Goal: Task Accomplishment & Management: Manage account settings

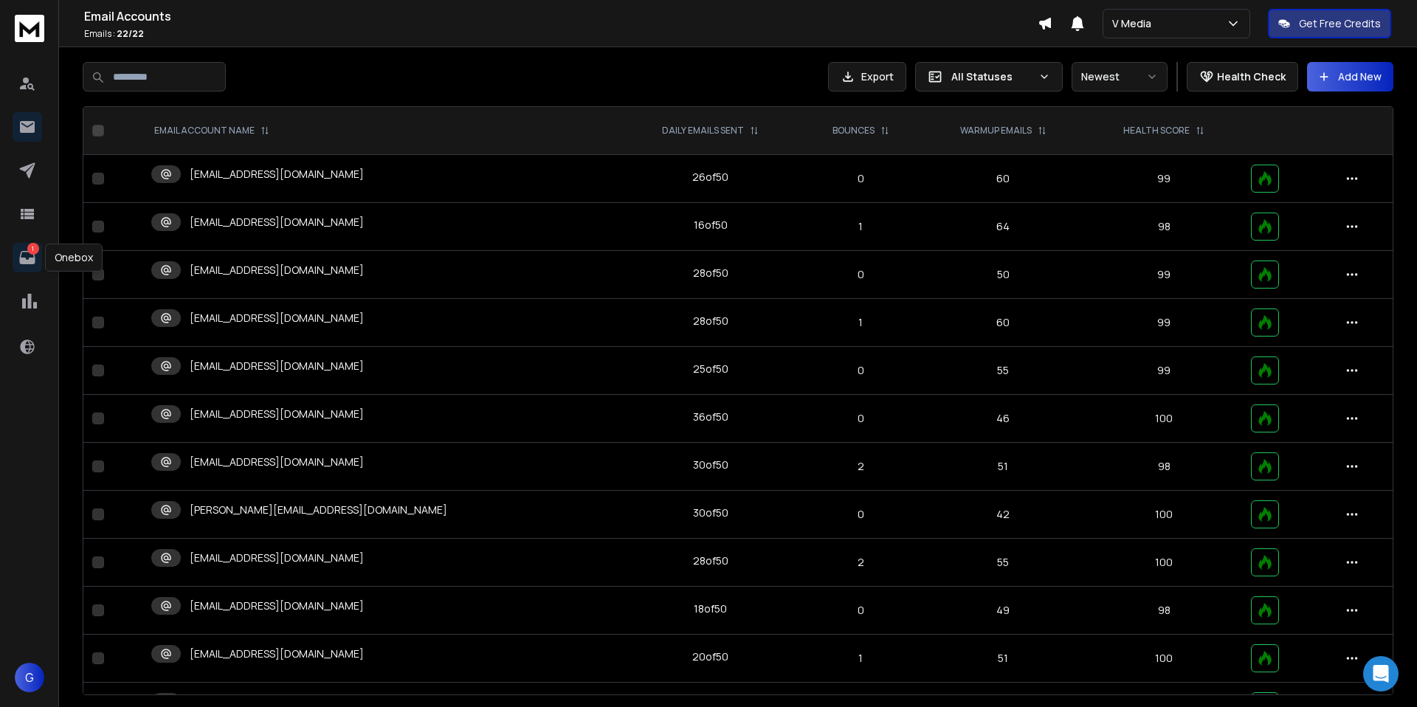
click at [24, 245] on link "1" at bounding box center [28, 258] width 30 height 30
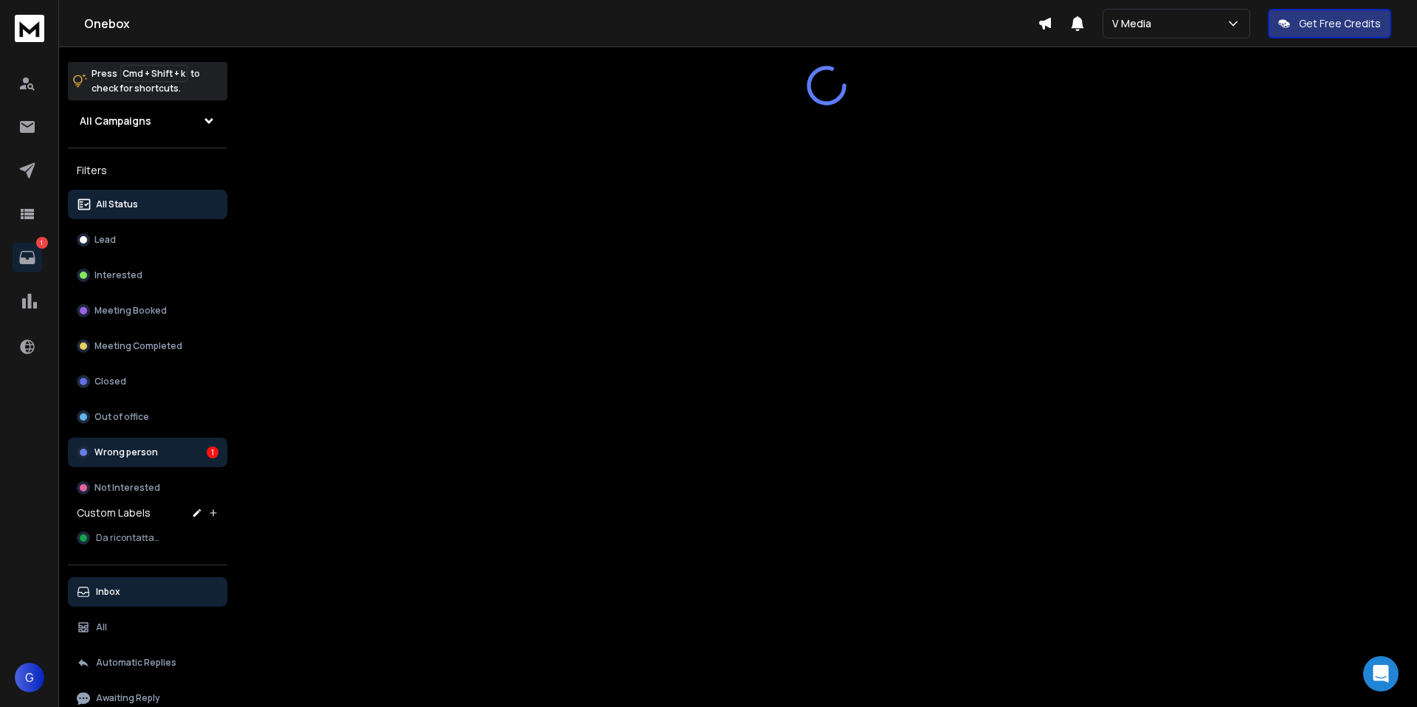
click at [141, 451] on p "Wrong person" at bounding box center [125, 452] width 63 height 12
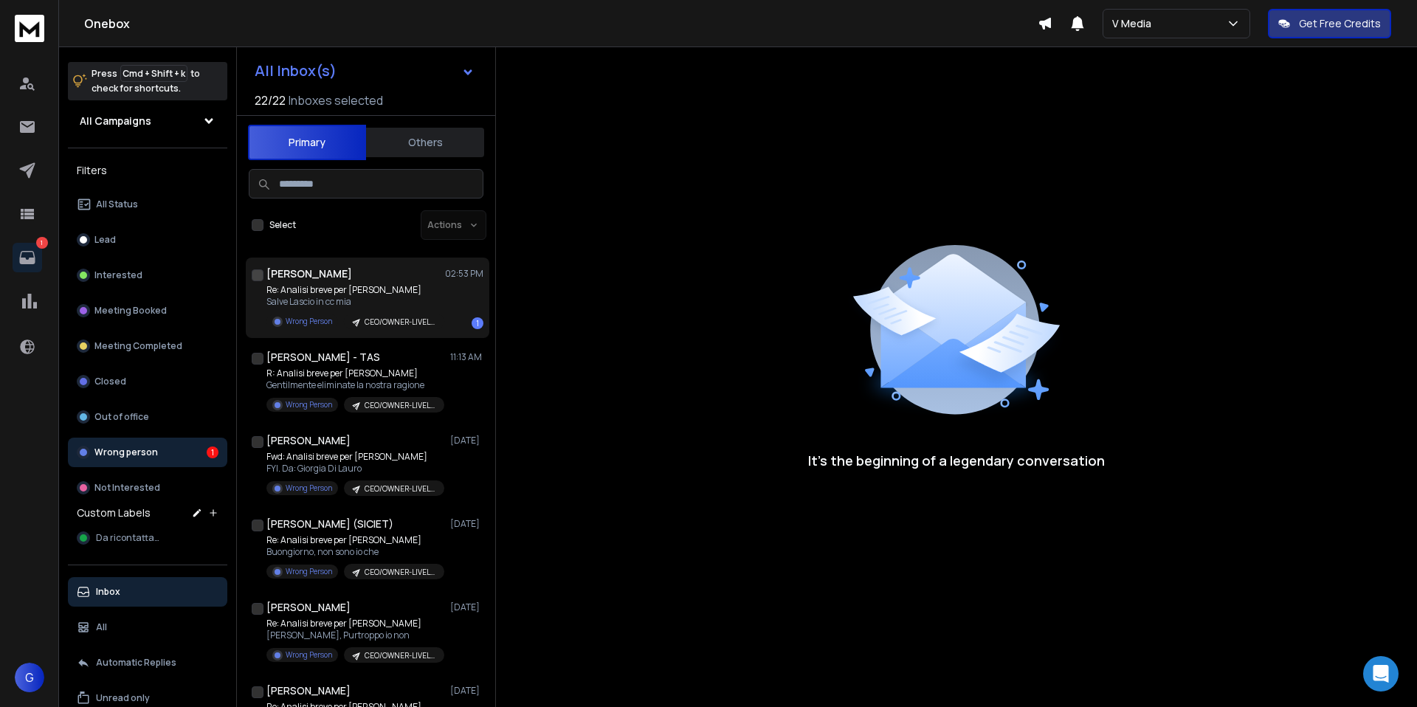
click at [375, 296] on p "Salve Lascio in cc mia" at bounding box center [354, 302] width 177 height 12
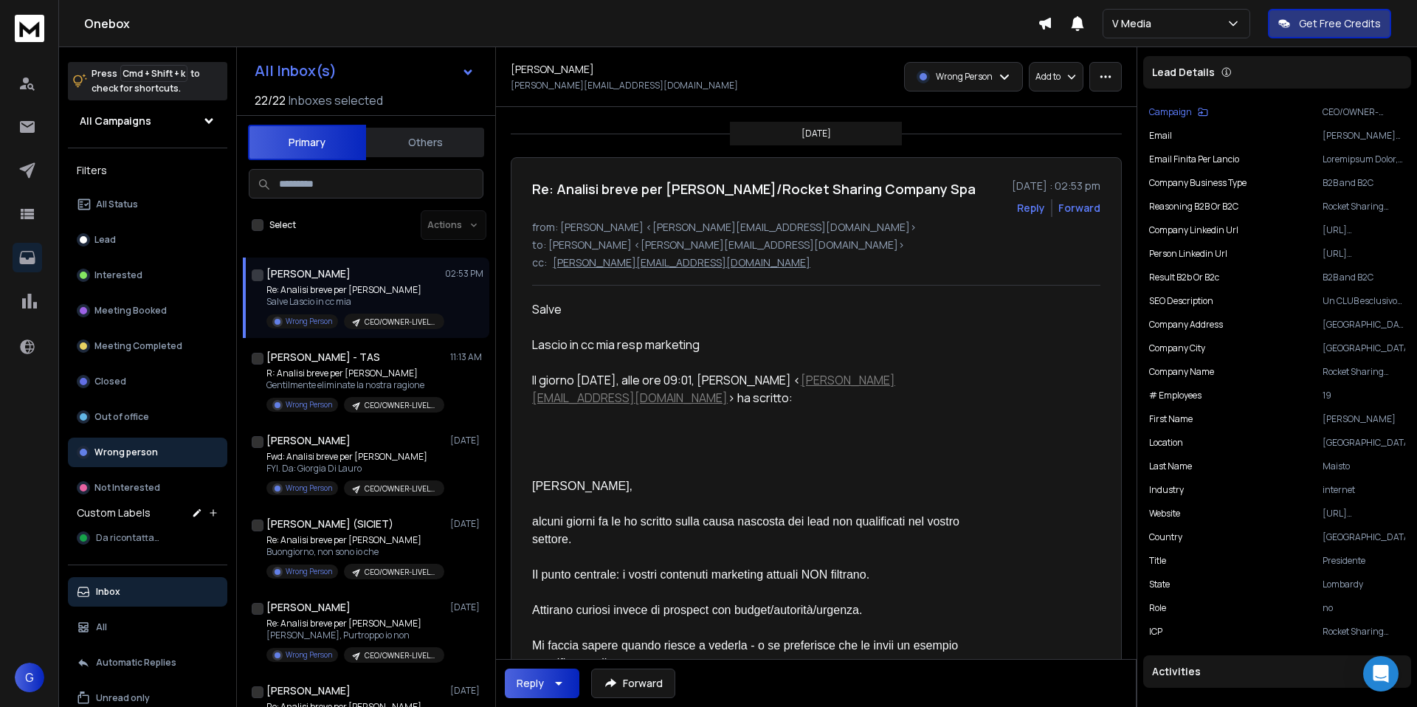
click at [964, 80] on p "Wrong Person" at bounding box center [964, 77] width 57 height 12
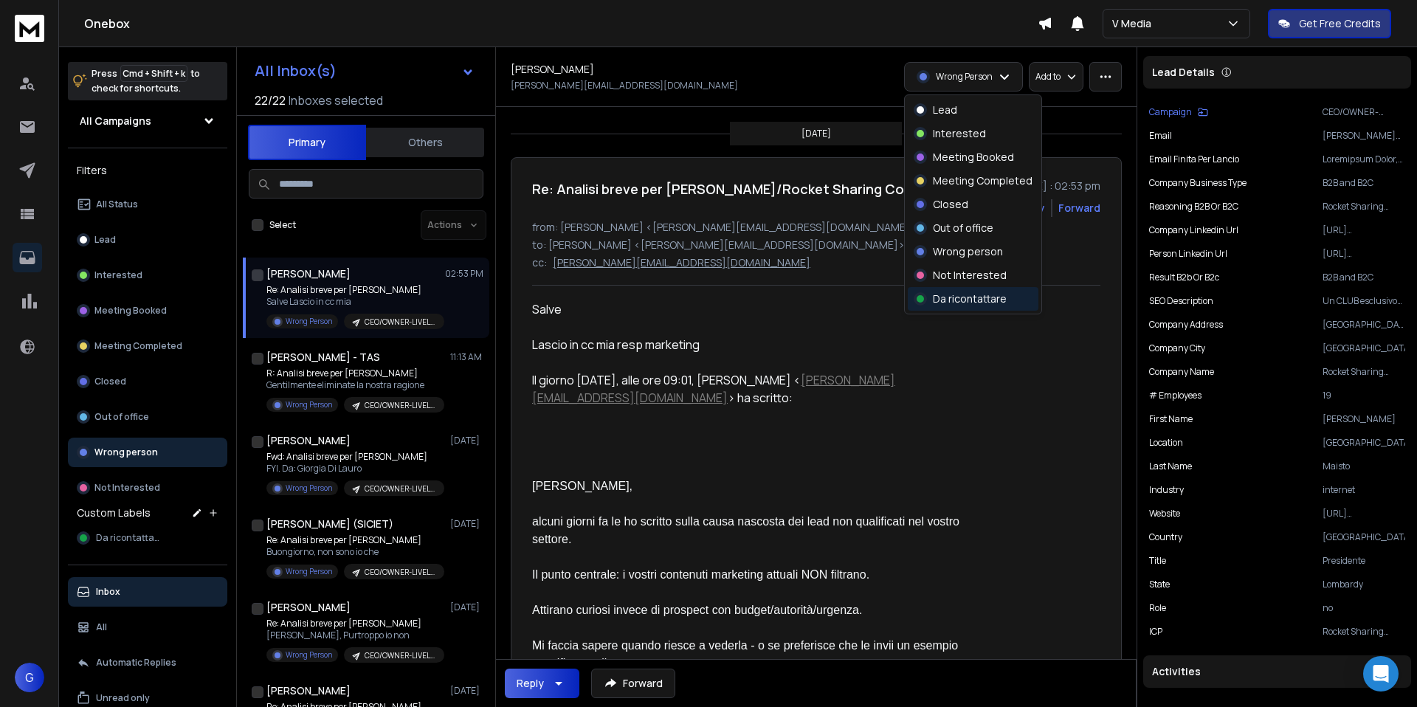
click at [967, 294] on p "Da ricontattare" at bounding box center [970, 298] width 74 height 15
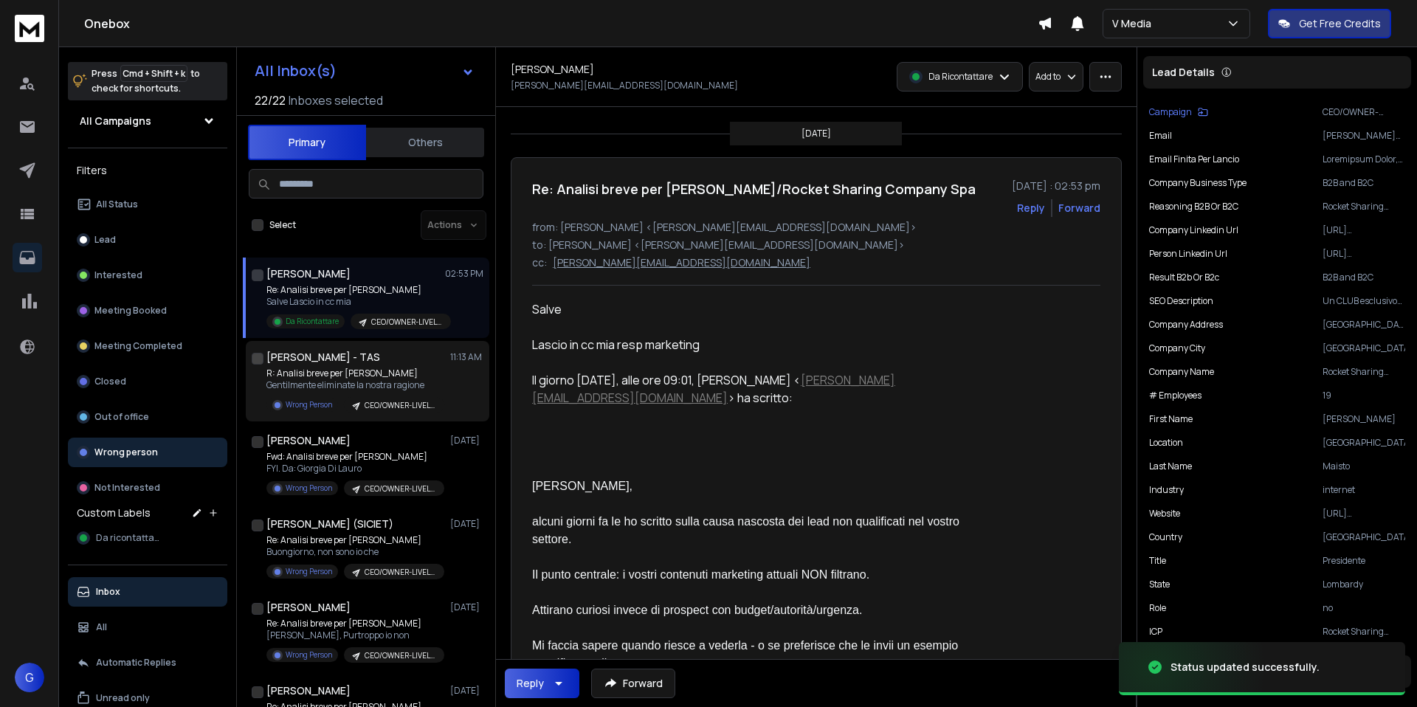
click at [399, 374] on p "R: Analisi breve per [PERSON_NAME]" at bounding box center [354, 373] width 177 height 12
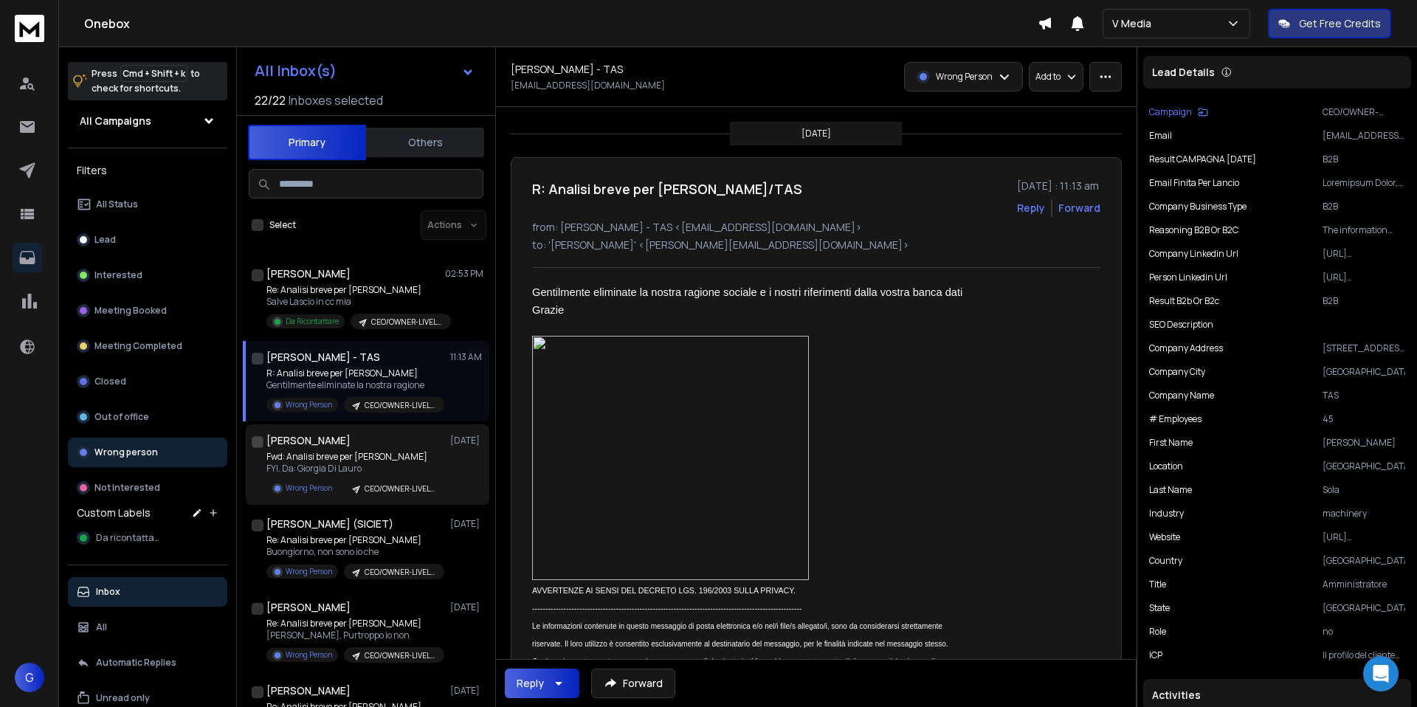
click at [427, 442] on div "Marco Dal Colle 11 Sep" at bounding box center [374, 440] width 217 height 15
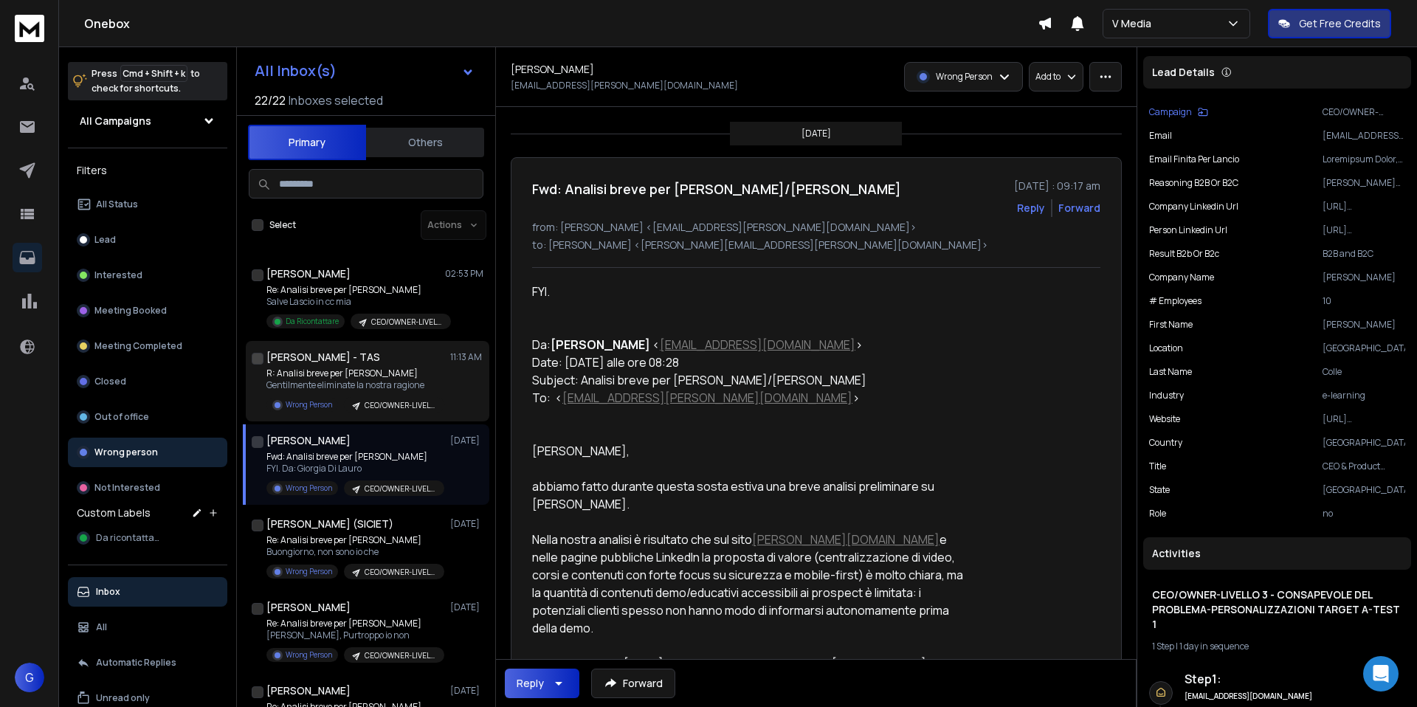
click at [435, 391] on div "R: Analisi breve per Marco Gentilmente eliminate la nostra ragione Wrong Person…" at bounding box center [355, 389] width 178 height 45
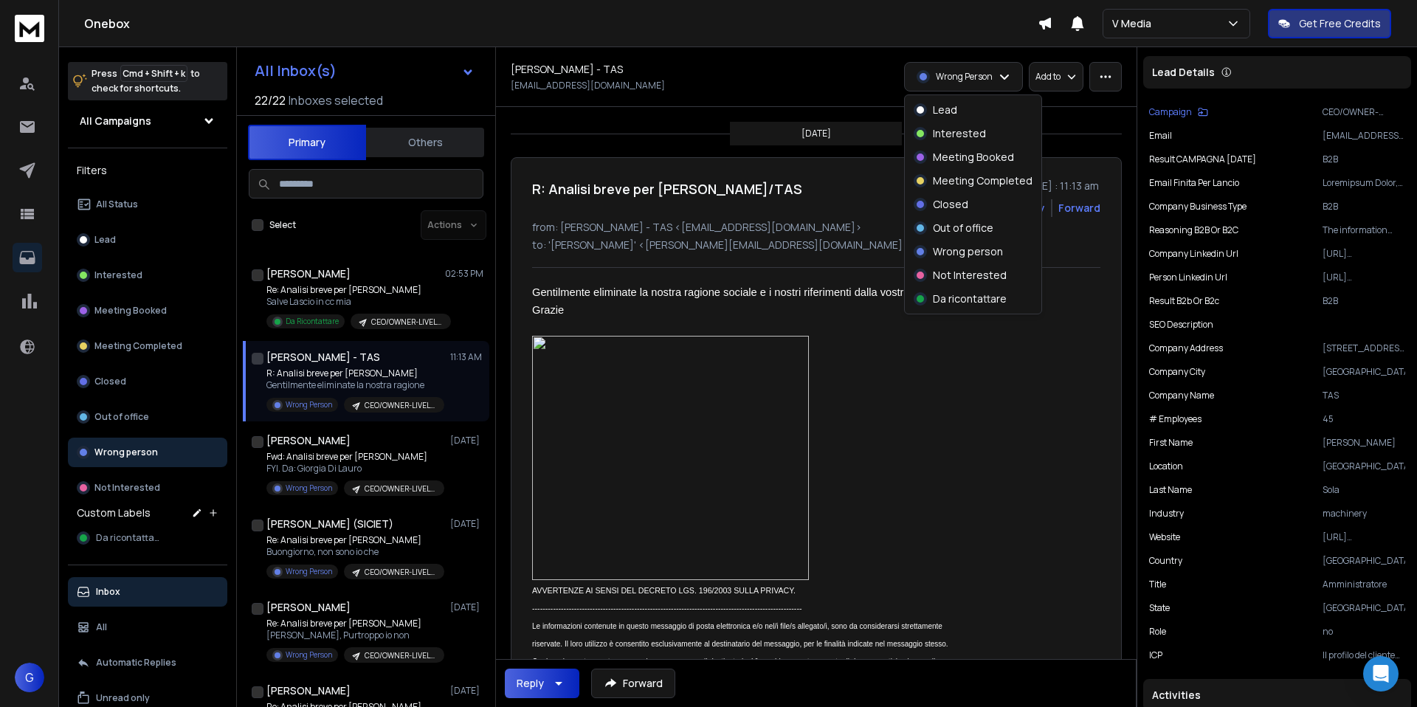
click at [964, 79] on p "Wrong Person" at bounding box center [964, 77] width 57 height 12
click at [965, 277] on p "Not Interested" at bounding box center [970, 275] width 74 height 15
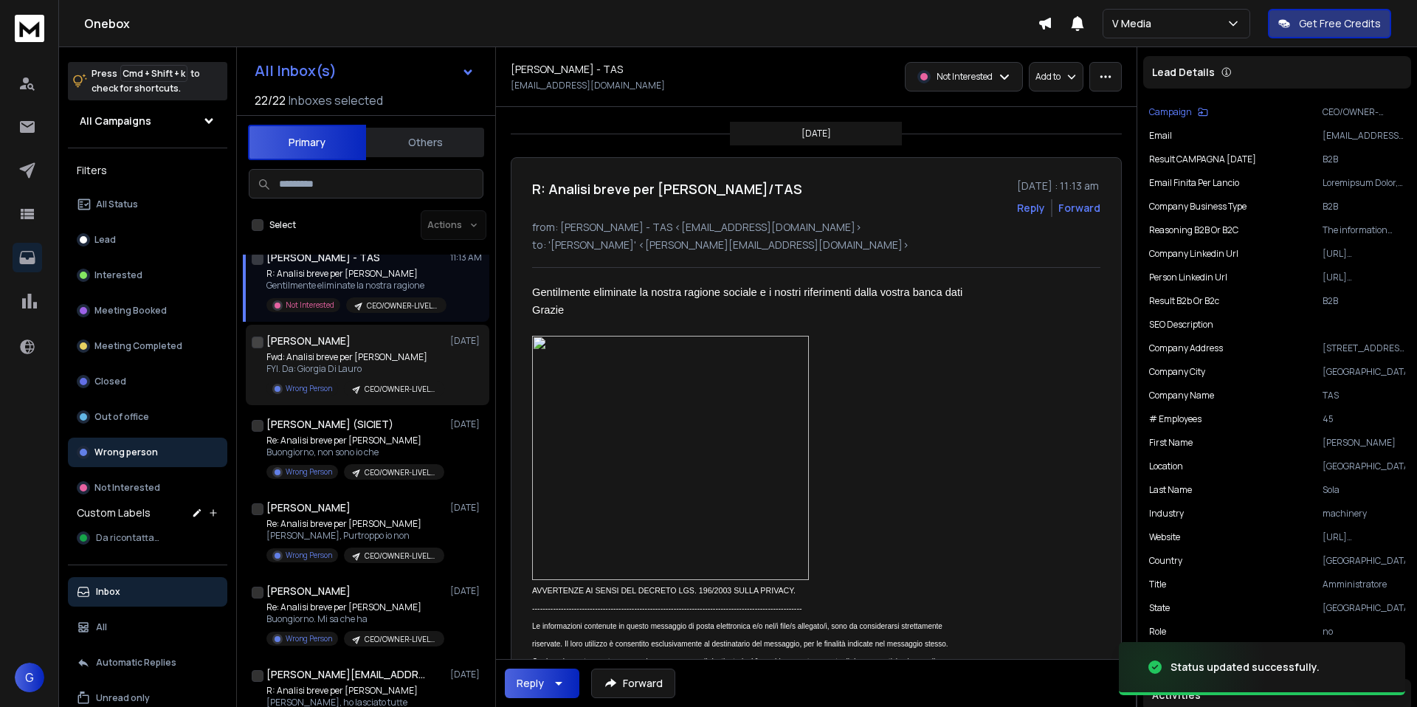
scroll to position [100, 0]
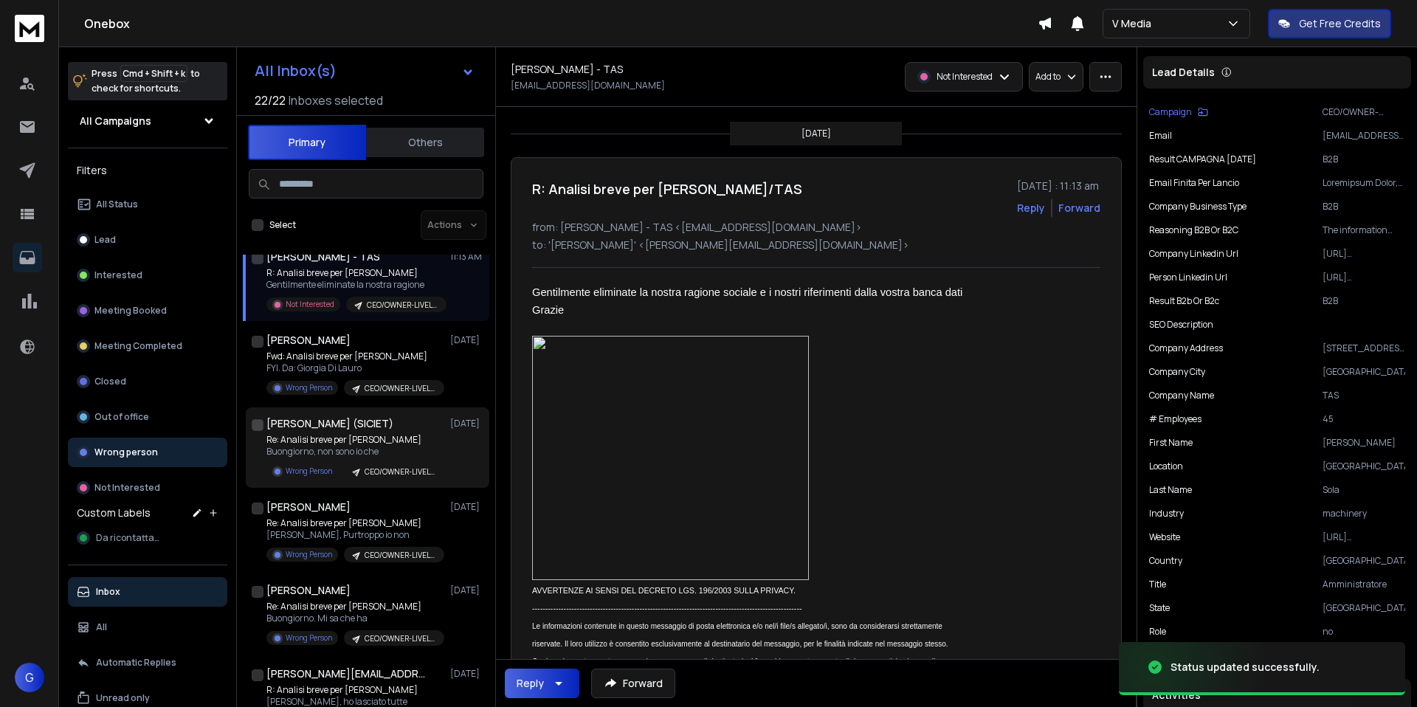
click at [412, 459] on div "Re: Analisi breve per Roberto Buongiorno, non sono io che Wrong Person CEO/OWNE…" at bounding box center [355, 456] width 178 height 45
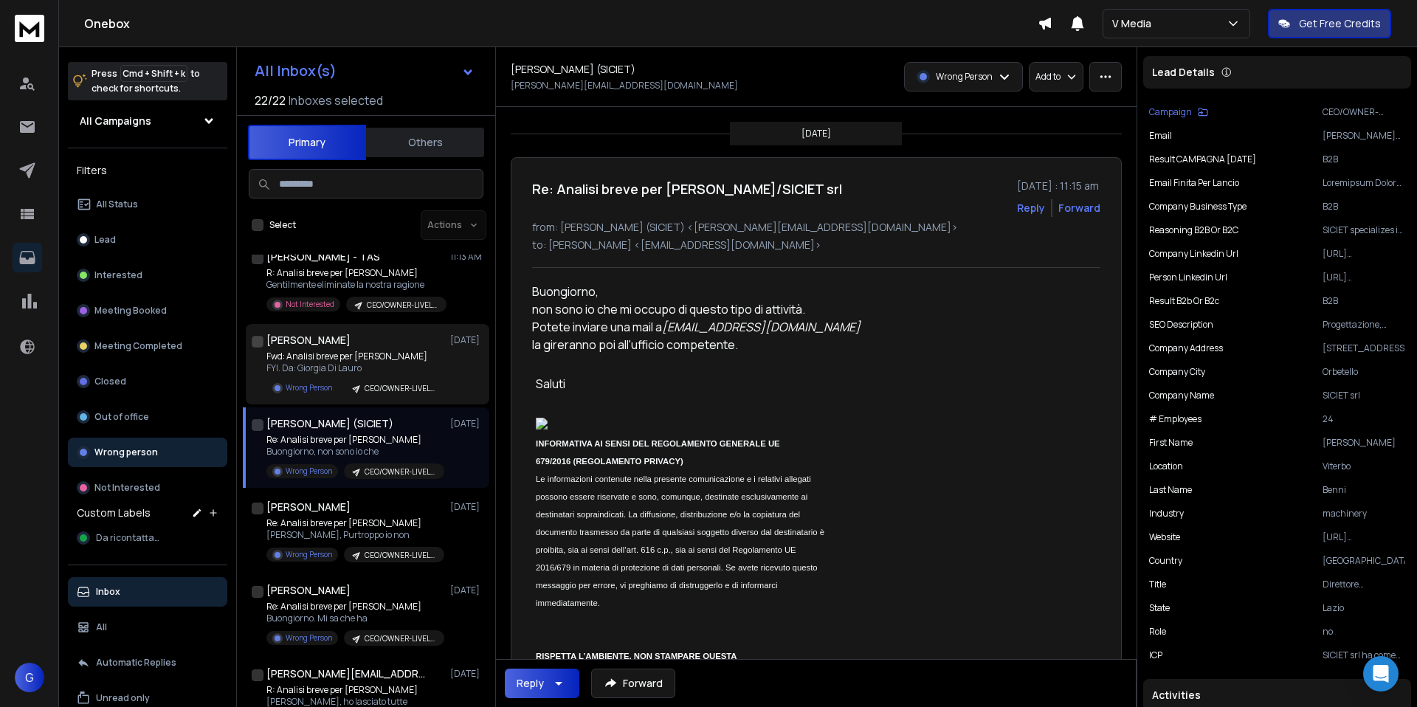
scroll to position [0, 0]
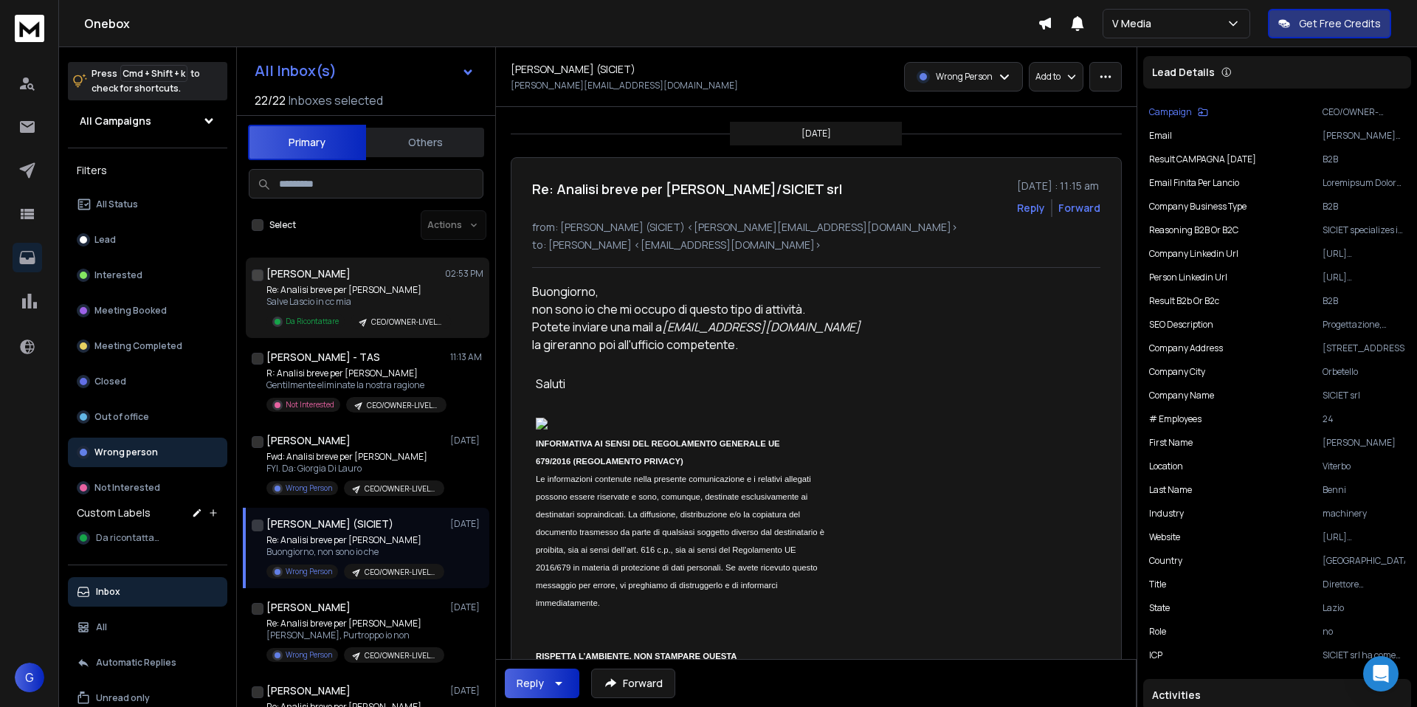
click at [425, 277] on div "Luigi Maisto 02:53 PM" at bounding box center [374, 273] width 217 height 15
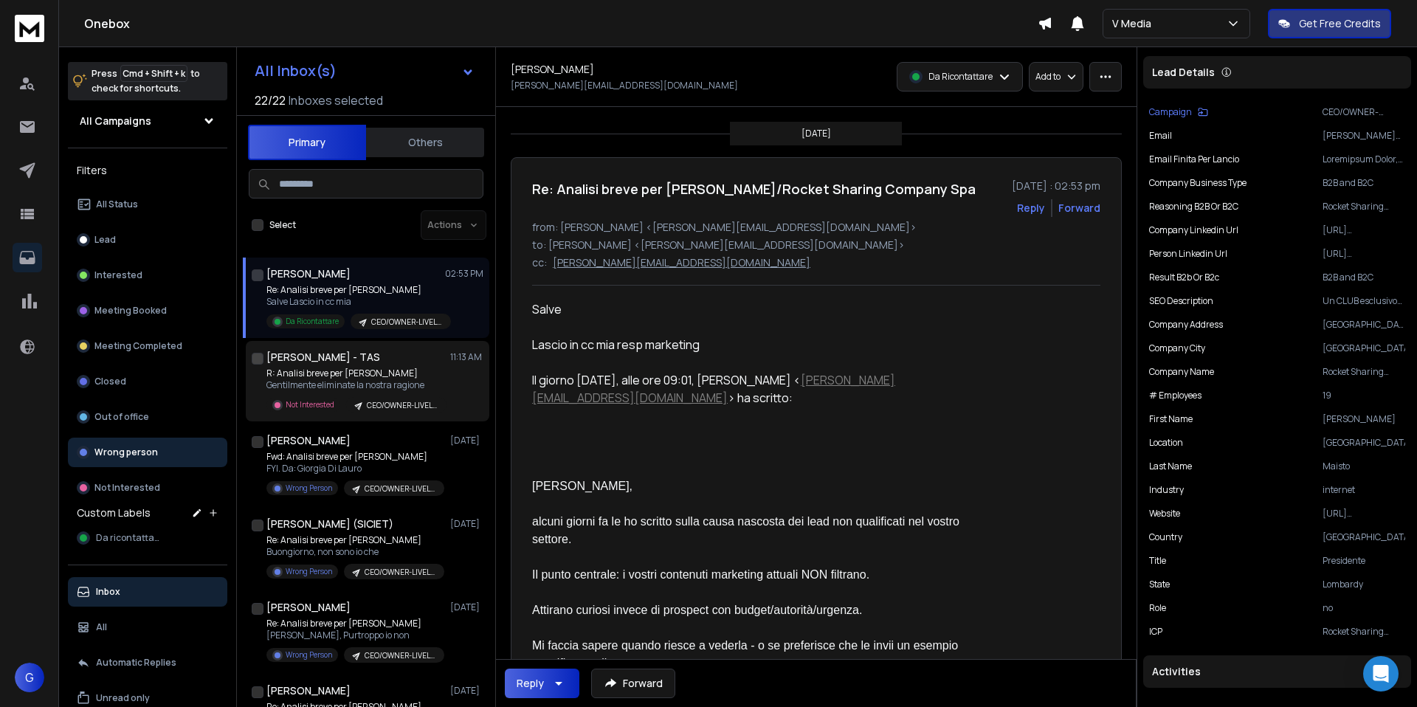
click at [452, 363] on div "Marco Sola - TAS 11:13 AM" at bounding box center [374, 357] width 217 height 15
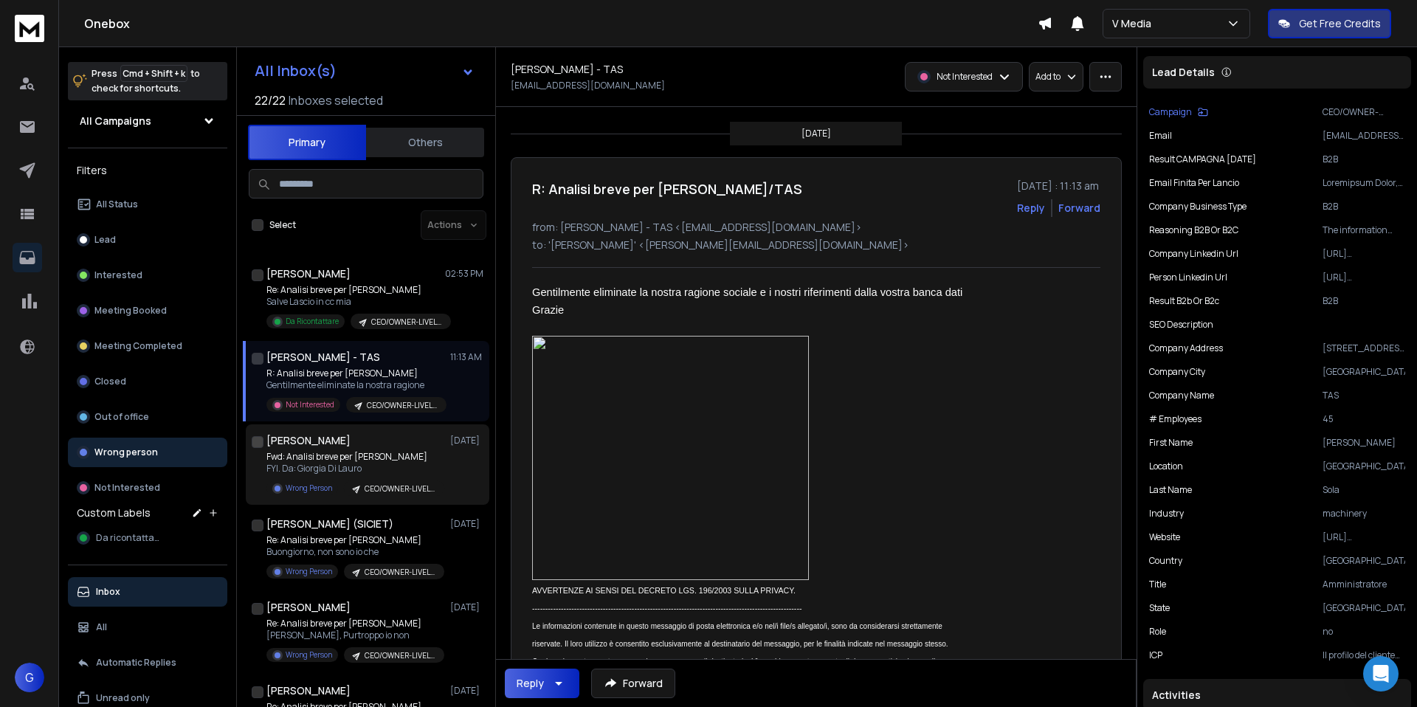
click at [463, 442] on p "[DATE]" at bounding box center [466, 441] width 33 height 12
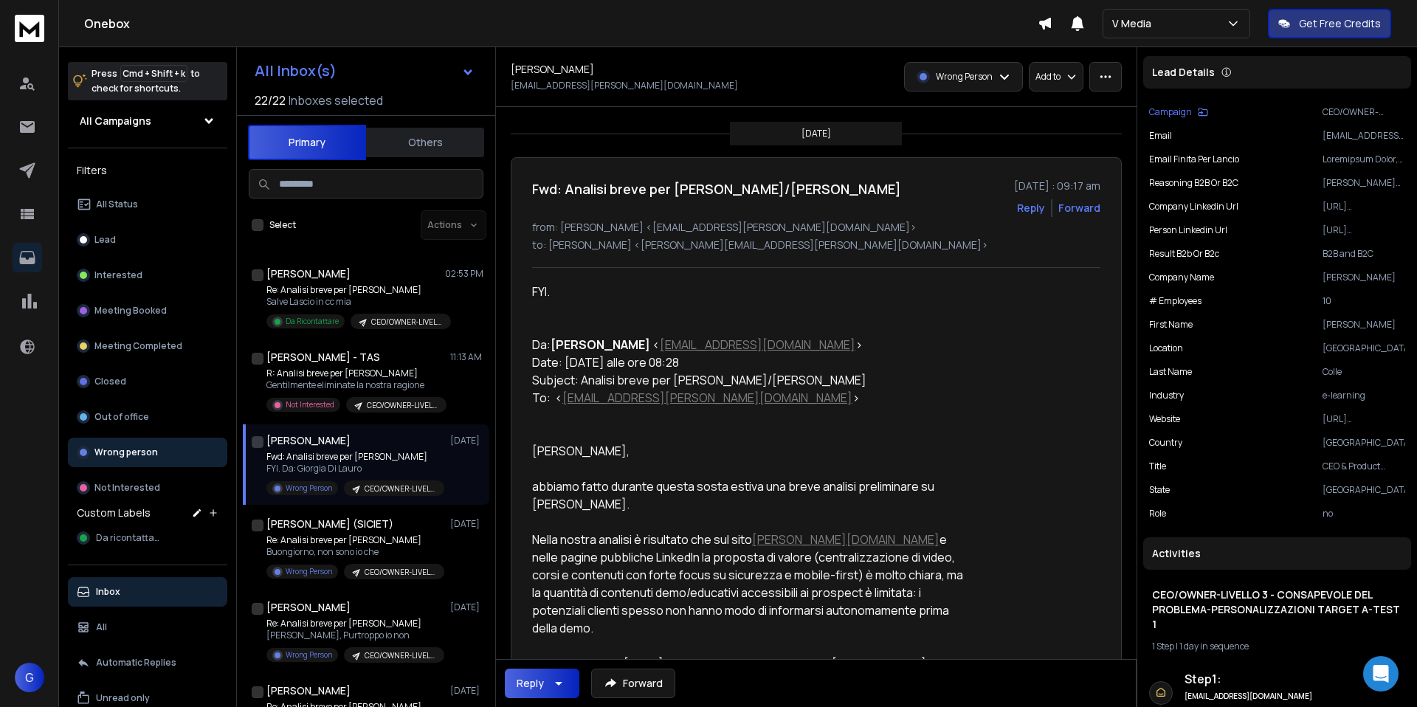
click at [959, 89] on div "Wrong Person" at bounding box center [963, 77] width 117 height 28
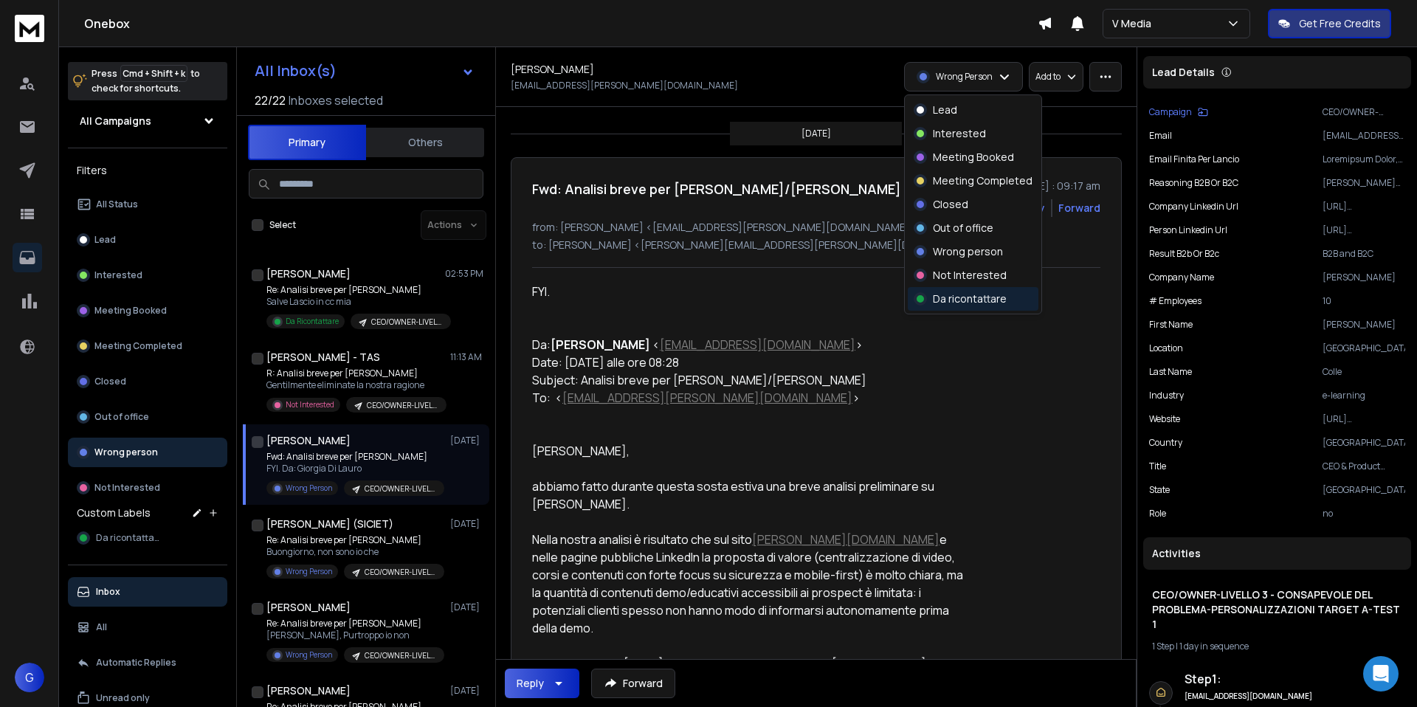
click at [990, 303] on p "Da ricontattare" at bounding box center [970, 298] width 74 height 15
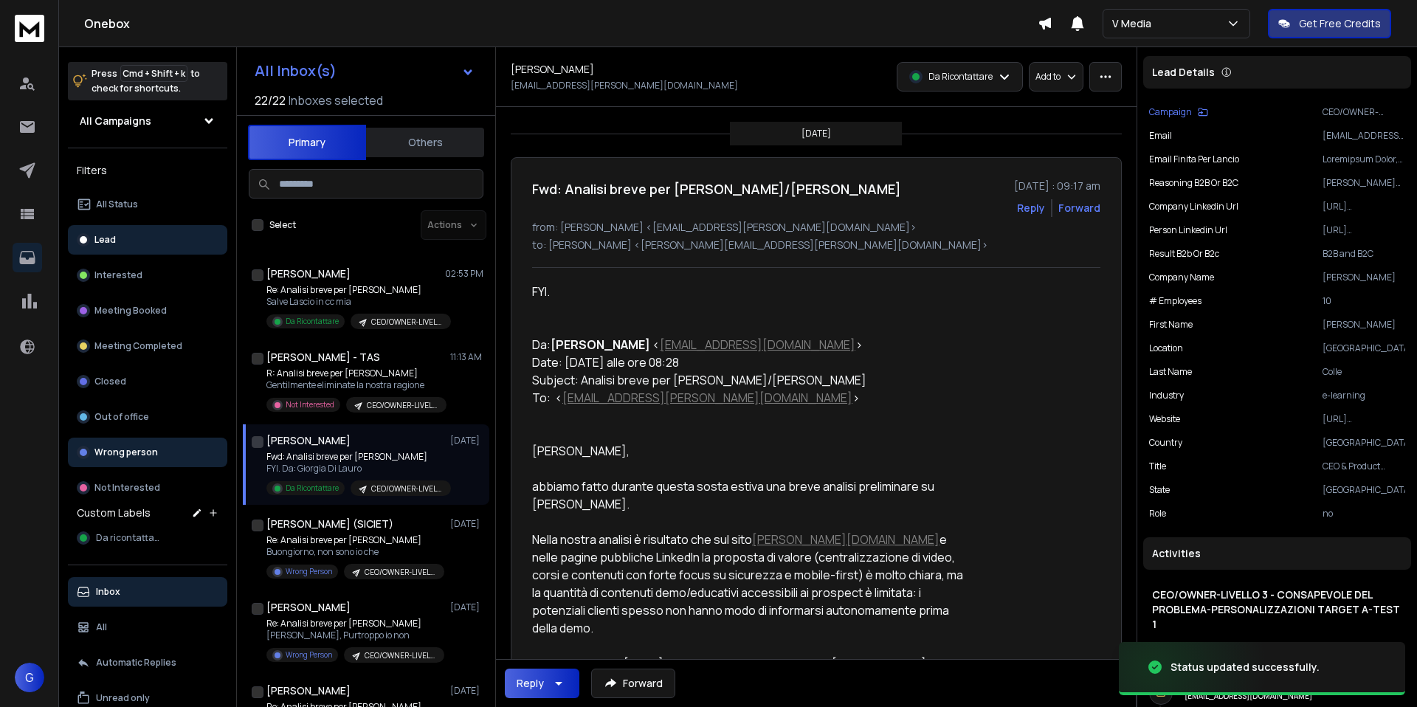
click at [151, 245] on button "Lead" at bounding box center [147, 240] width 159 height 30
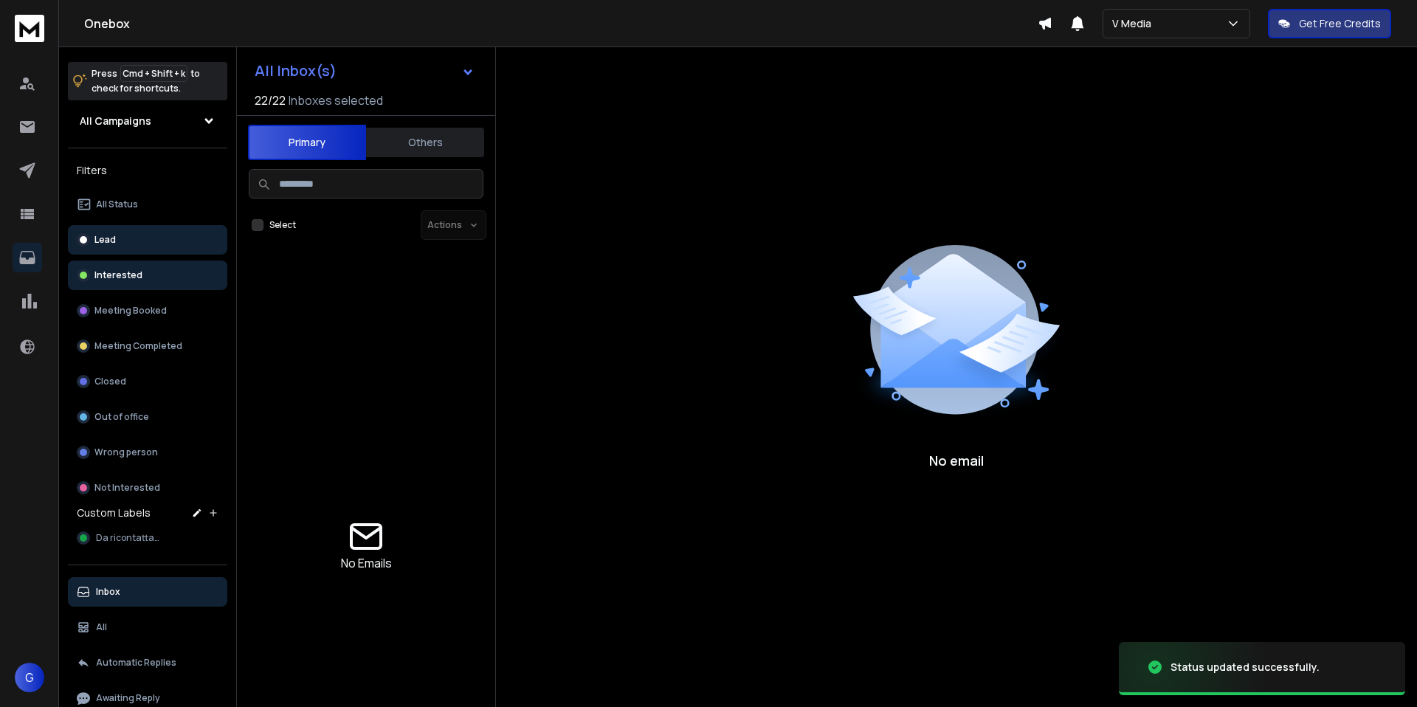
click at [153, 267] on button "Interested" at bounding box center [147, 275] width 159 height 30
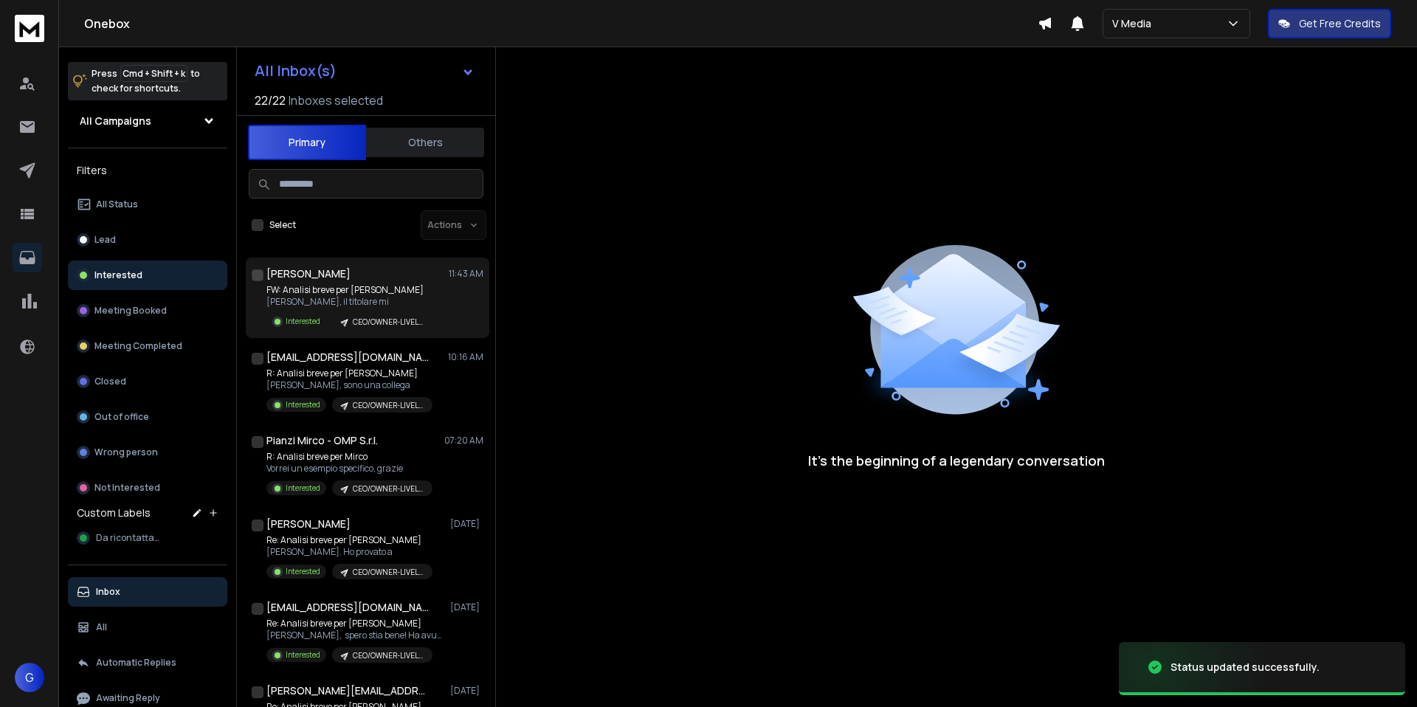
click at [446, 314] on div "FW: Analisi breve per Omar Buongiorno Giorgia, il titolare mi Interested CEO/OW…" at bounding box center [374, 306] width 217 height 45
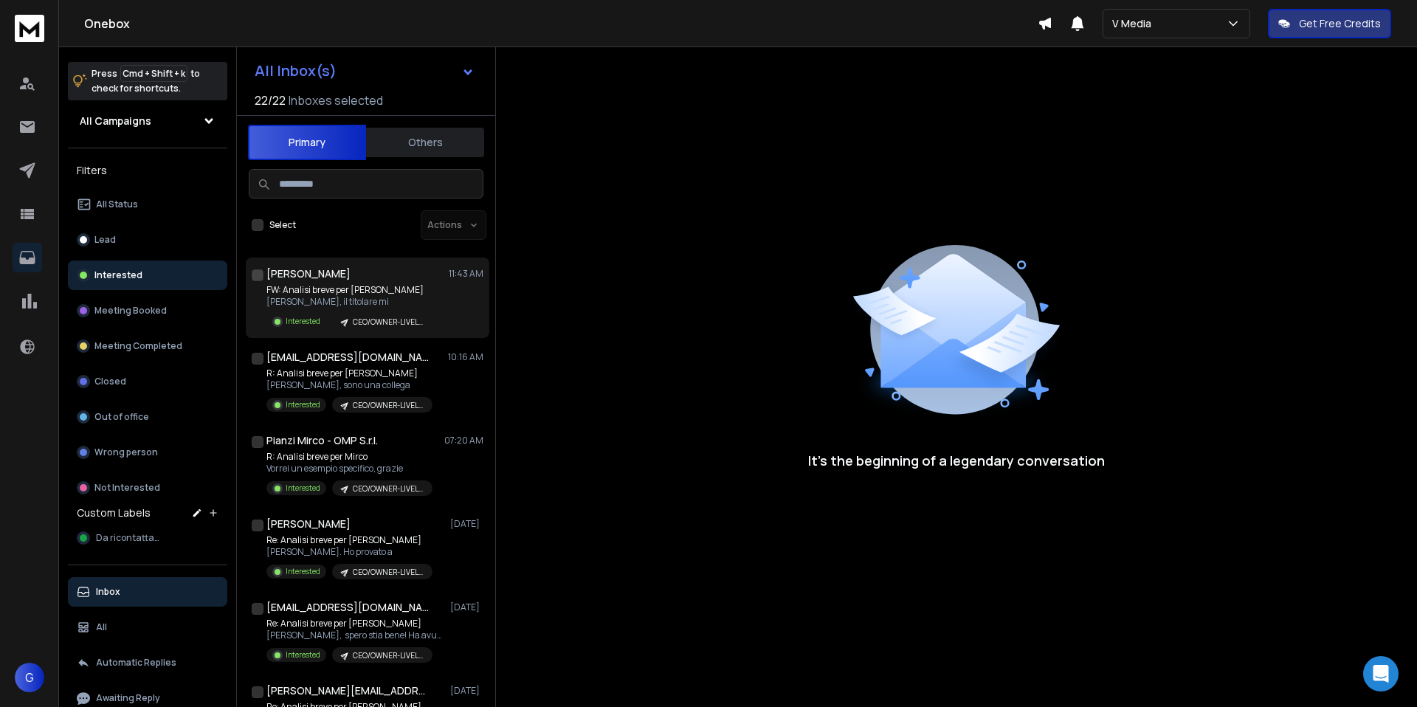
click at [427, 328] on div "CEO/OWNER-LIVELLO 3 - CONSAPEVOLE DEL PROBLEMA-PERSONALIZZAZIONI TARGET A-TEST 1" at bounding box center [382, 321] width 100 height 15
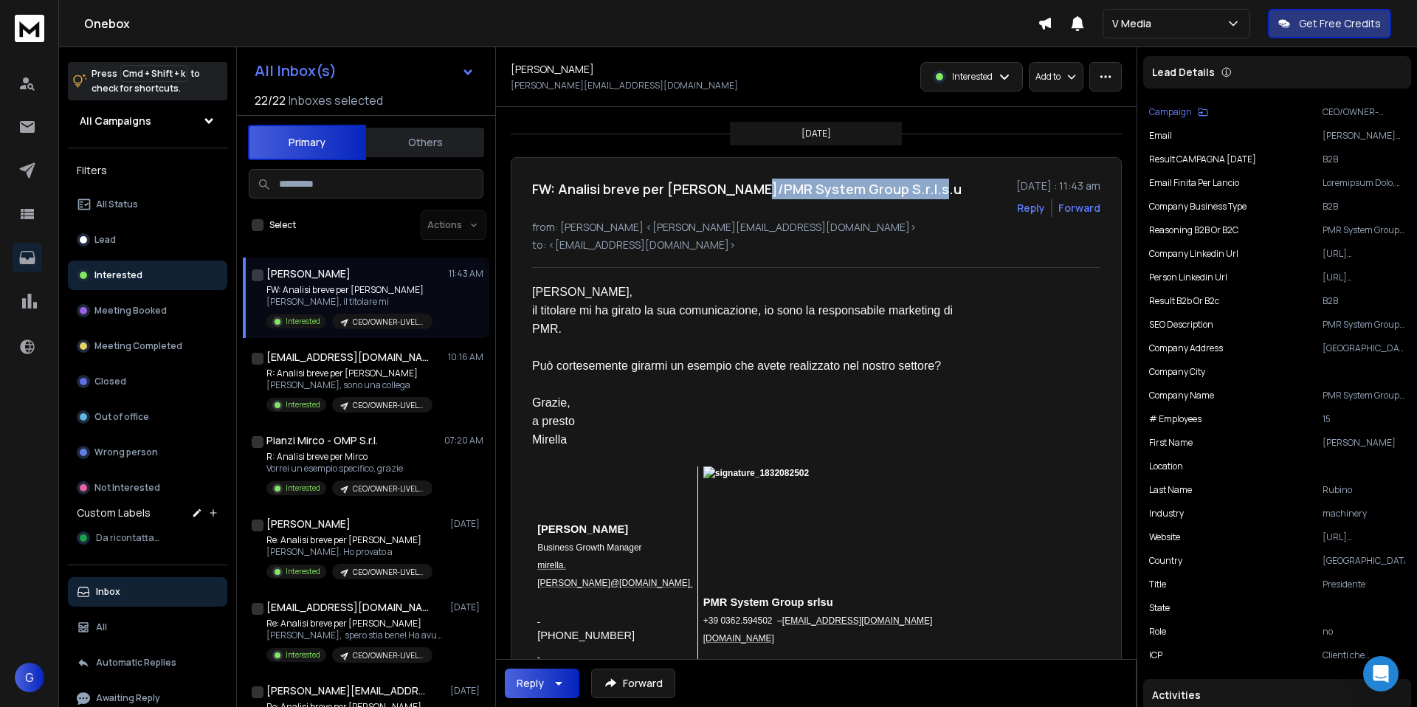
drag, startPoint x: 756, startPoint y: 189, endPoint x: 927, endPoint y: 195, distance: 170.6
click at [927, 195] on div "FW: Analisi breve per Omar Rubino/PMR System Group S.r.l.s.u 12 September 2025 …" at bounding box center [816, 198] width 568 height 38
copy h1 "PMR System Group S.r.l.s.u"
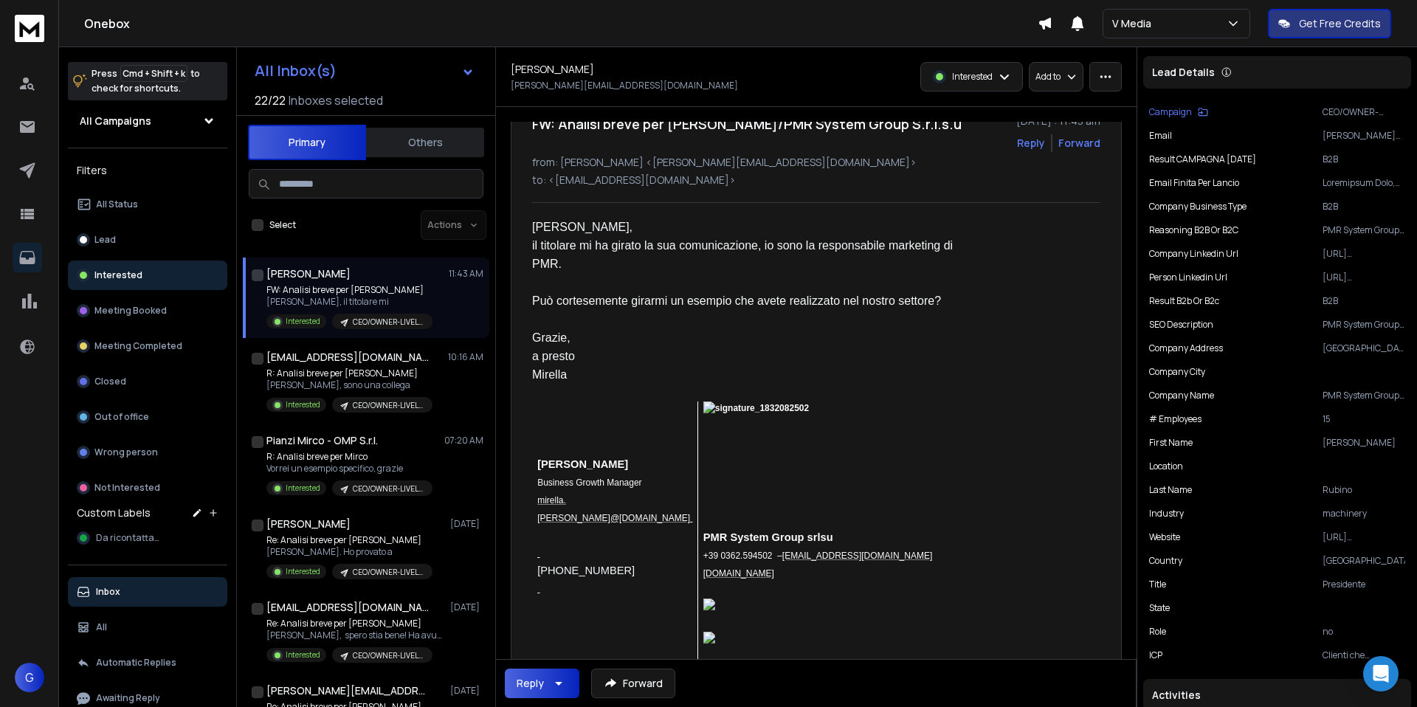
scroll to position [80, 0]
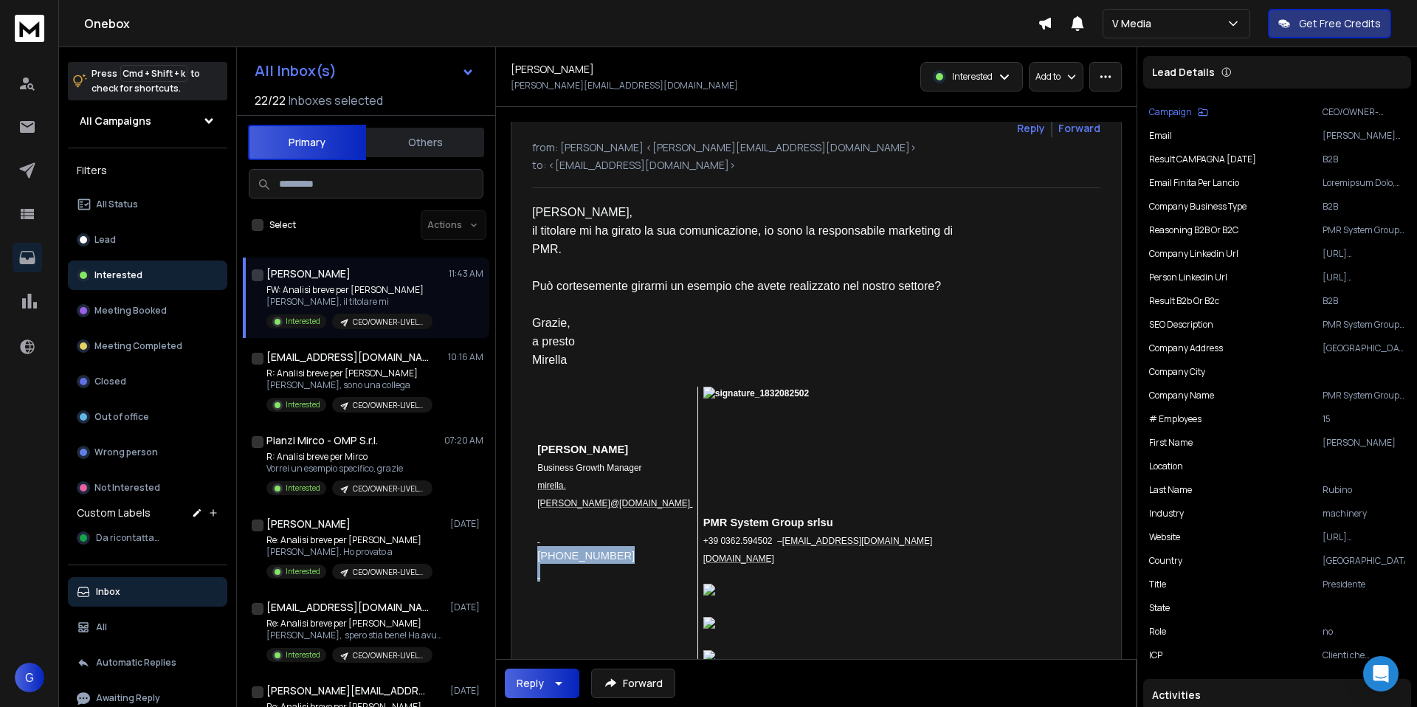
drag, startPoint x: 567, startPoint y: 544, endPoint x: 624, endPoint y: 546, distance: 56.1
click at [624, 546] on td "Mirella Simonati Business Growth Manager mirella.simonati @pmr.it +39 338 61882…" at bounding box center [614, 553] width 165 height 333
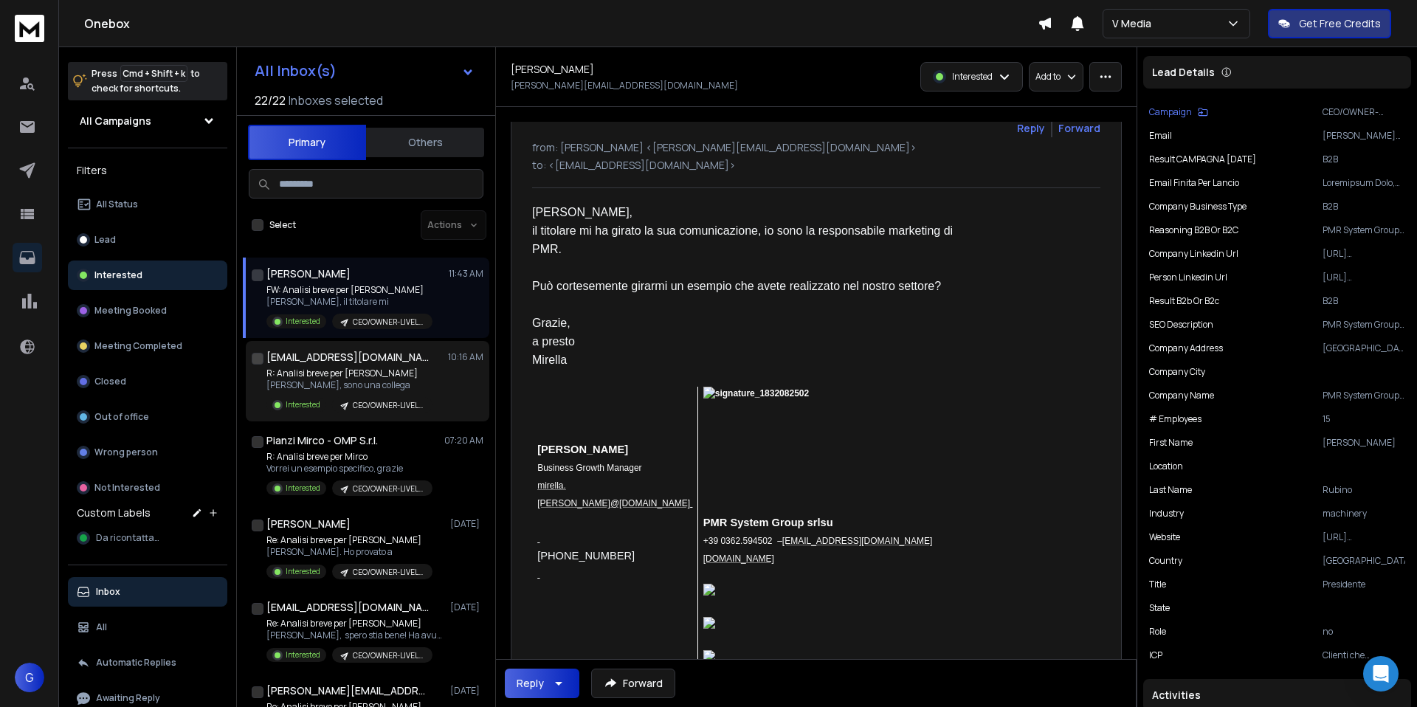
click at [397, 364] on div "rossi@titanlabsrl.com 10:16 AM R: Analisi breve per Mervino Buongiorno Giorgia,…" at bounding box center [374, 381] width 217 height 63
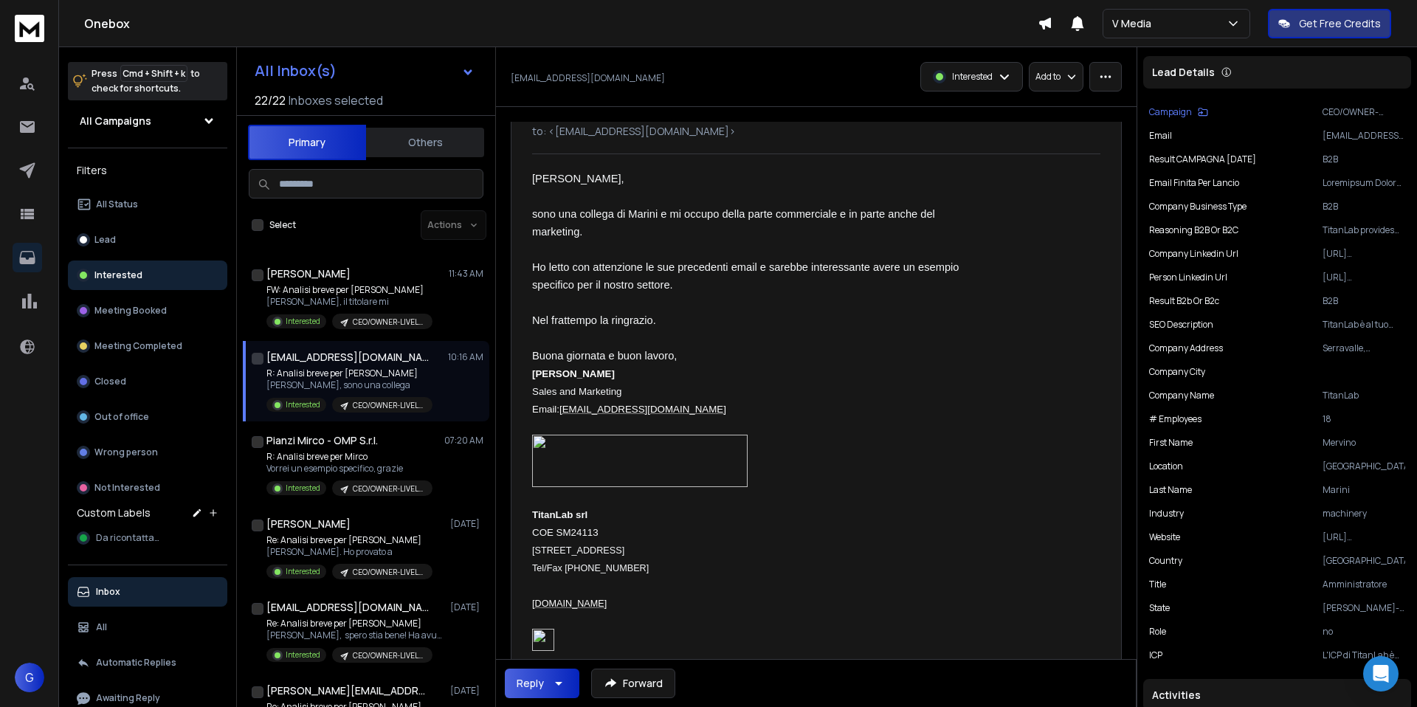
scroll to position [118, 0]
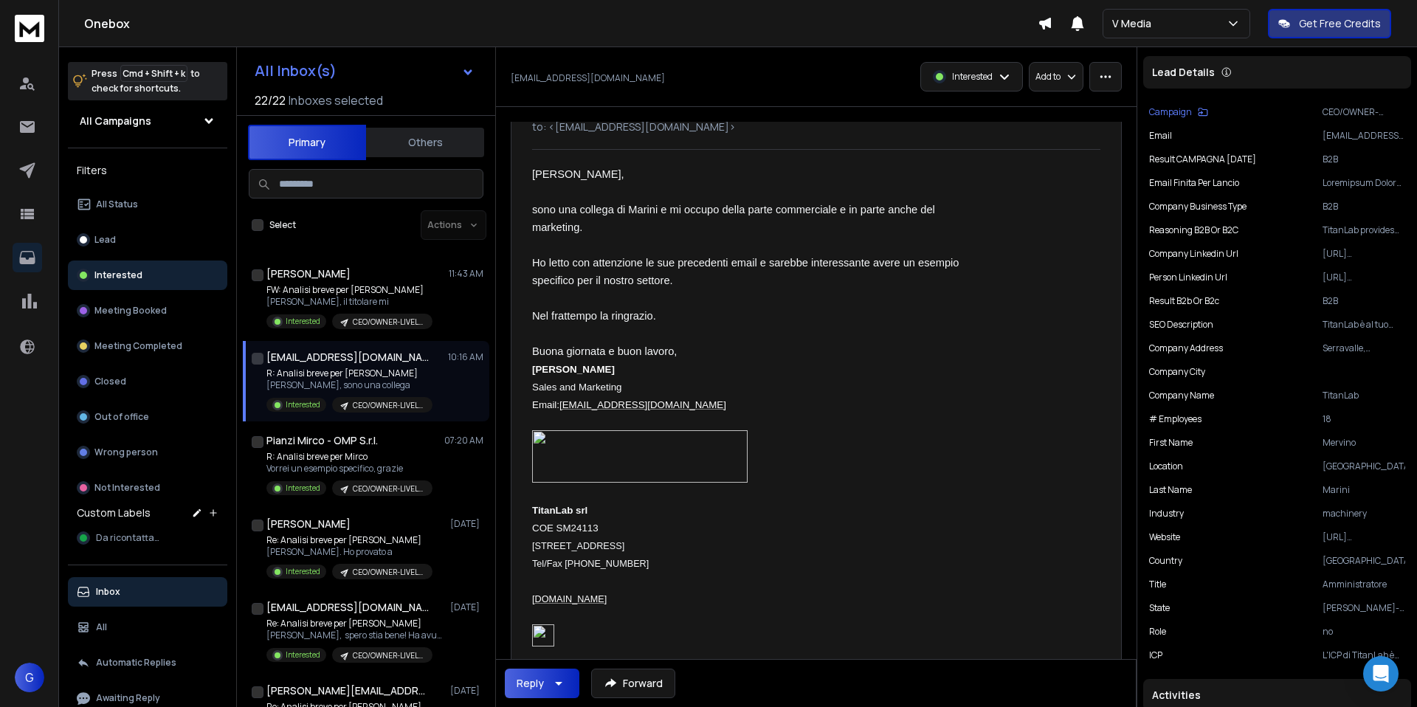
click at [607, 596] on span "www.titanlabsrl.com" at bounding box center [569, 599] width 75 height 10
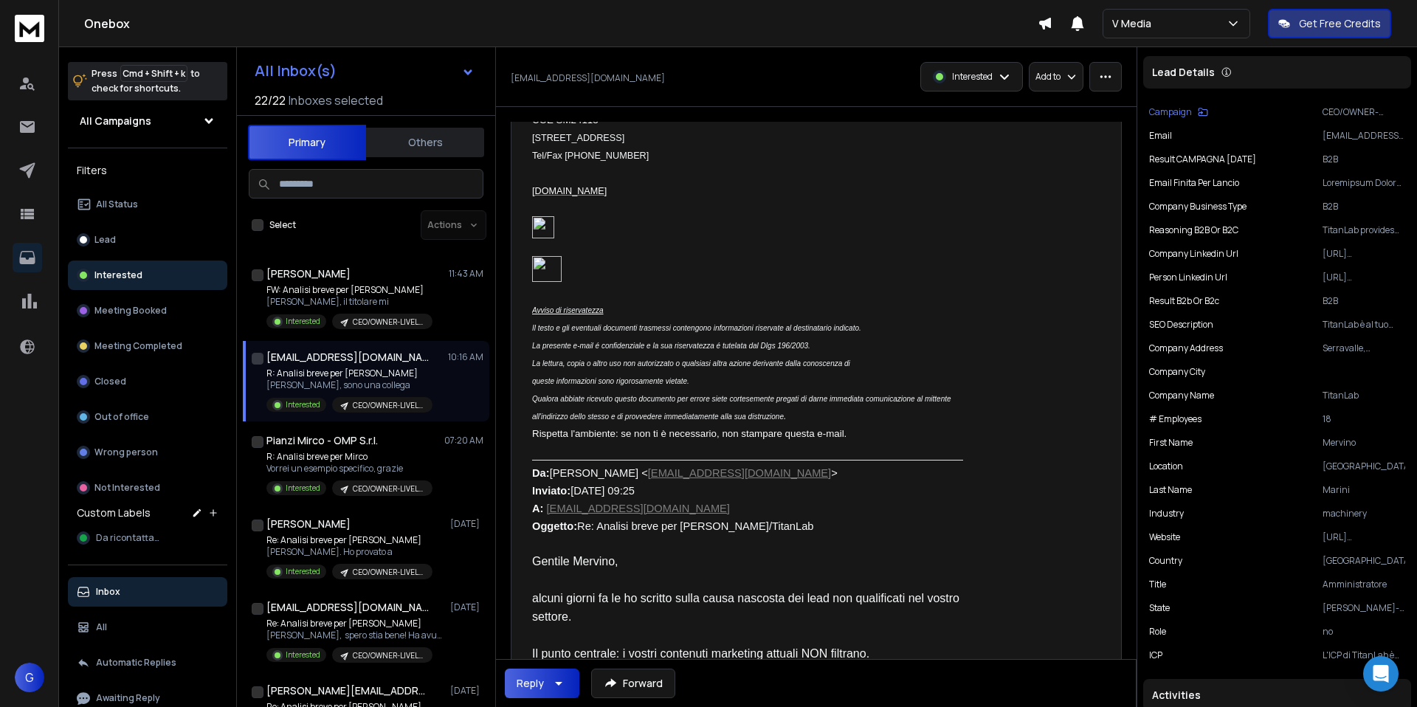
scroll to position [0, 0]
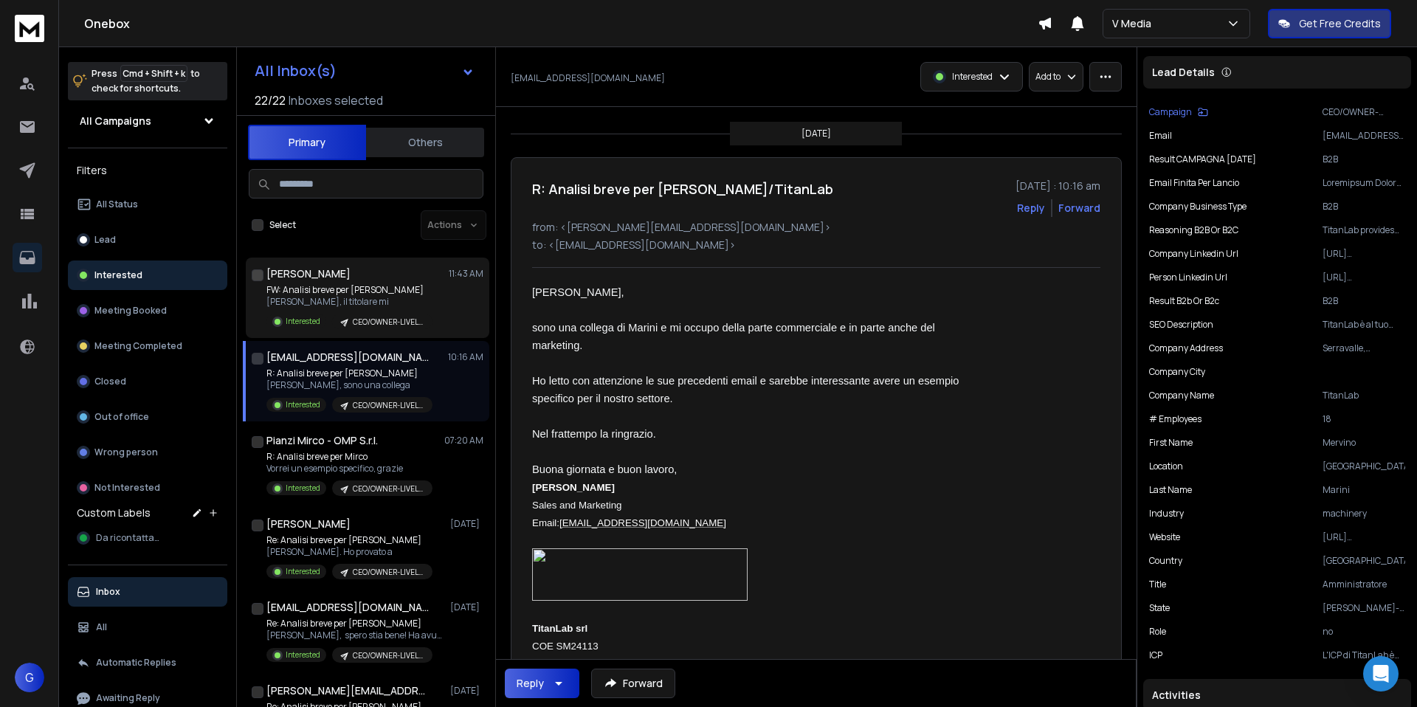
click at [407, 301] on p "[PERSON_NAME], il titolare mi" at bounding box center [349, 302] width 166 height 12
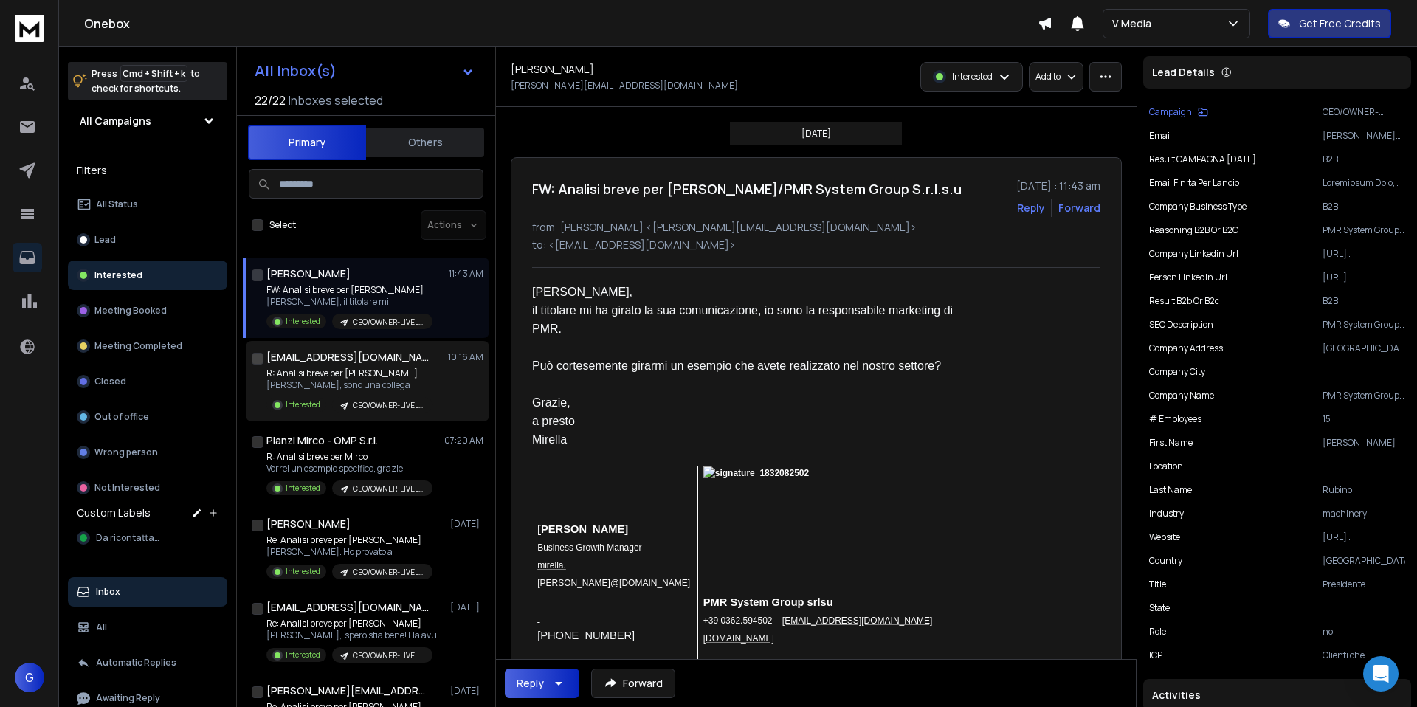
click at [443, 379] on div "R: Analisi breve per Mervino Buongiorno Giorgia, sono una collega Interested CE…" at bounding box center [374, 389] width 217 height 45
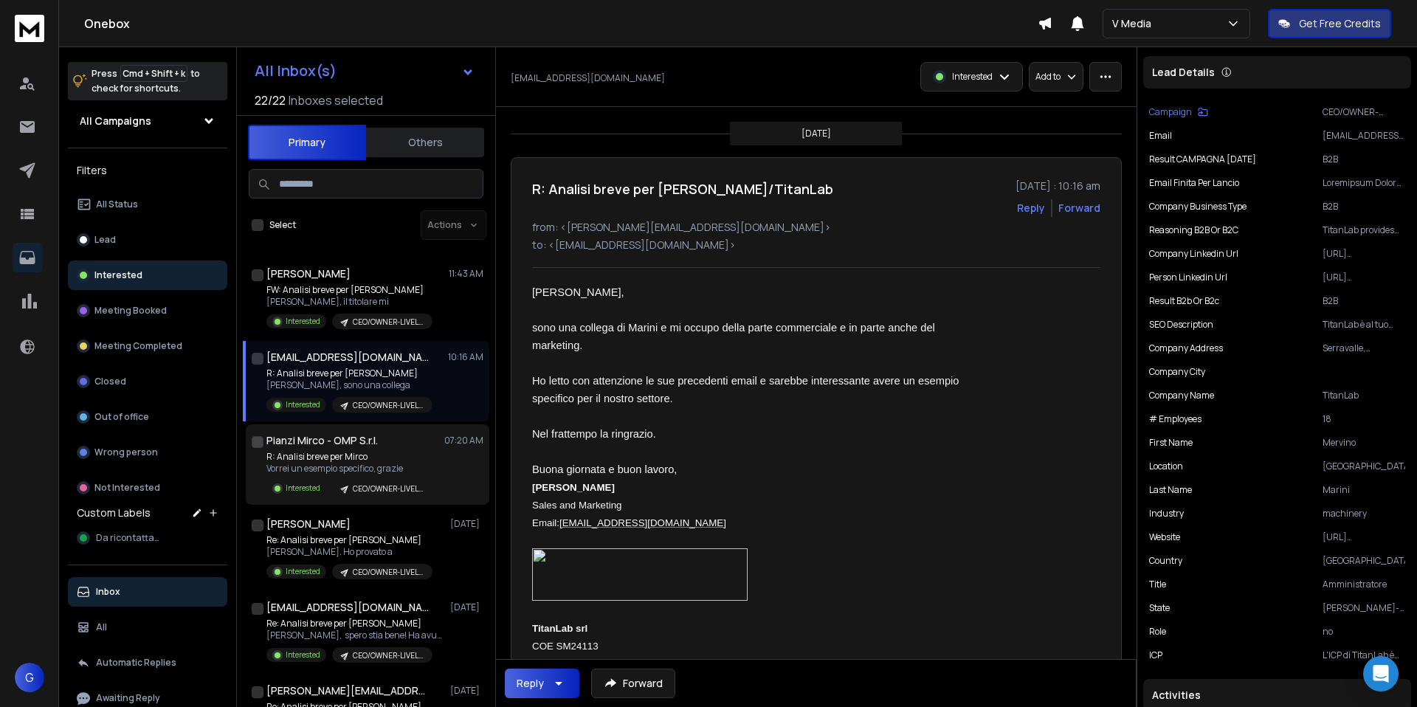
click at [416, 452] on p "R: Analisi breve per Mirco" at bounding box center [349, 457] width 166 height 12
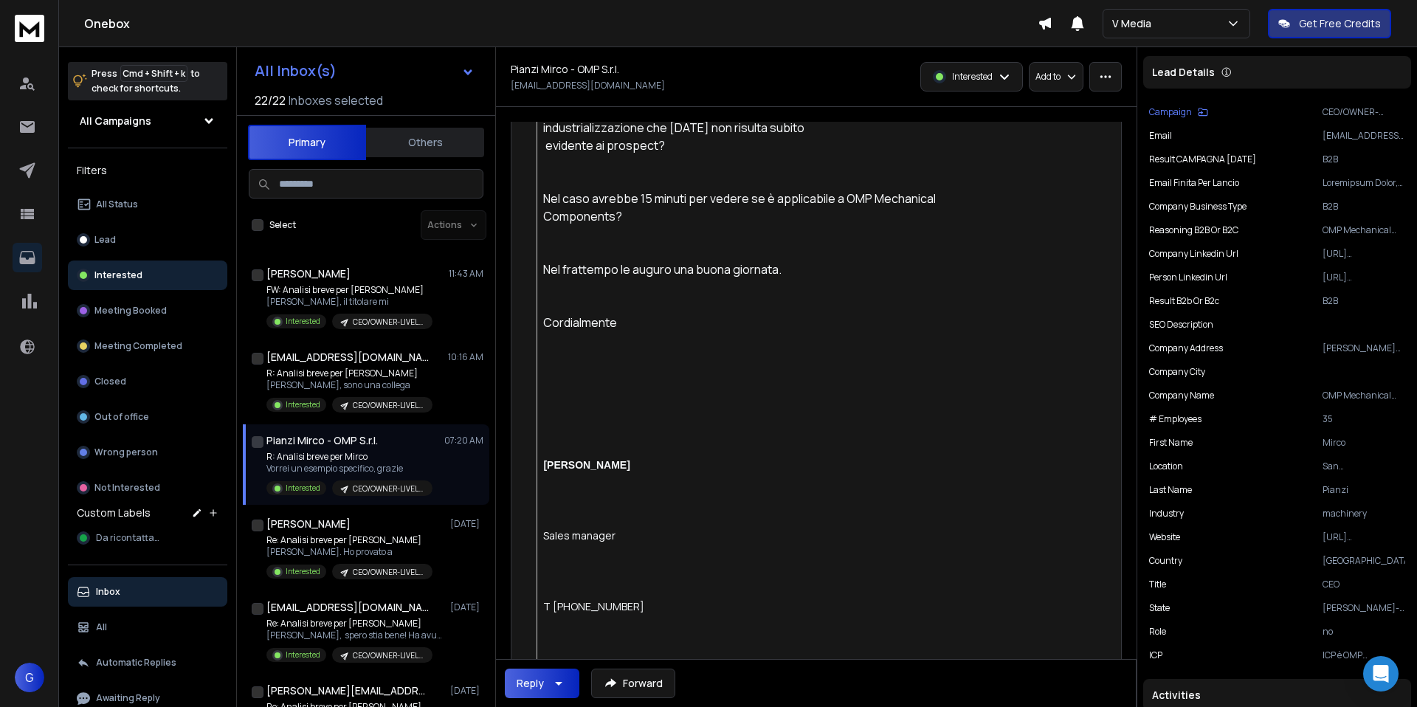
scroll to position [4433, 0]
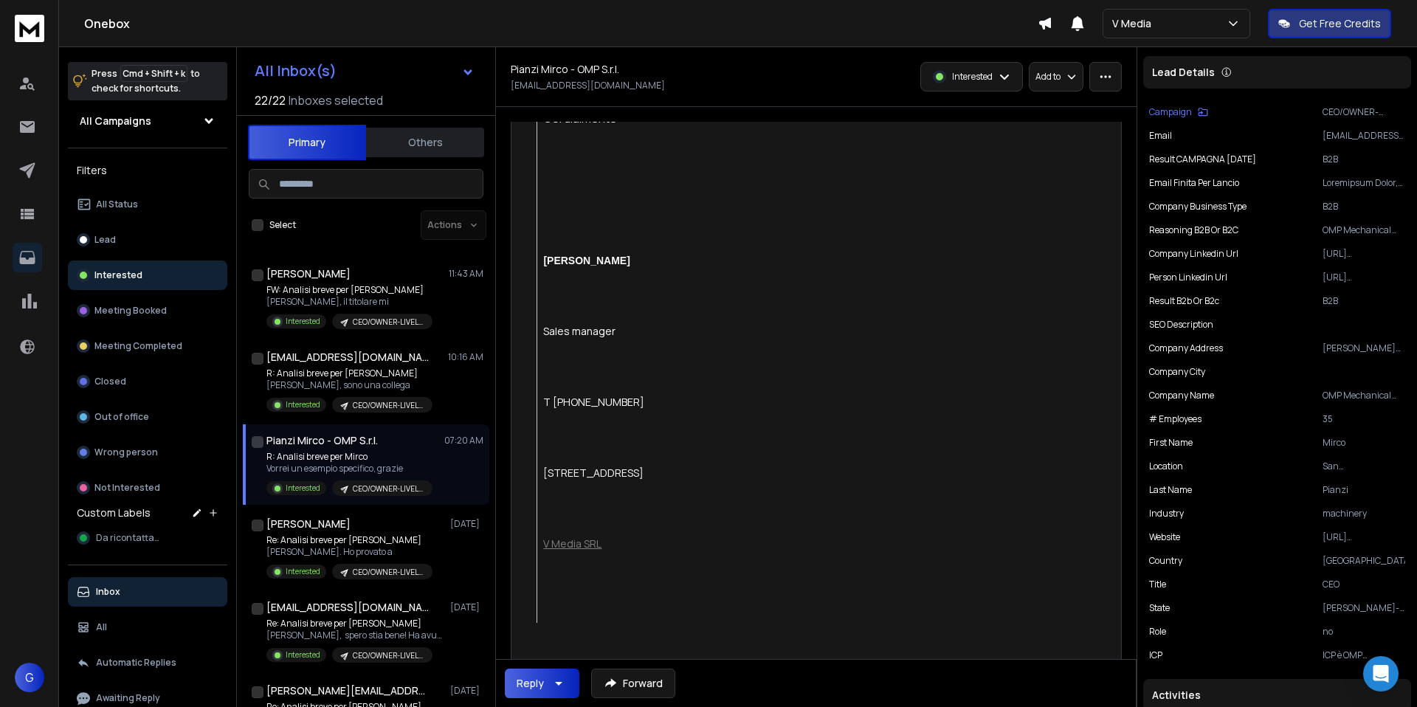
drag, startPoint x: 847, startPoint y: 266, endPoint x: 860, endPoint y: 288, distance: 25.2
copy p "OMP Mechanical Components?"
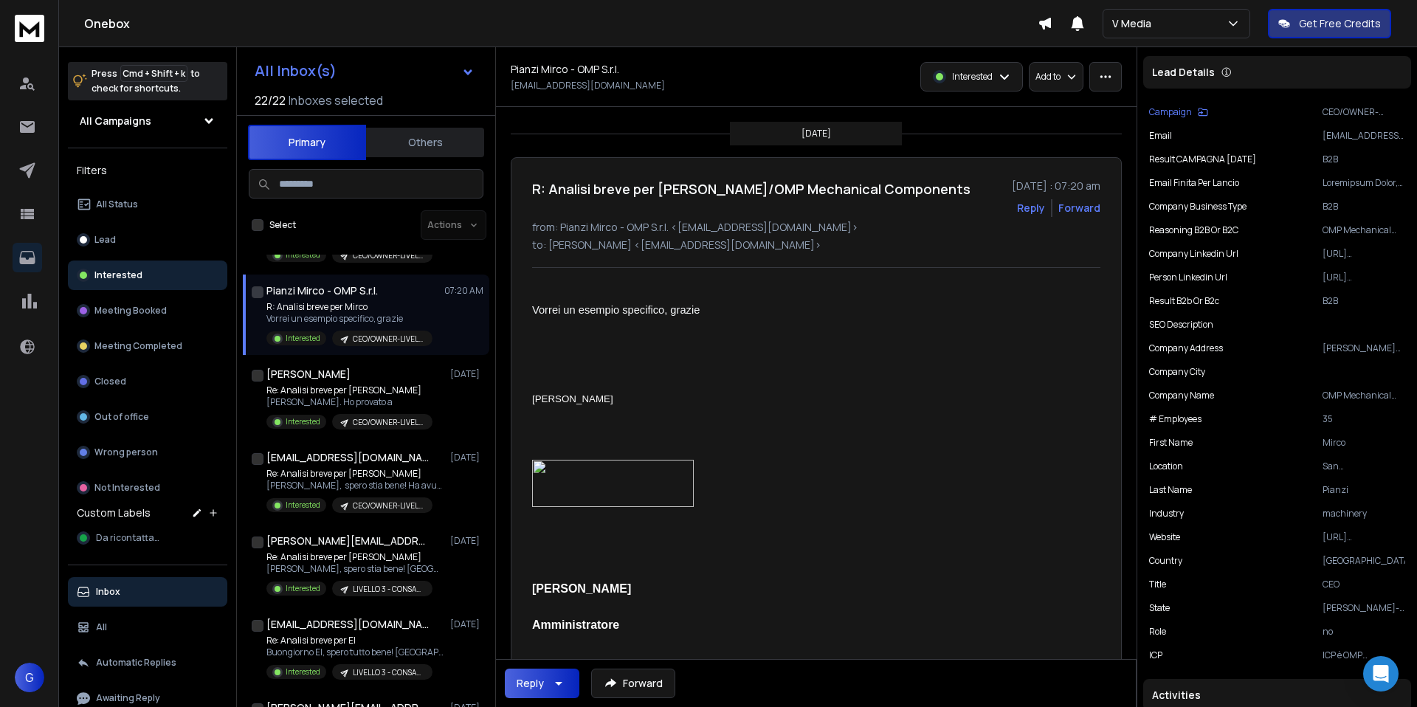
scroll to position [152, 0]
click at [424, 397] on p "[PERSON_NAME]. Ho provato a" at bounding box center [349, 400] width 166 height 12
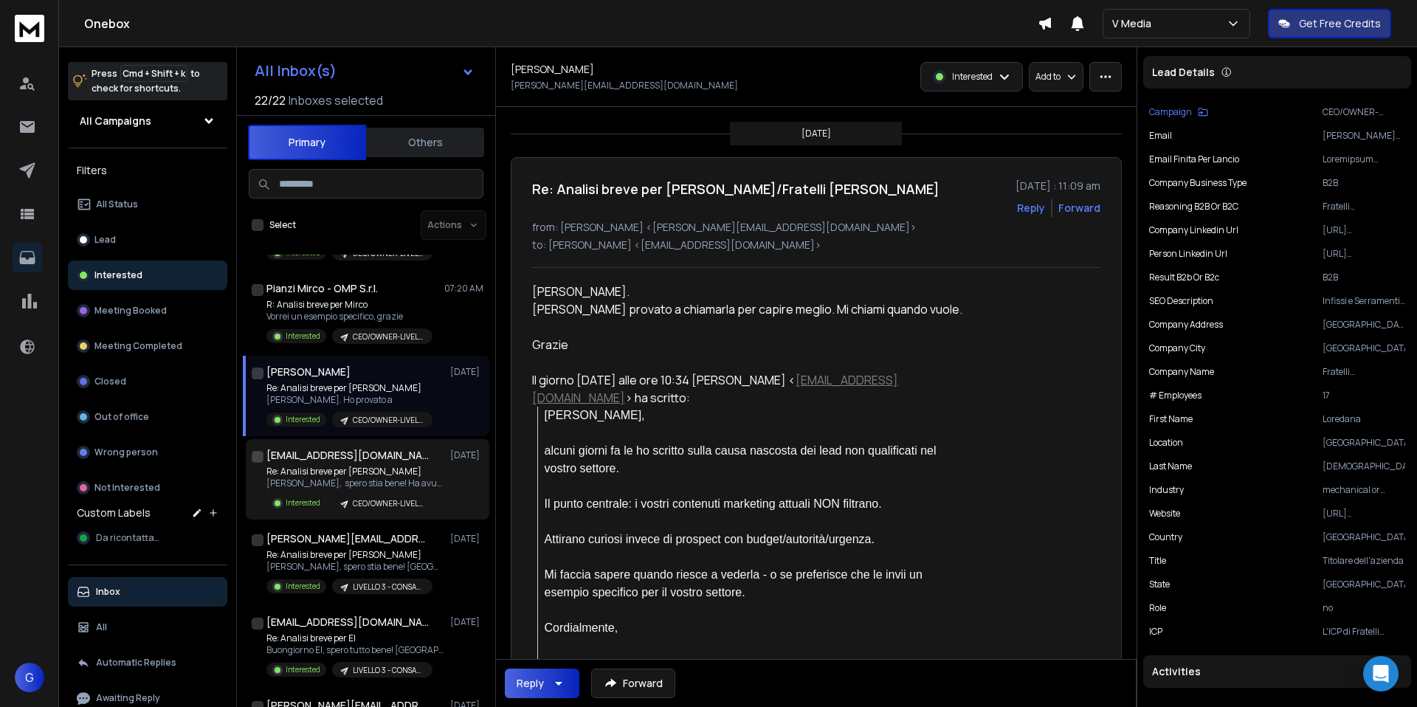
click at [436, 488] on p "[PERSON_NAME], spero stia bene! Ha avuto" at bounding box center [354, 483] width 177 height 12
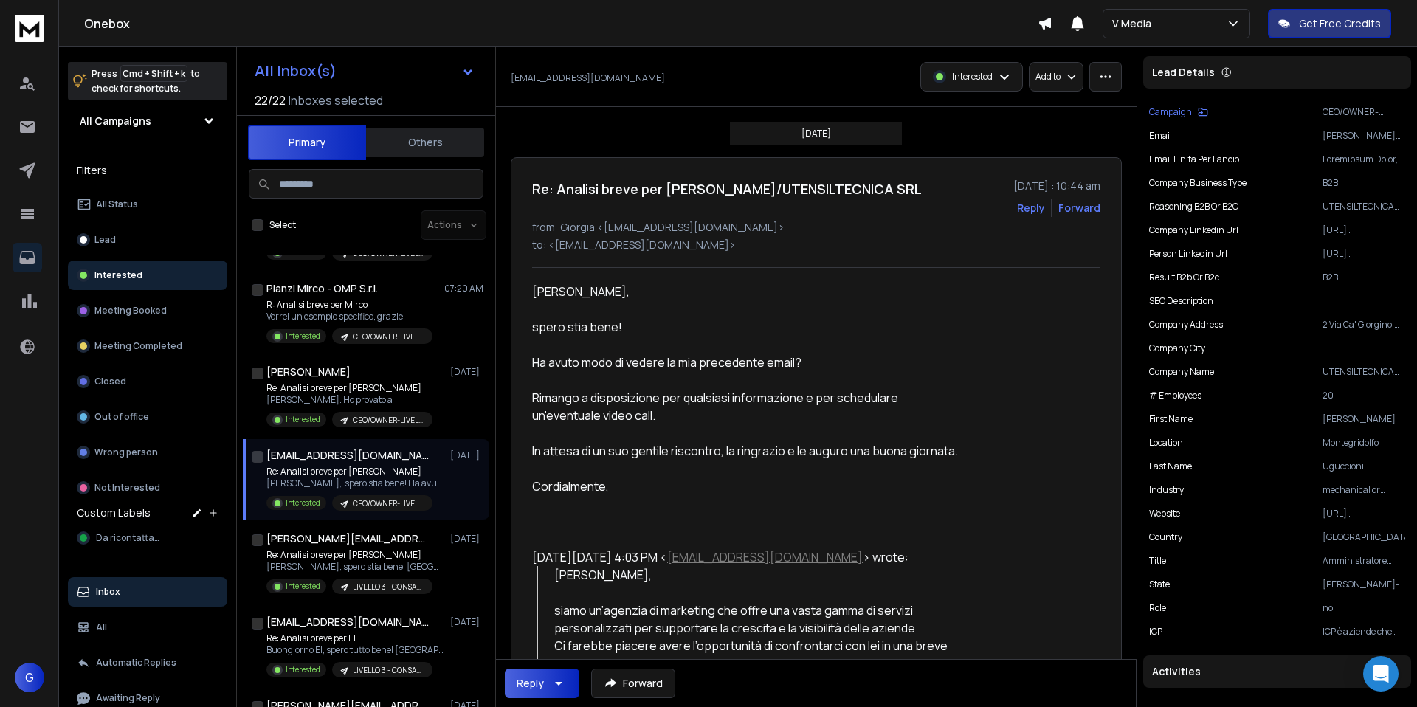
scroll to position [0, 0]
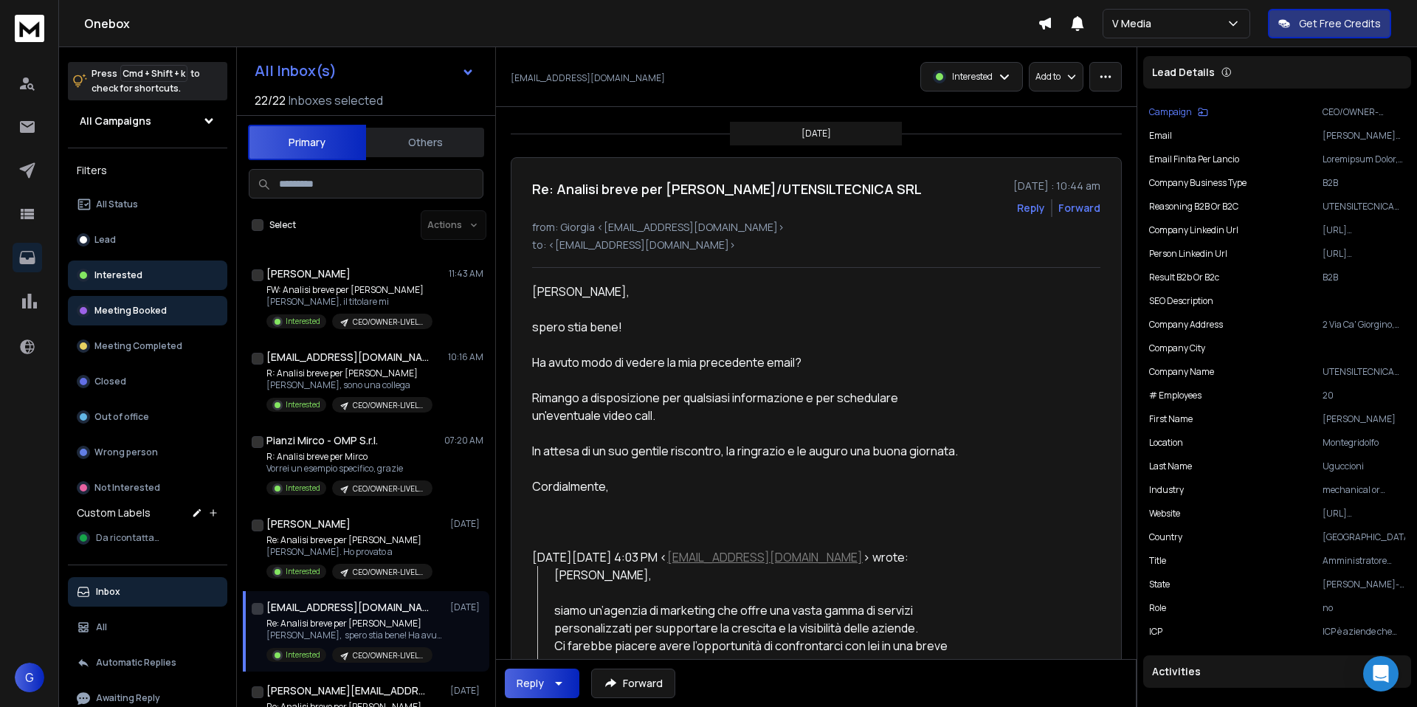
click at [183, 311] on button "Meeting Booked" at bounding box center [147, 311] width 159 height 30
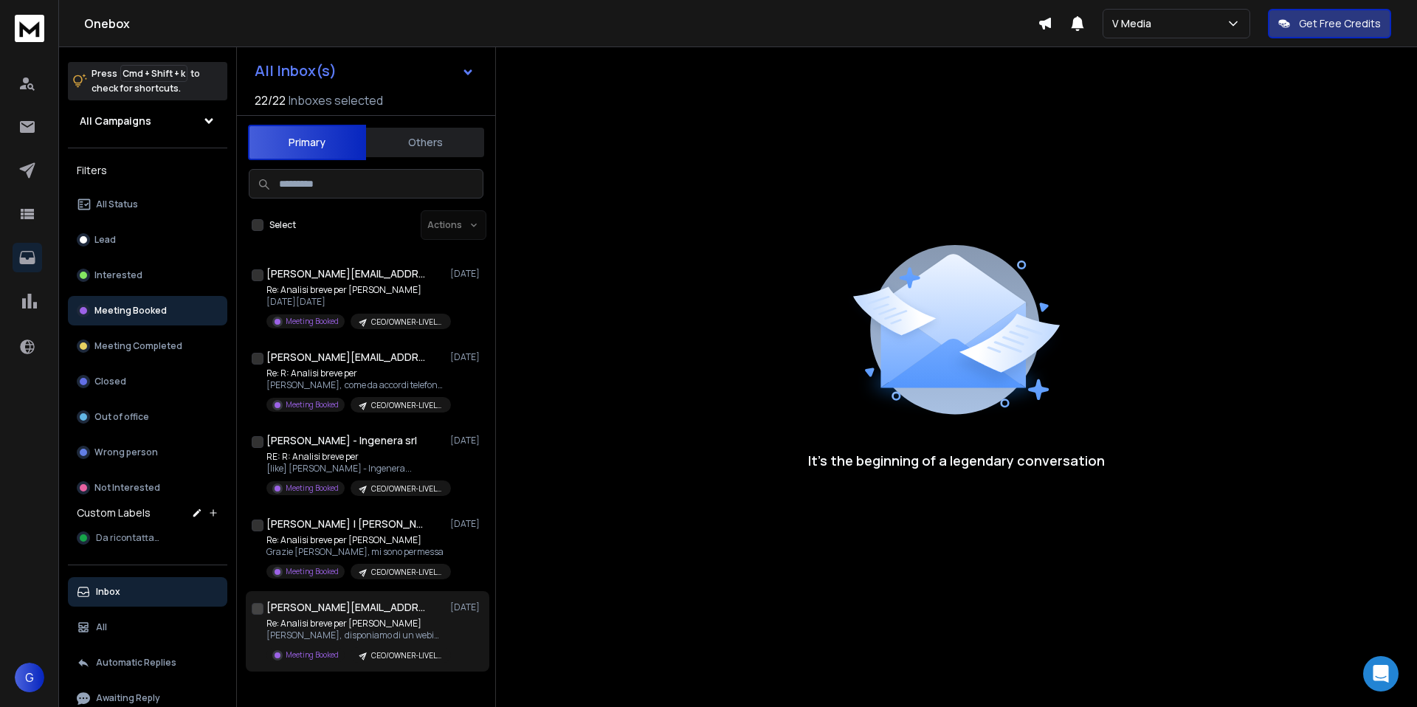
click at [414, 610] on div "luca.vanin@webinarpro.it 05 Sep" at bounding box center [374, 607] width 217 height 15
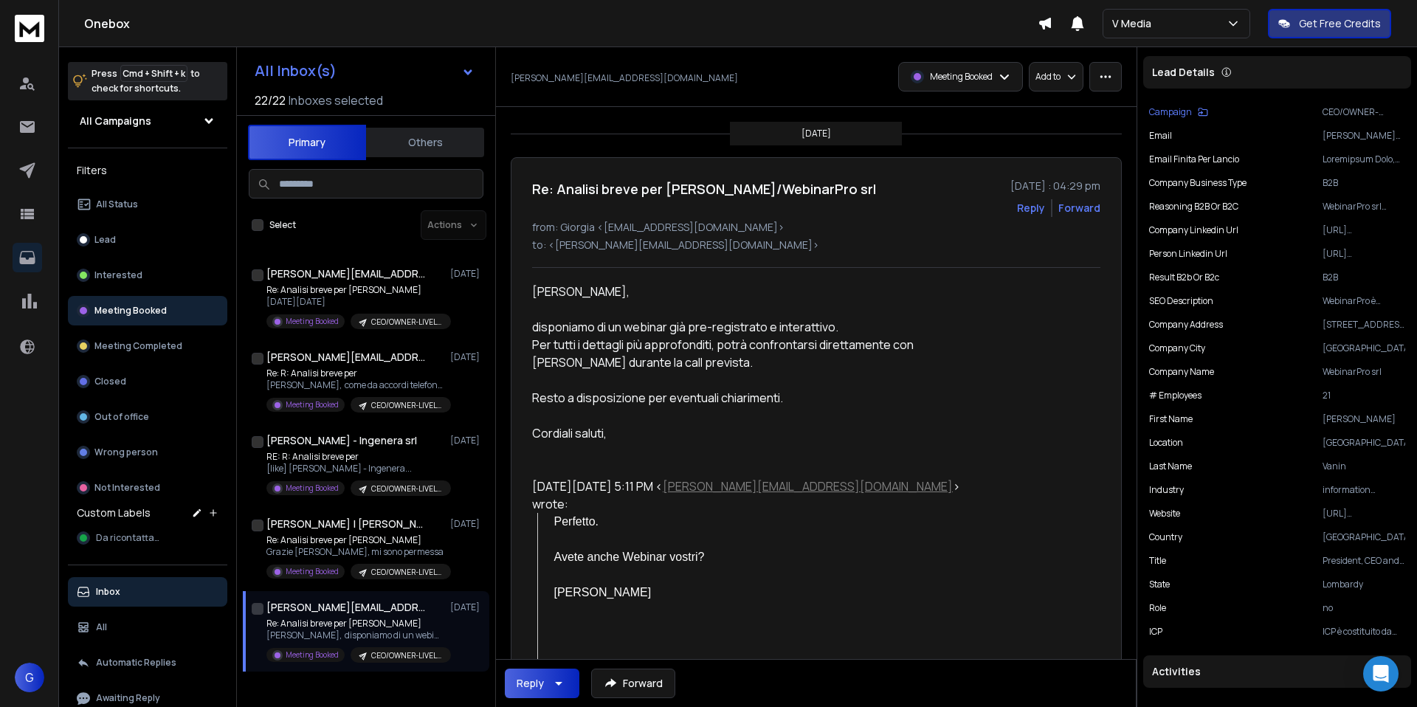
click at [967, 78] on p "Meeting Booked" at bounding box center [961, 77] width 63 height 12
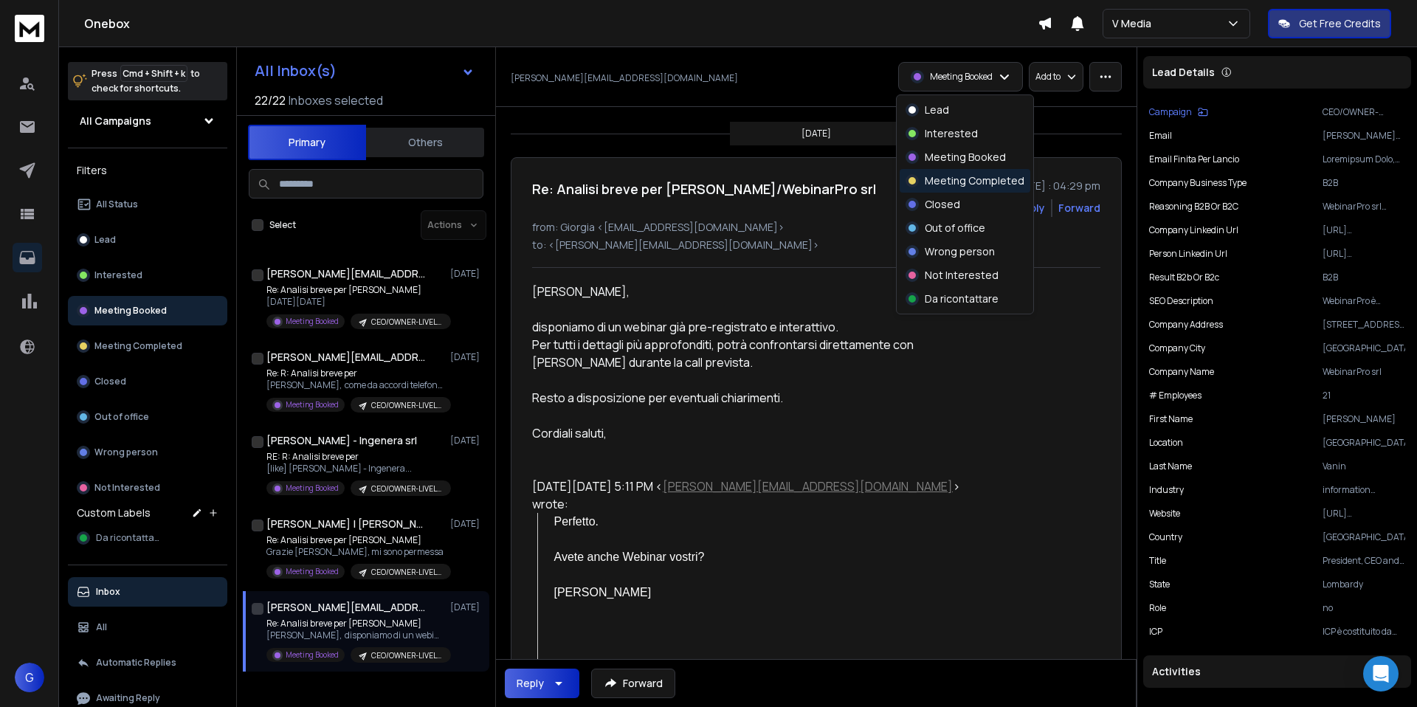
click at [956, 187] on p "Meeting Completed" at bounding box center [975, 180] width 100 height 15
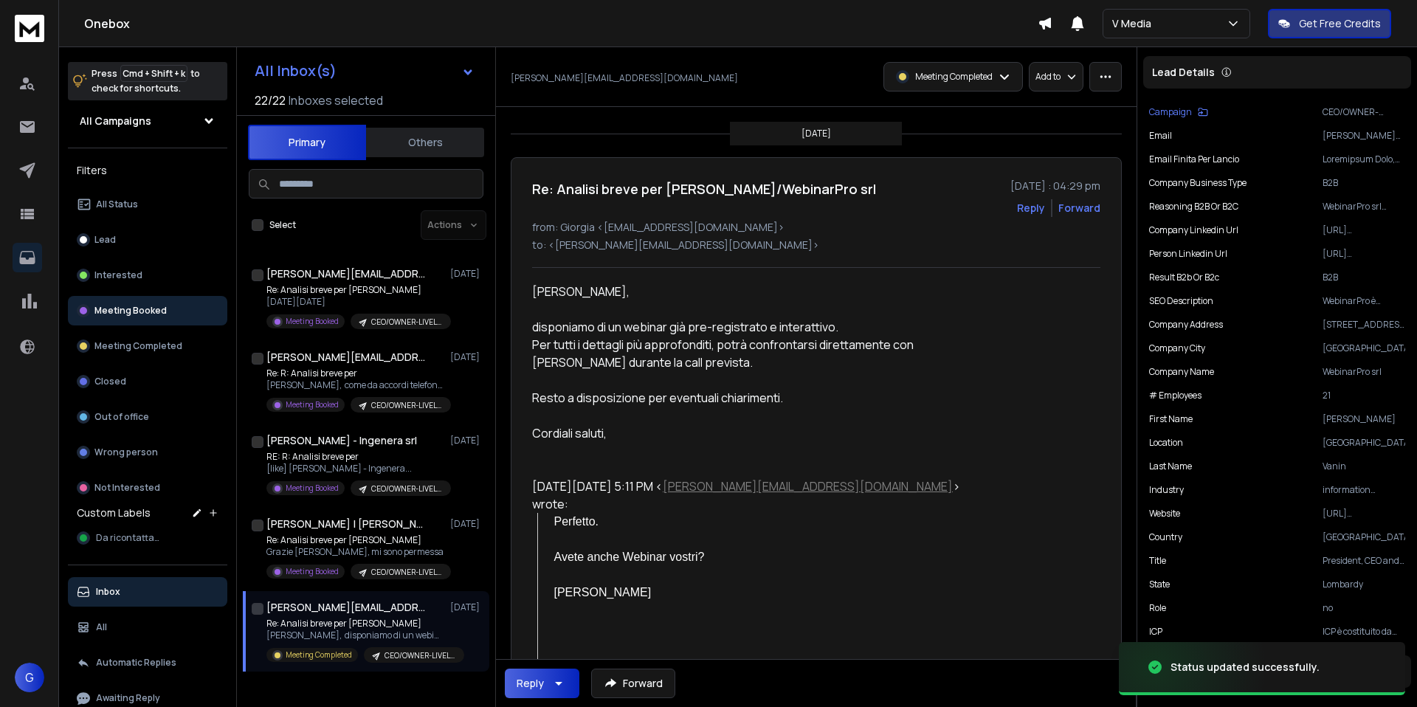
click at [138, 315] on p "Meeting Booked" at bounding box center [130, 311] width 72 height 12
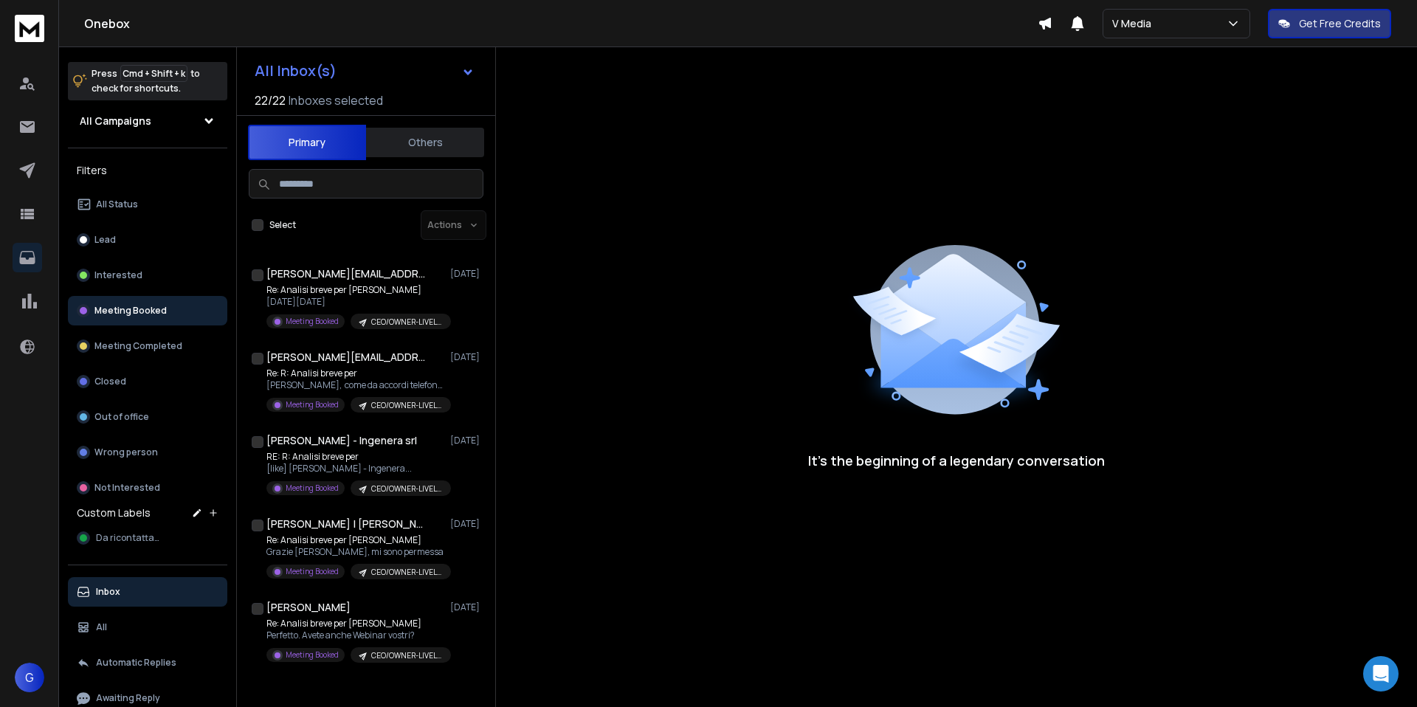
click at [104, 540] on span "Da ricontattare" at bounding box center [129, 538] width 66 height 12
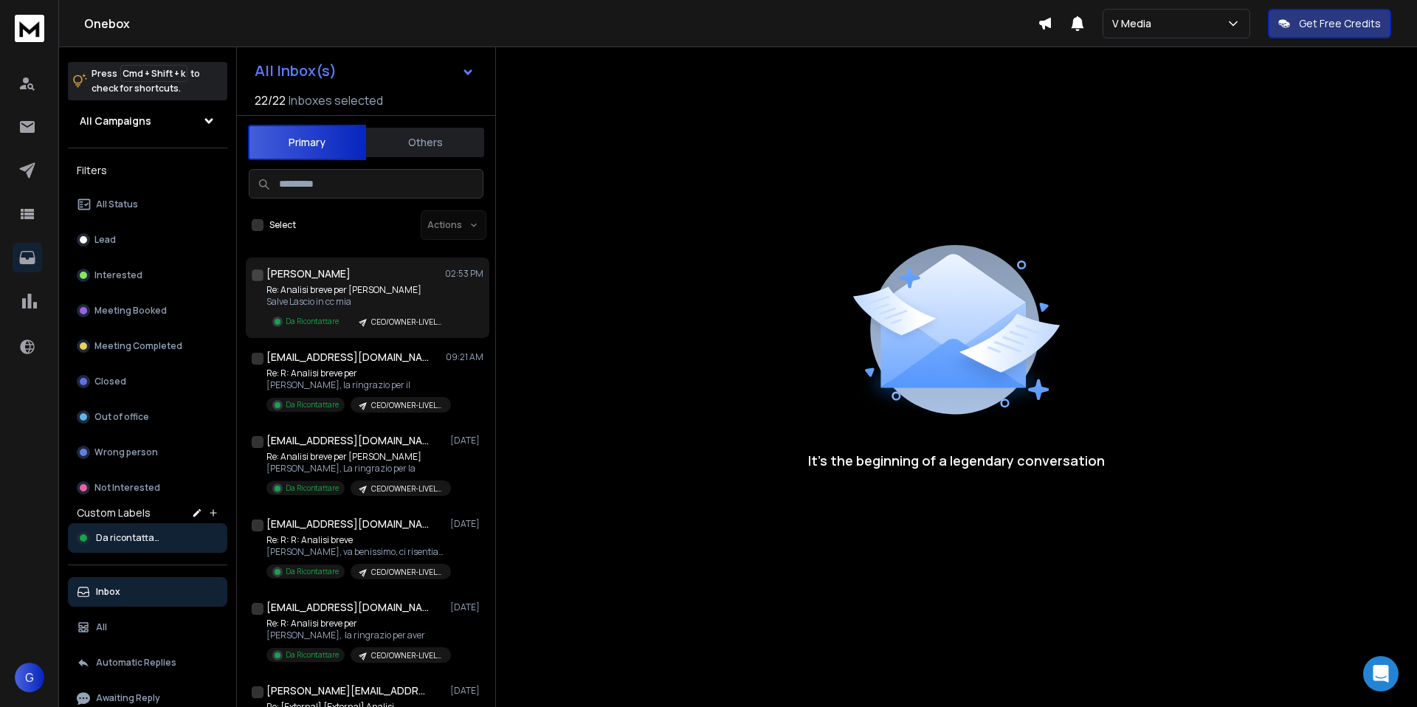
click at [436, 308] on div "Re: Analisi breve per Luigi Salve Lascio in cc mia Da Ricontattare CEO/OWNER-LI…" at bounding box center [358, 306] width 184 height 45
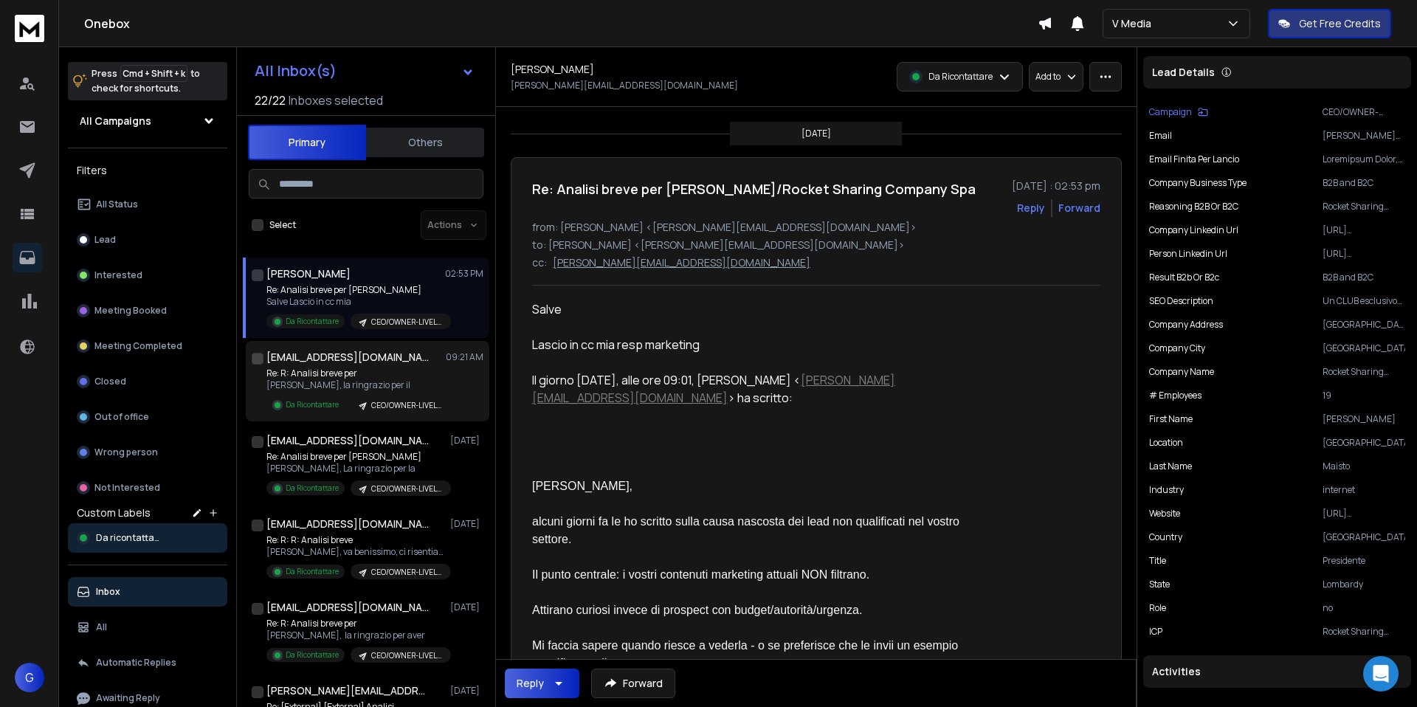
click at [441, 398] on div "CEO/OWNER-LIVELLO 3 - CONSAPEVOLE DEL PROBLEMA-PERSONALIZZAZIONI TARGET A-TEST 1" at bounding box center [401, 404] width 100 height 15
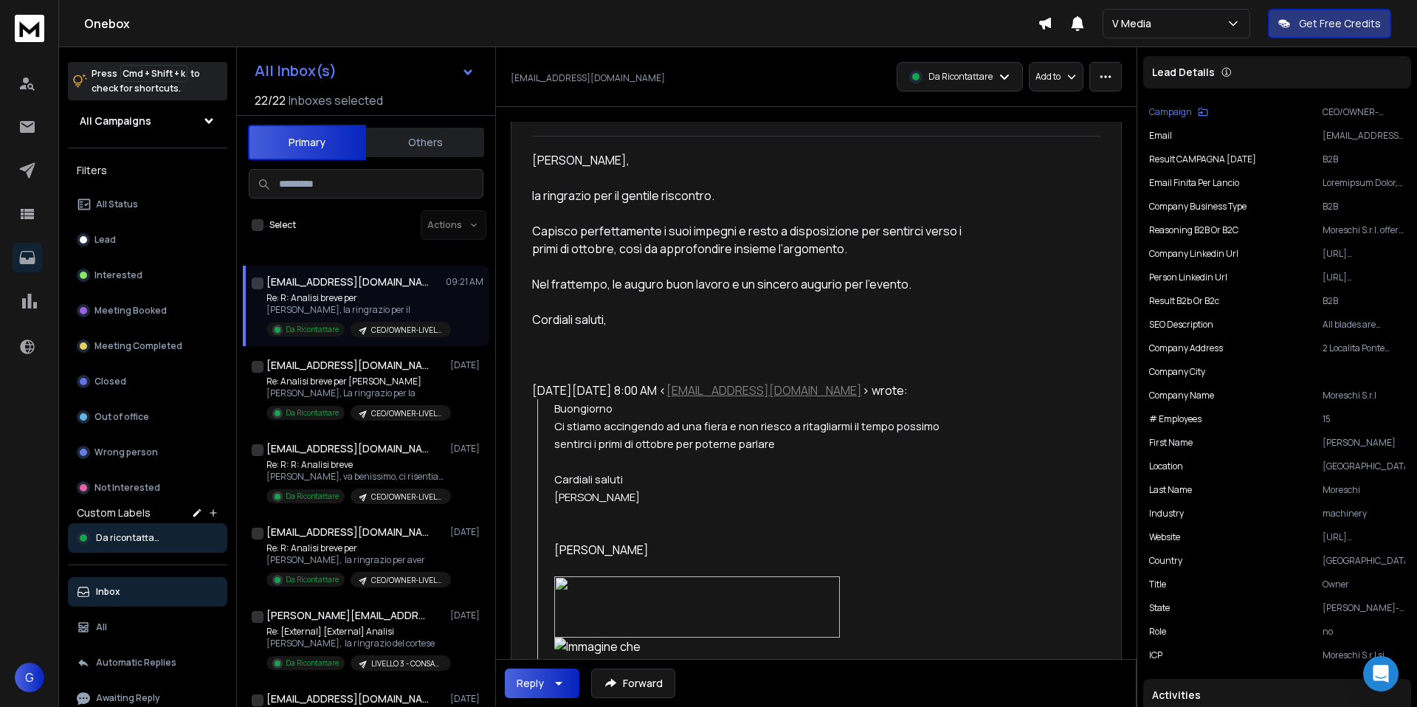
scroll to position [152, 0]
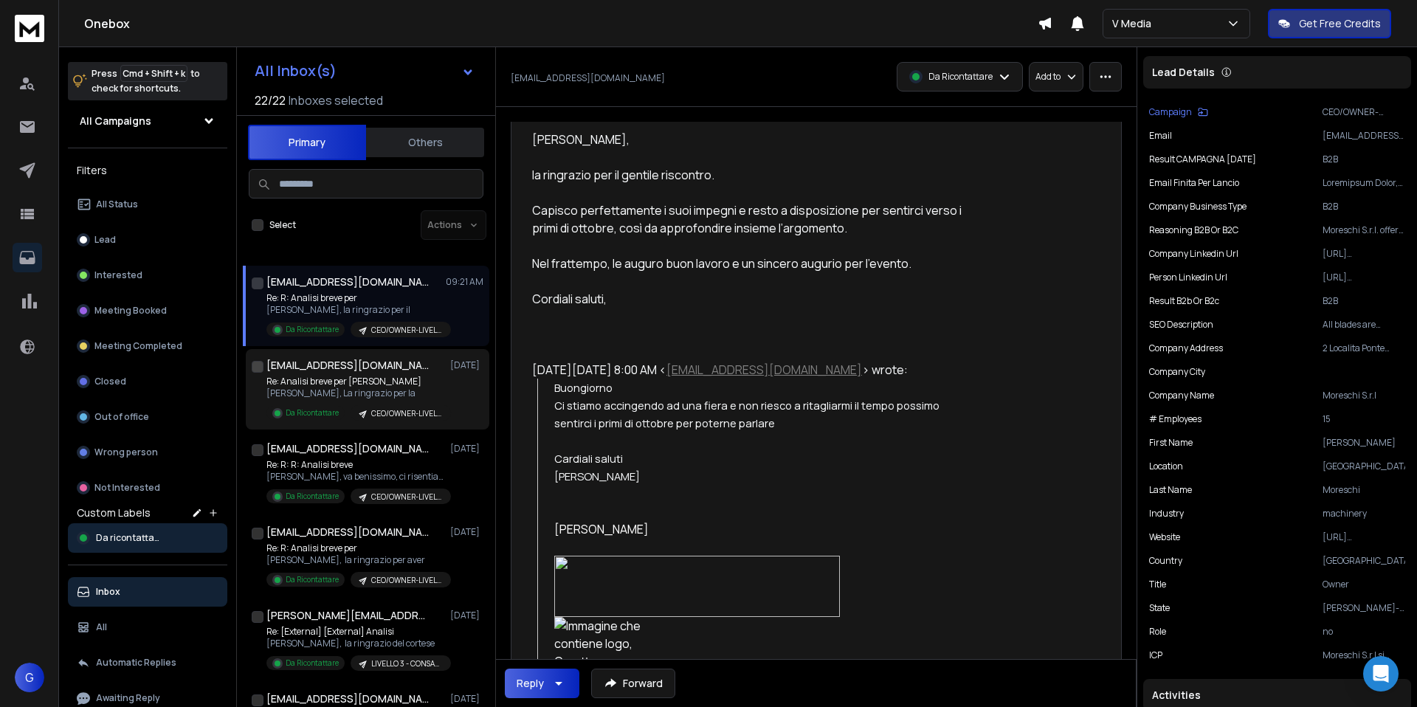
click at [407, 389] on p "[PERSON_NAME], La ringrazio per la" at bounding box center [354, 393] width 177 height 12
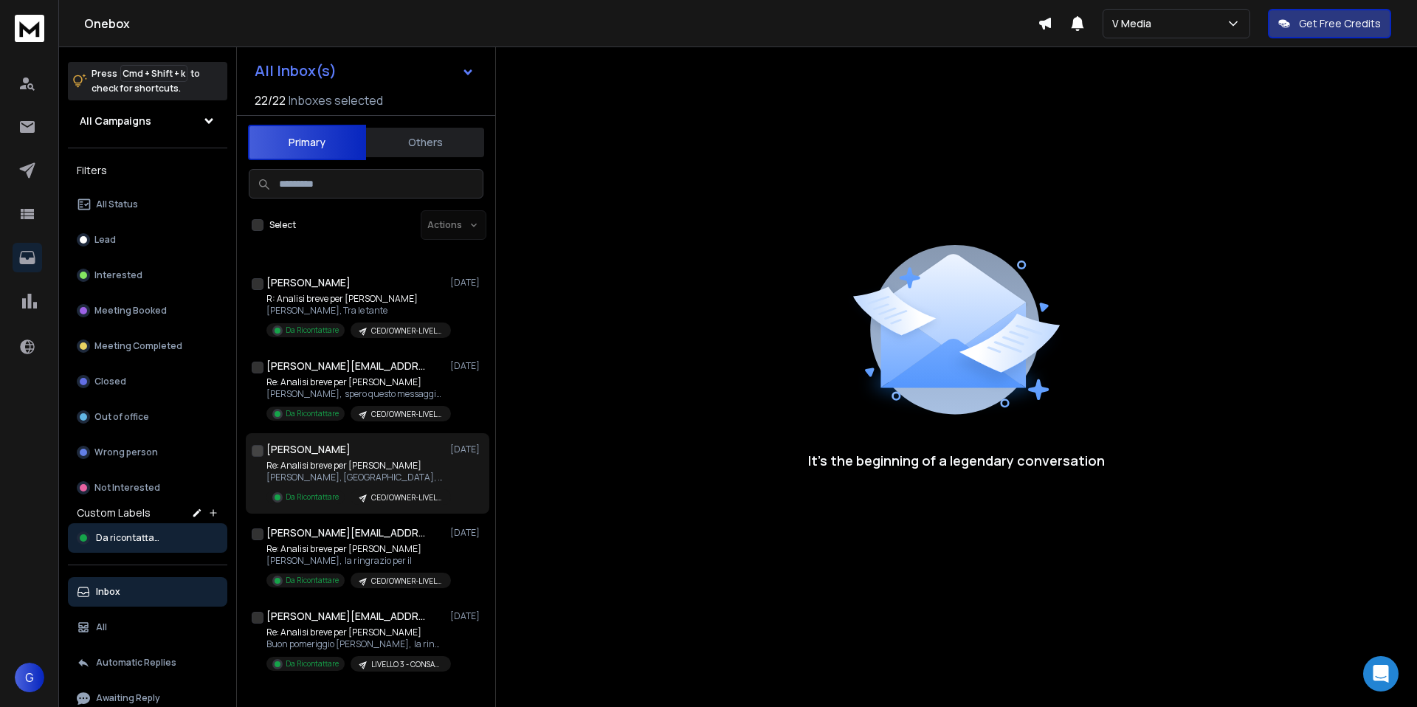
scroll to position [658, 0]
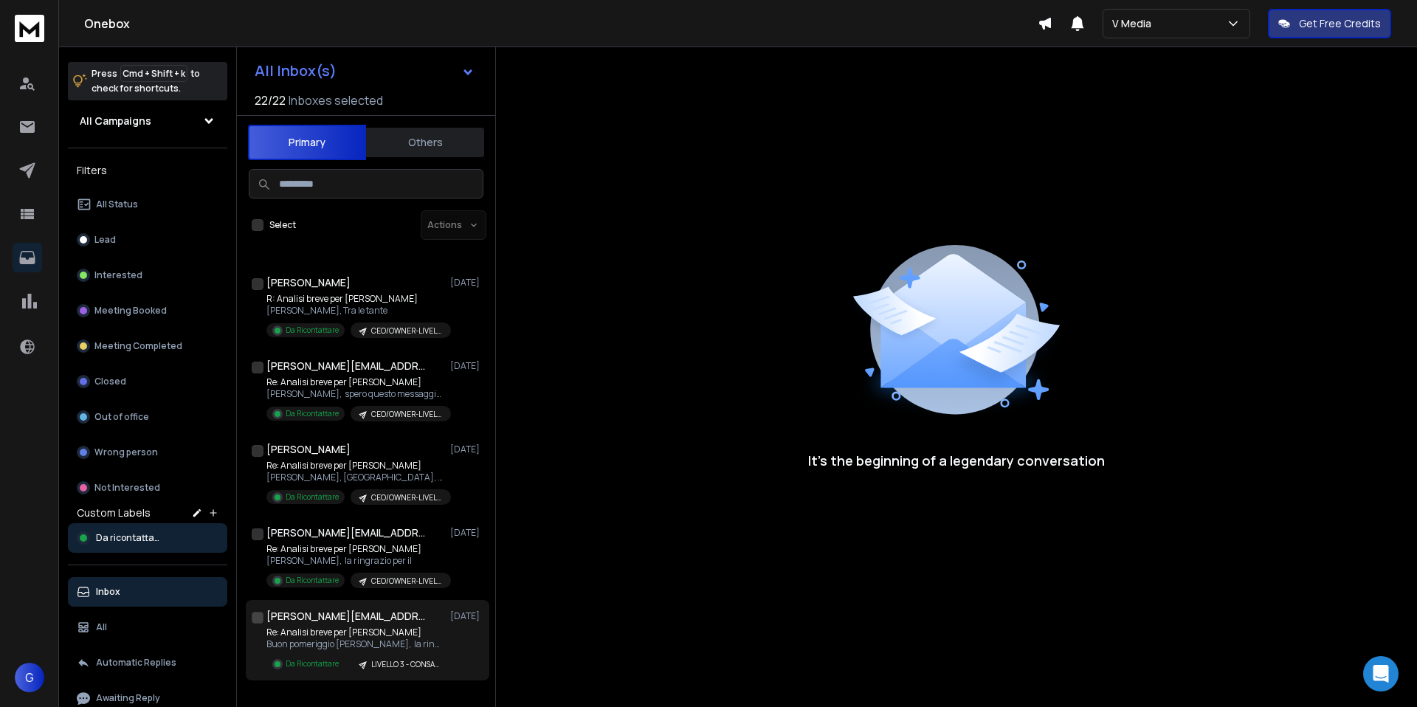
click at [412, 629] on p "Re: Analisi breve per Dario" at bounding box center [354, 632] width 177 height 12
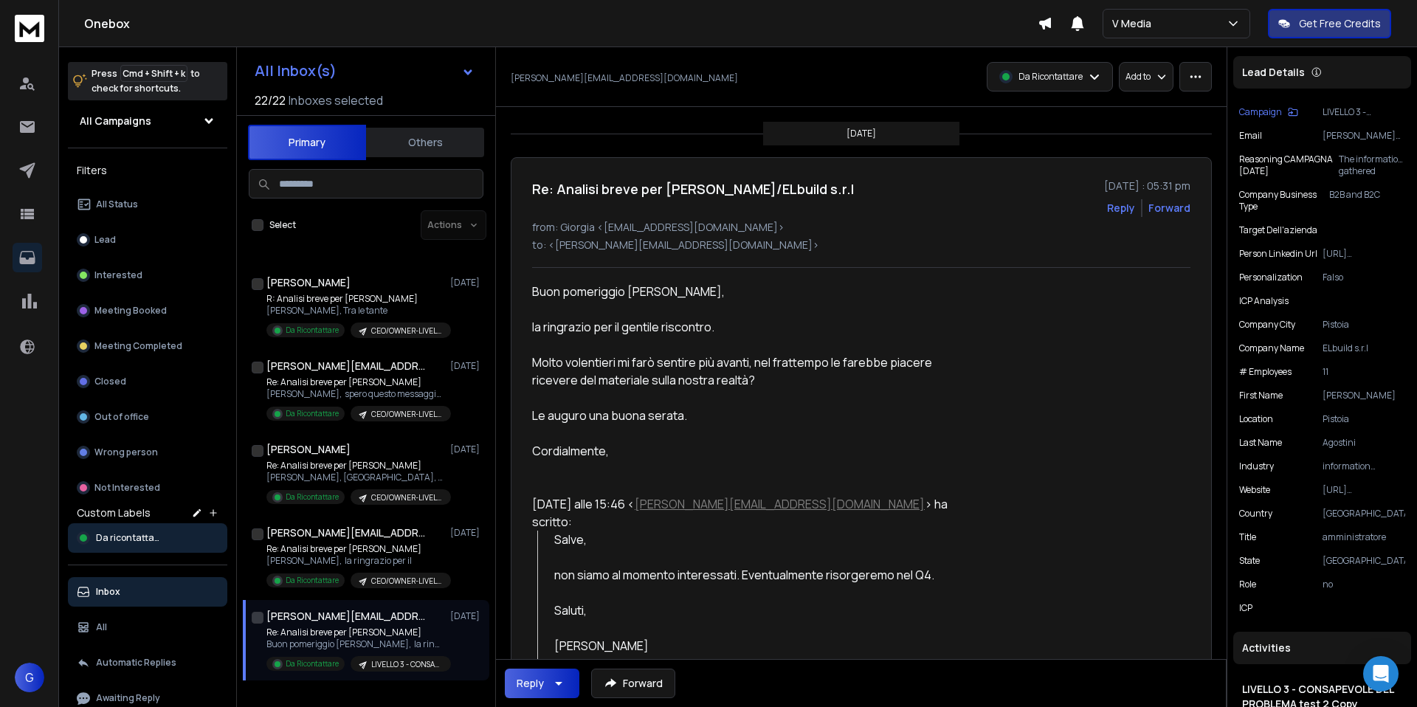
click at [1069, 80] on p "Da Ricontattare" at bounding box center [1050, 77] width 64 height 12
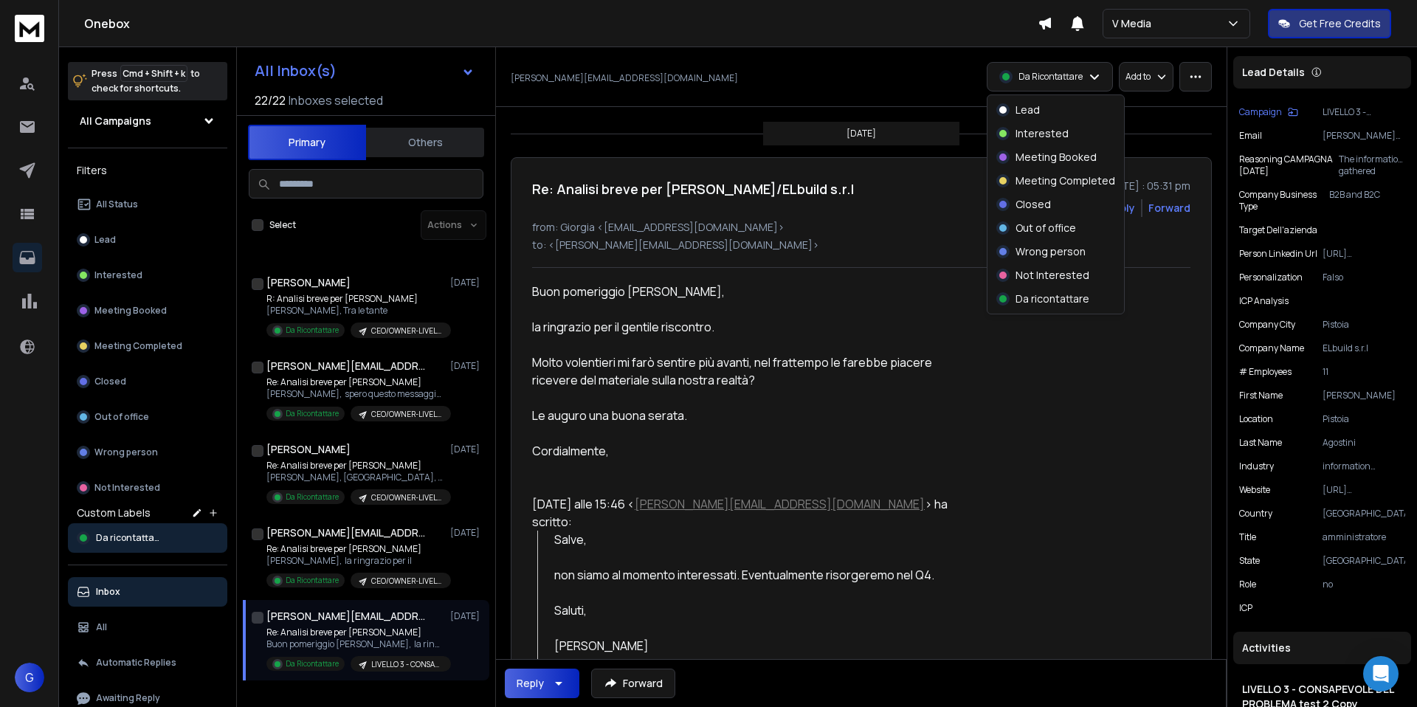
click at [924, 440] on div at bounding box center [747, 433] width 431 height 18
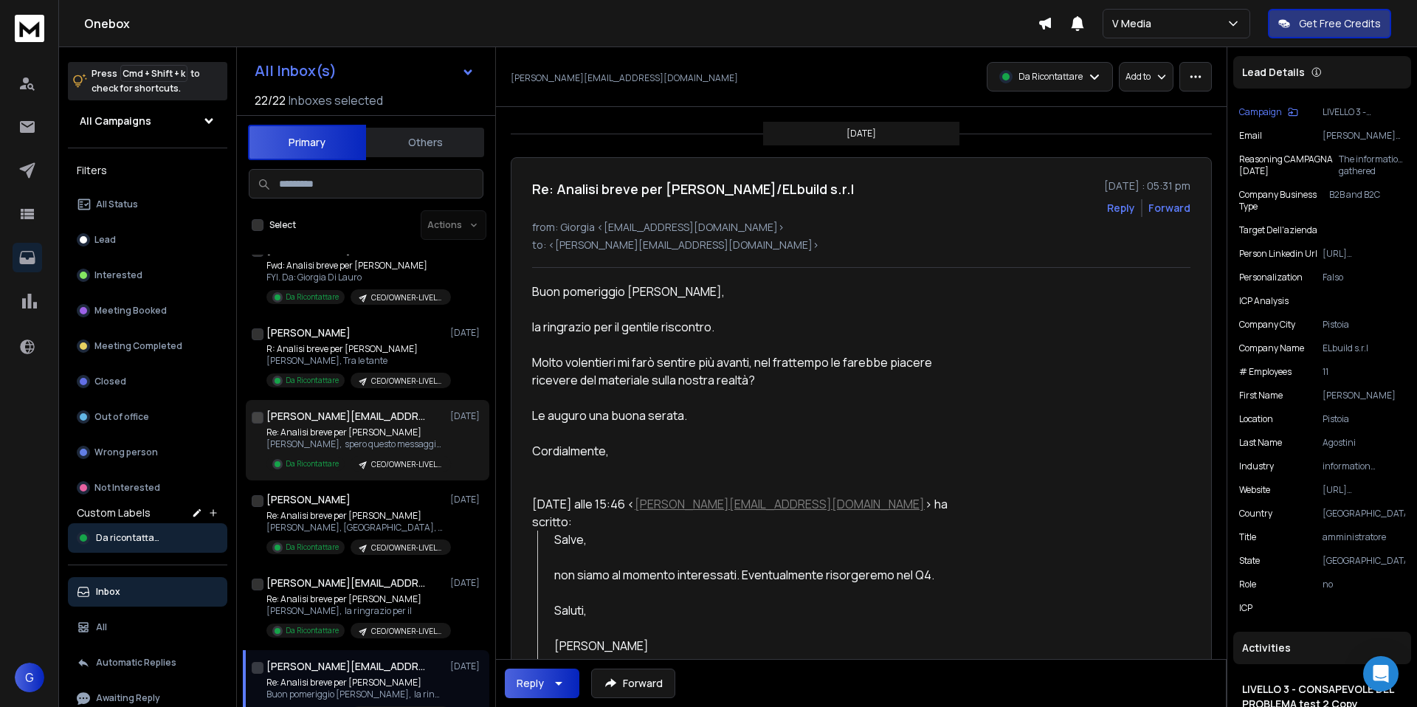
scroll to position [606, 0]
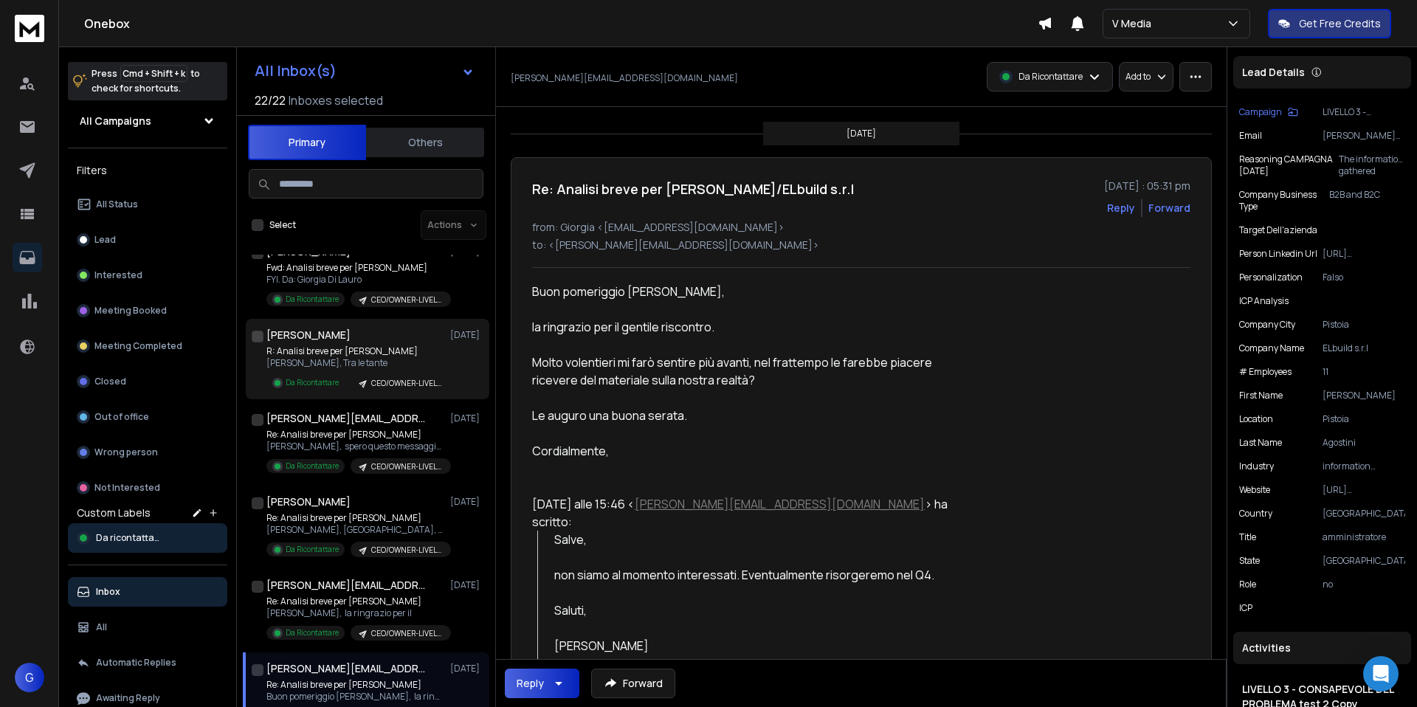
click at [404, 365] on p "[PERSON_NAME], Tra le tante" at bounding box center [354, 363] width 177 height 12
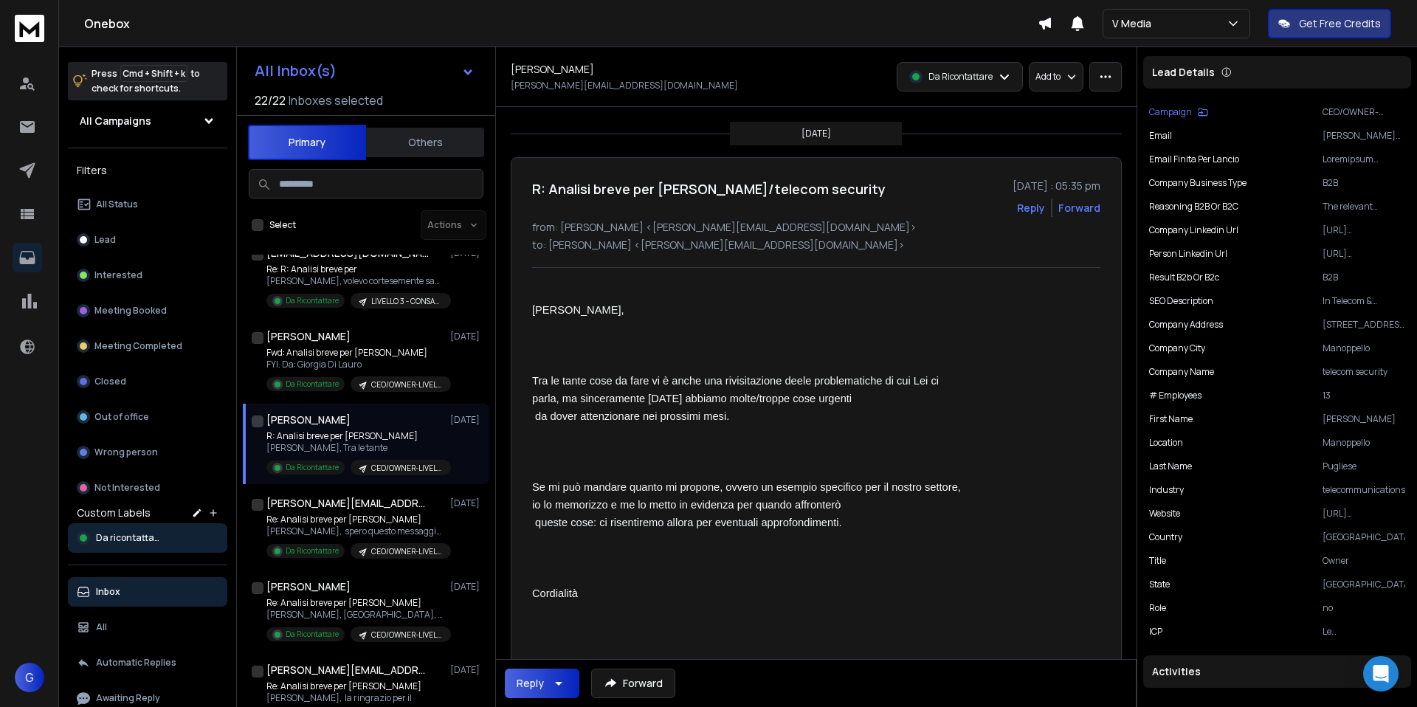
scroll to position [519, 0]
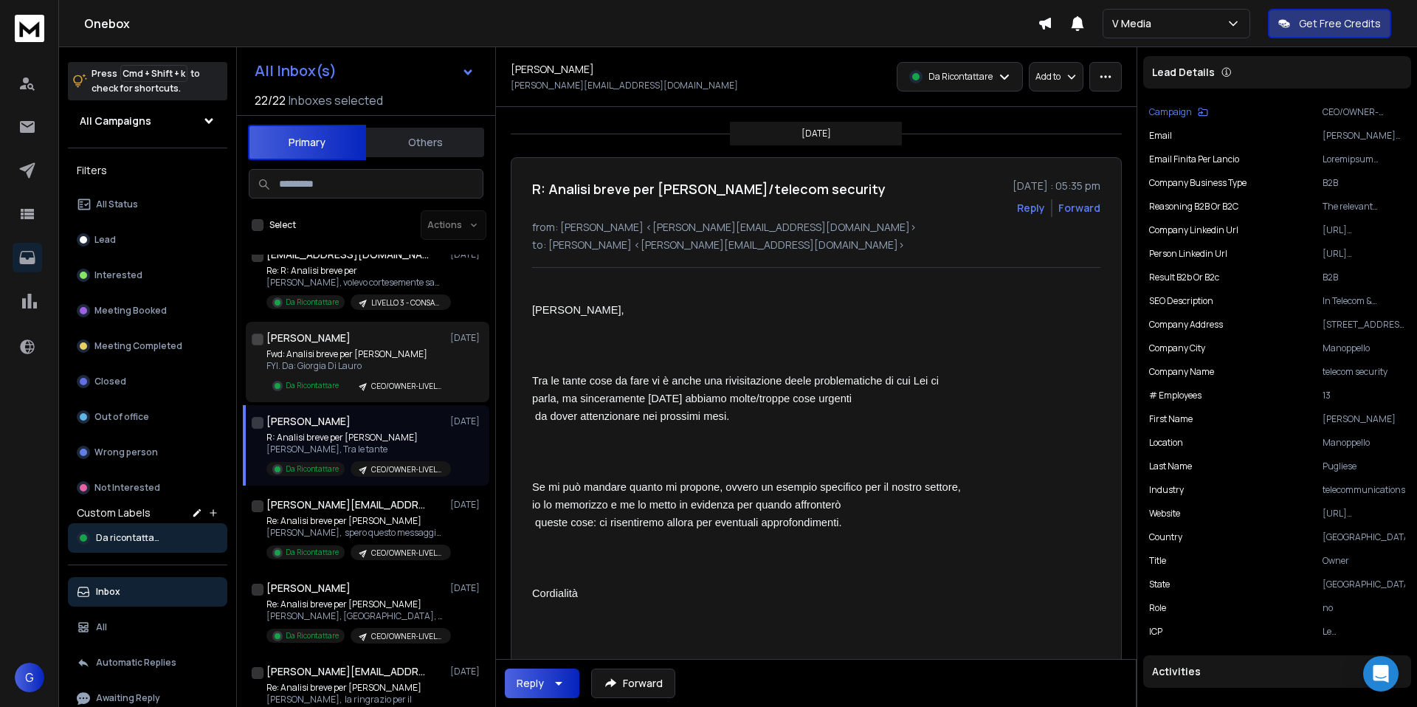
click at [397, 364] on p "FYI. Da: Giorgia Di Lauro" at bounding box center [354, 366] width 177 height 12
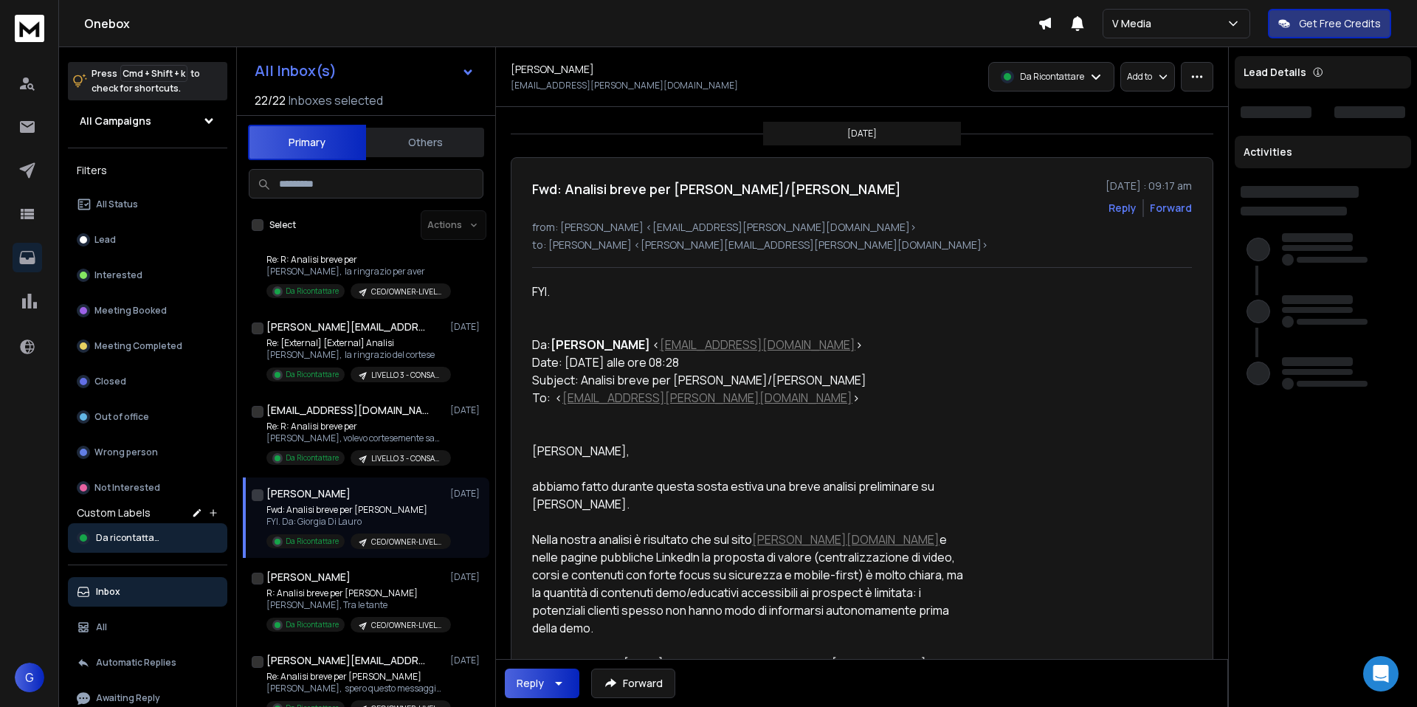
scroll to position [0, 0]
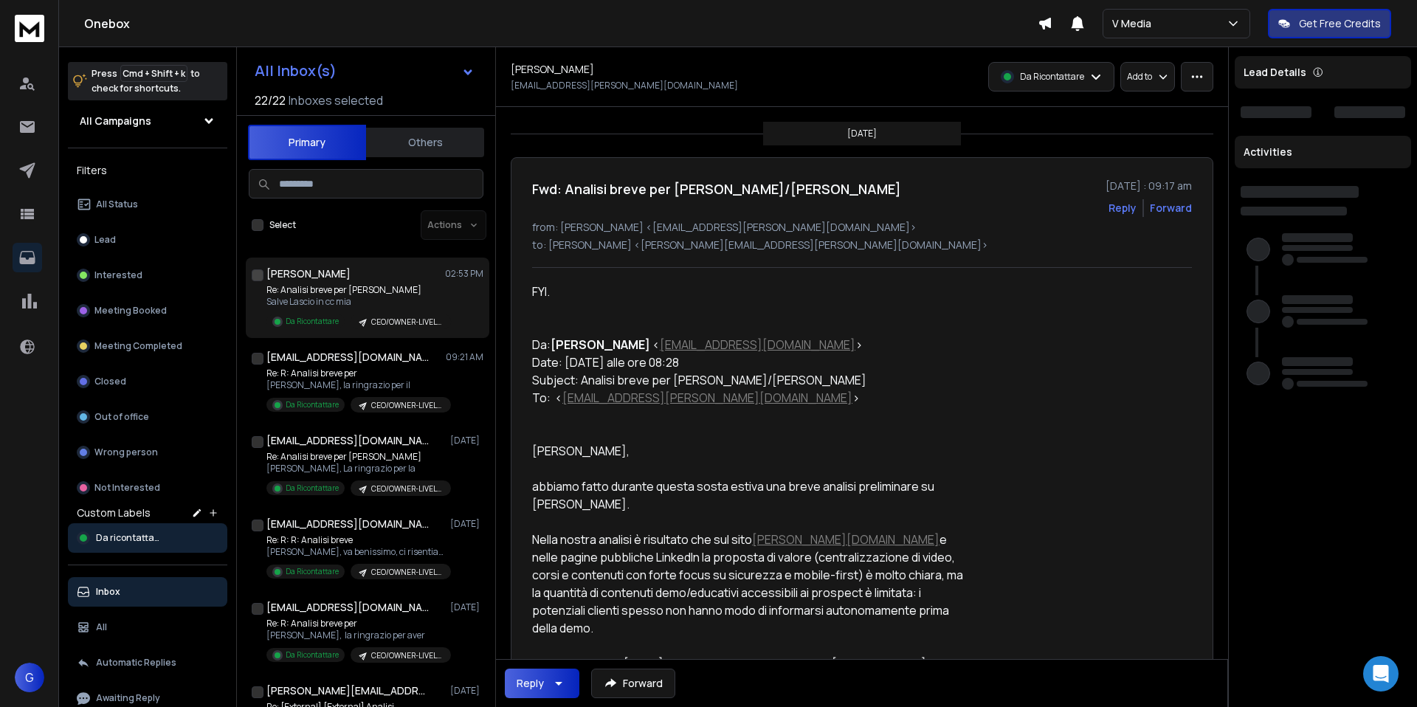
click at [446, 317] on div "CEO/OWNER-LIVELLO 3 - CONSAPEVOLE DEL PROBLEMA-PERSONALIZZAZIONI TARGET A-TEST 1" at bounding box center [401, 321] width 100 height 15
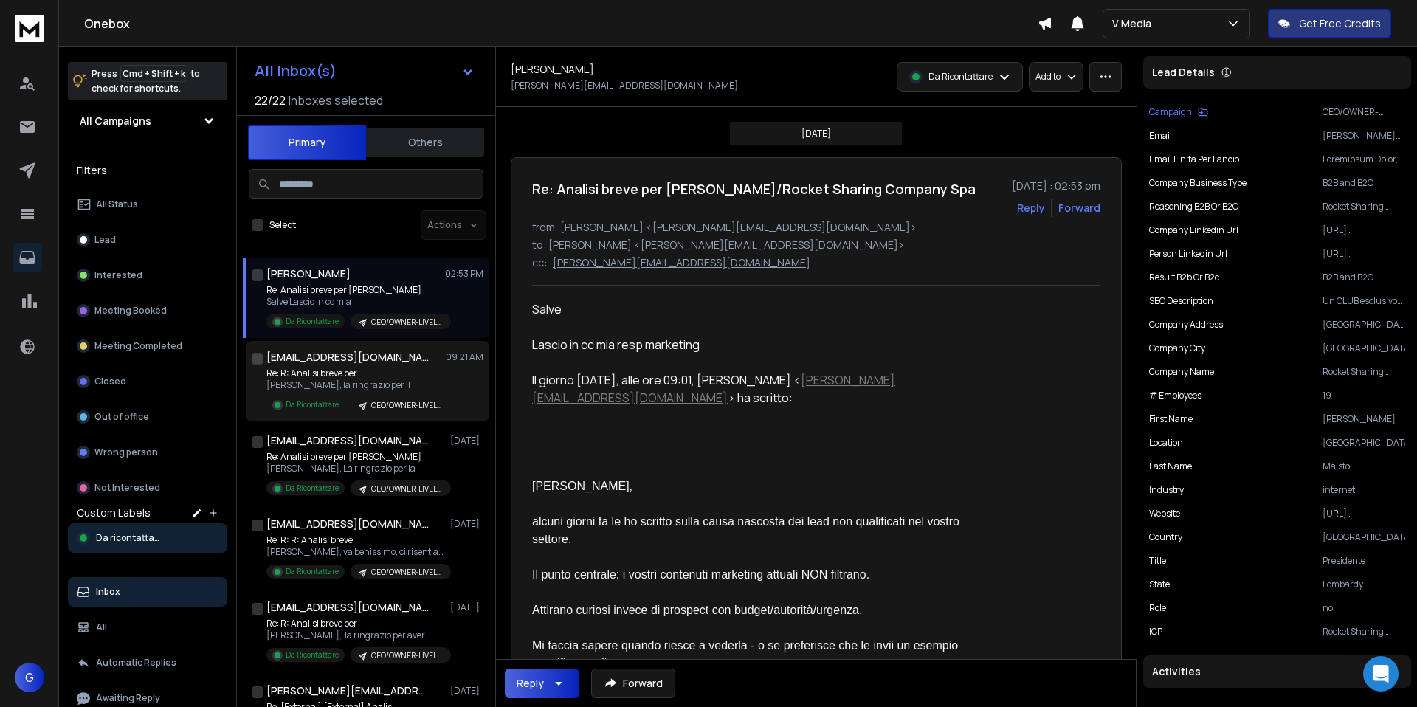
click at [443, 381] on div "Re: R: Analisi breve per Buongiorno Marco, la ringrazio per il Da Ricontattare …" at bounding box center [358, 389] width 184 height 45
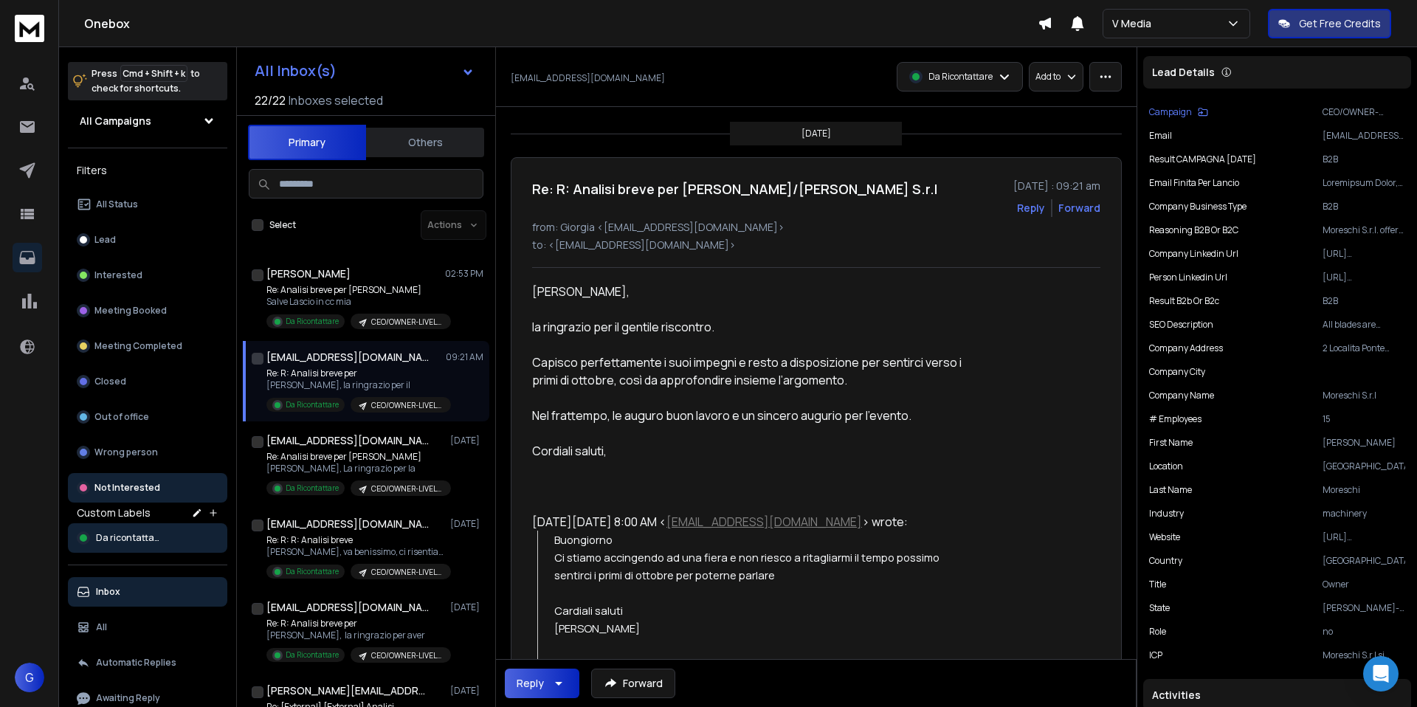
click at [128, 501] on button "Not Interested" at bounding box center [147, 488] width 159 height 30
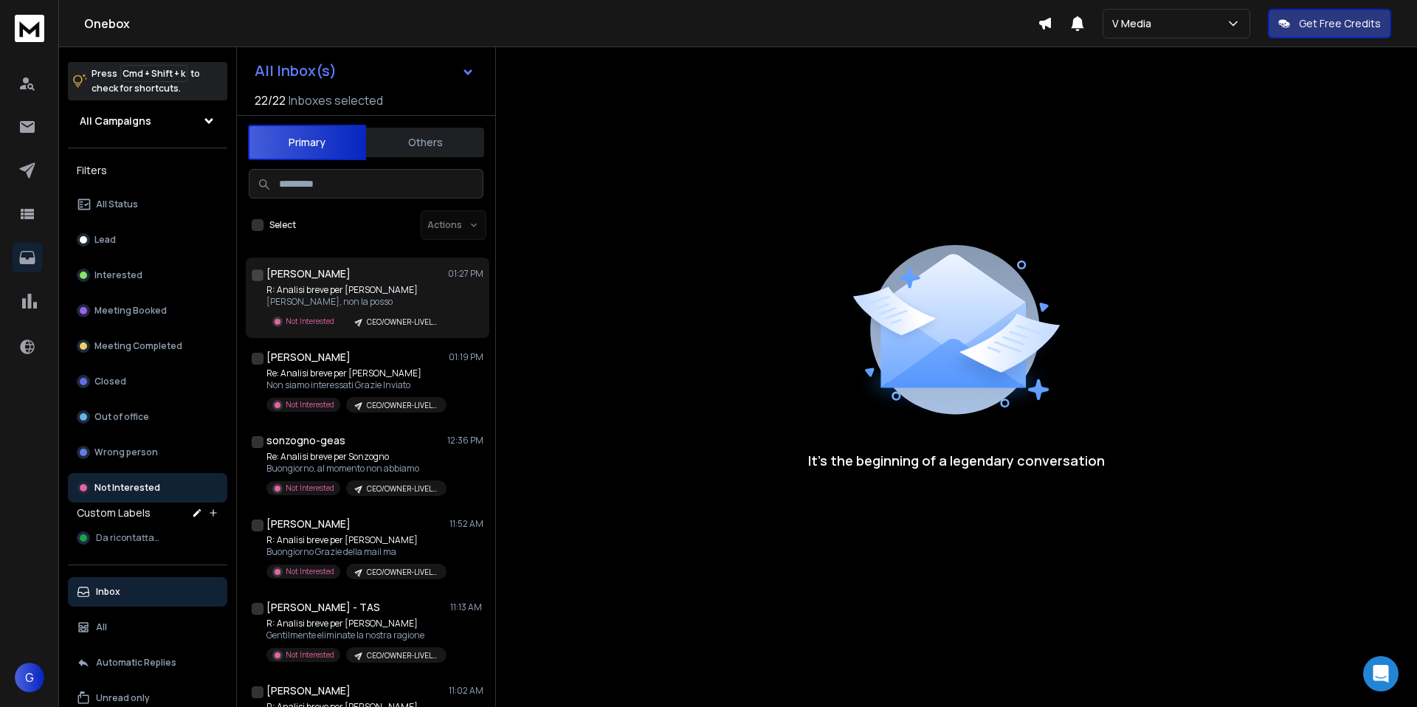
click at [401, 280] on div "Paolo Capra 01:27 PM" at bounding box center [374, 273] width 217 height 15
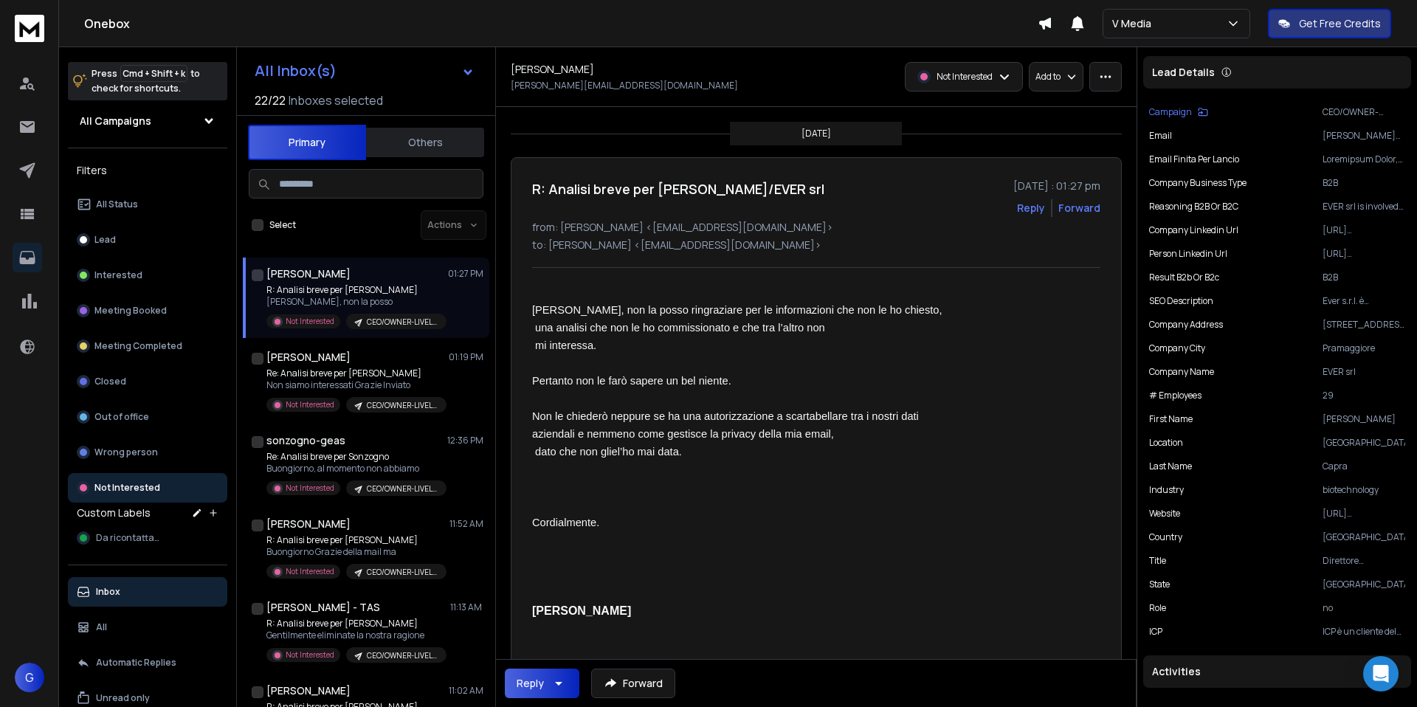
click at [1105, 77] on icon "button" at bounding box center [1105, 76] width 13 height 13
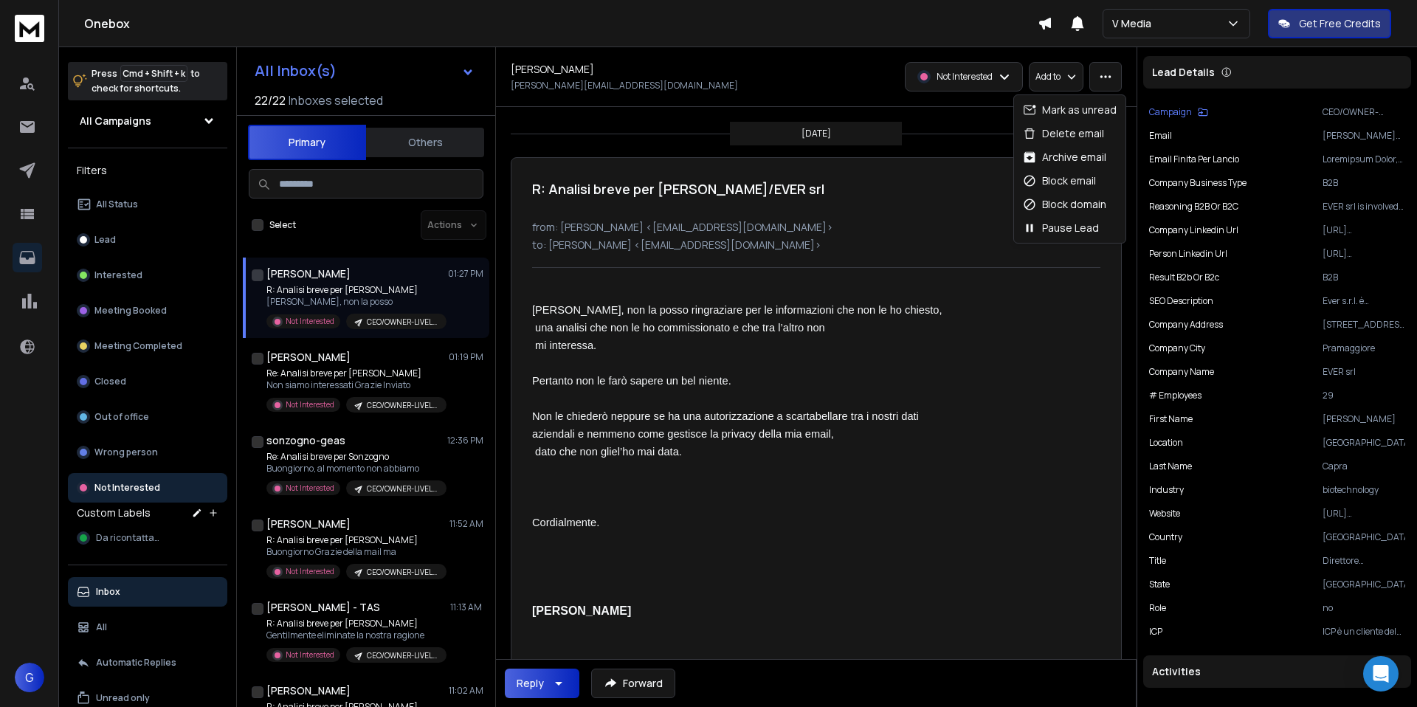
click at [874, 217] on div "R: Analisi breve per Paolo Capra/EVER srl 12 September 2025 : 01:27 pm Reply Fo…" at bounding box center [816, 216] width 568 height 74
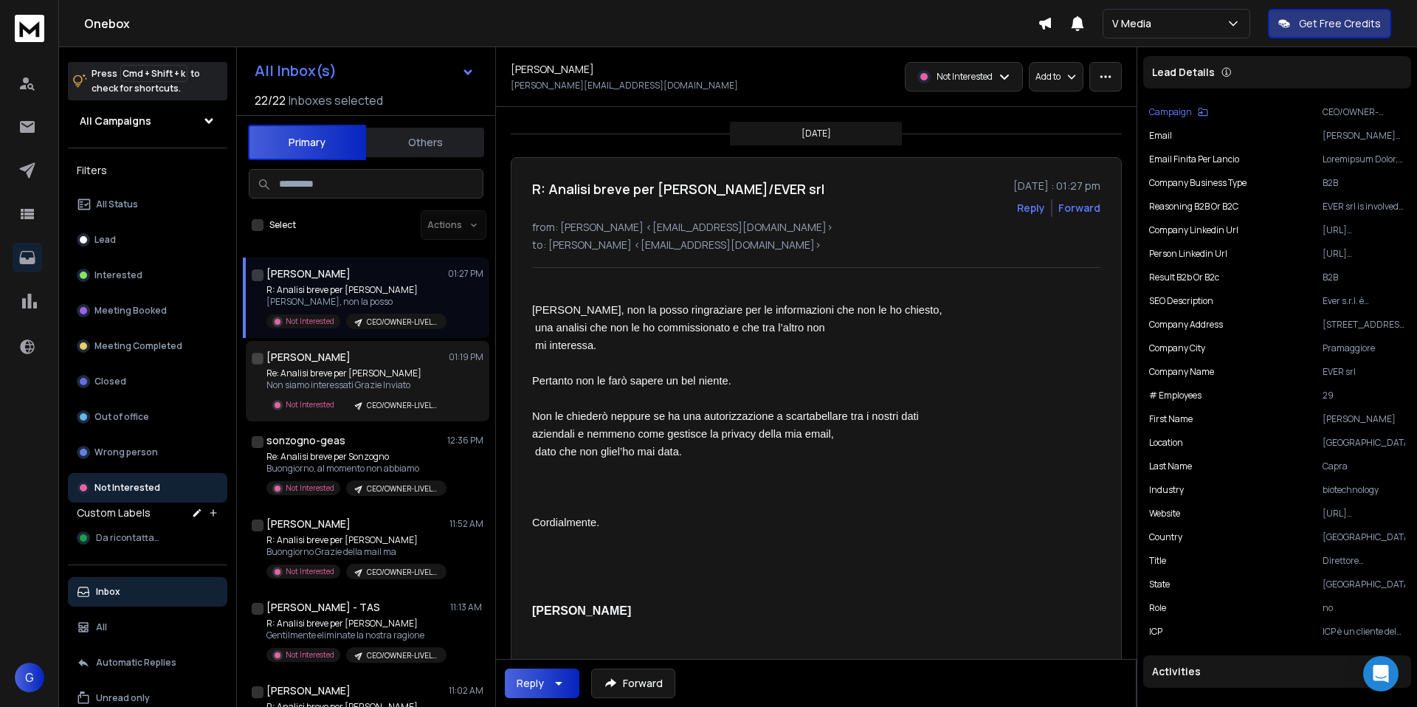
click at [425, 366] on div "Simone Pez 01:19 PM Re: Analisi breve per Simone Non siamo interessati Grazie I…" at bounding box center [374, 381] width 217 height 63
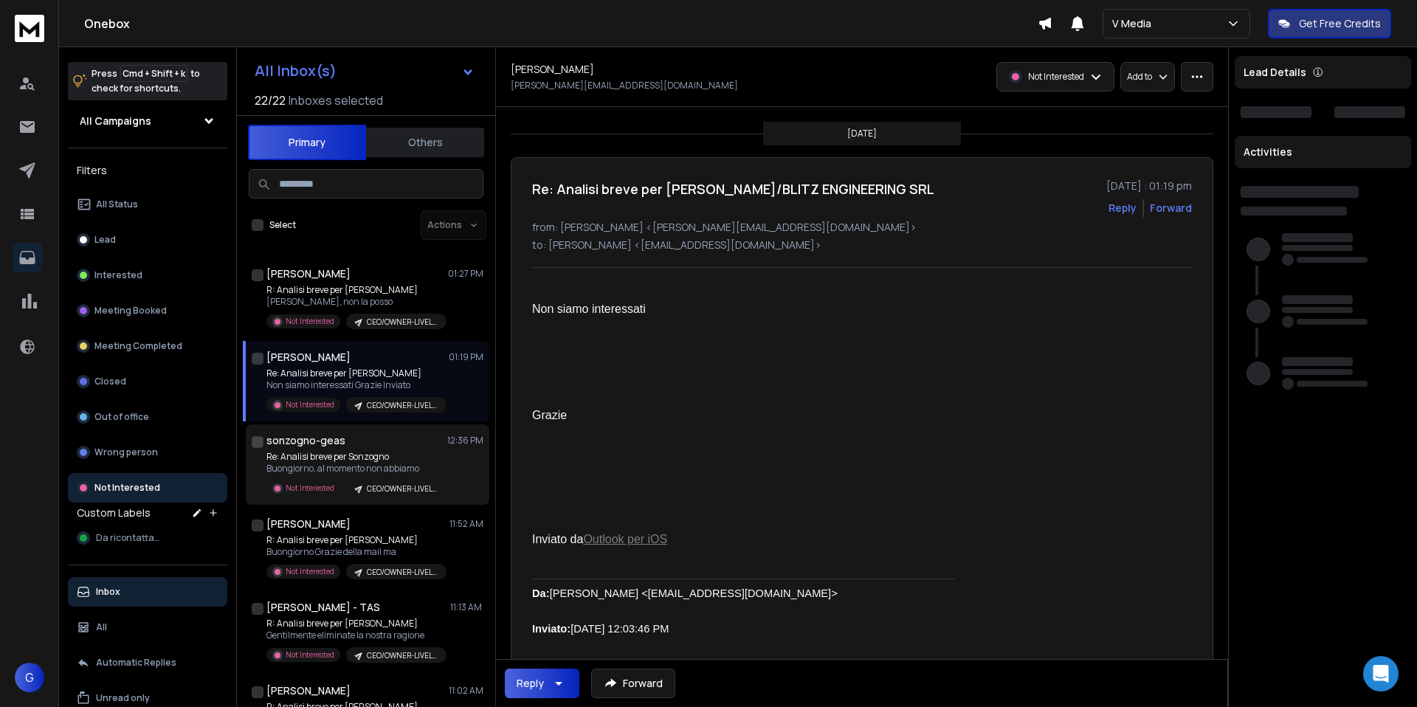
click at [424, 452] on p "Re: Analisi breve per Sonzogno" at bounding box center [354, 457] width 177 height 12
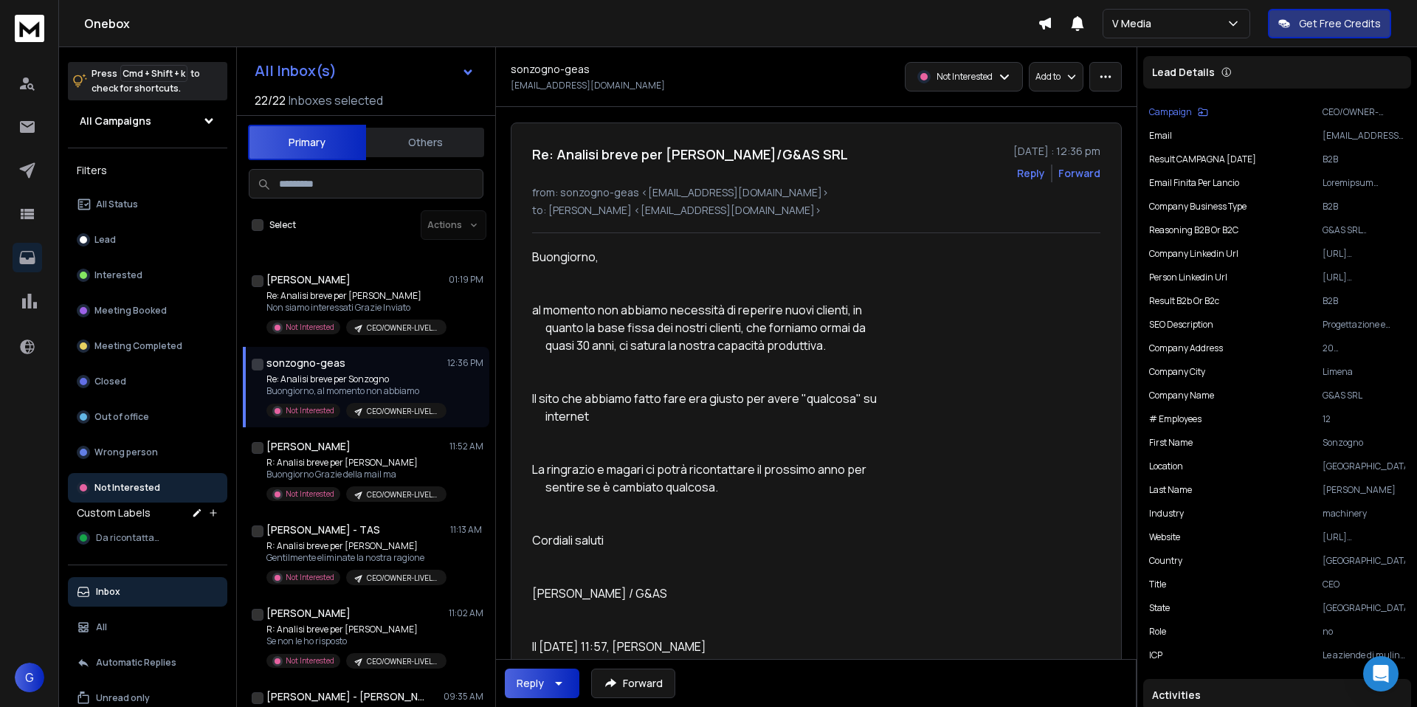
scroll to position [78, 0]
click at [382, 434] on div "Mauro Soliani 11:52 AM R: Analisi breve per Mauro Buongiorno Grazie della mail …" at bounding box center [368, 469] width 244 height 80
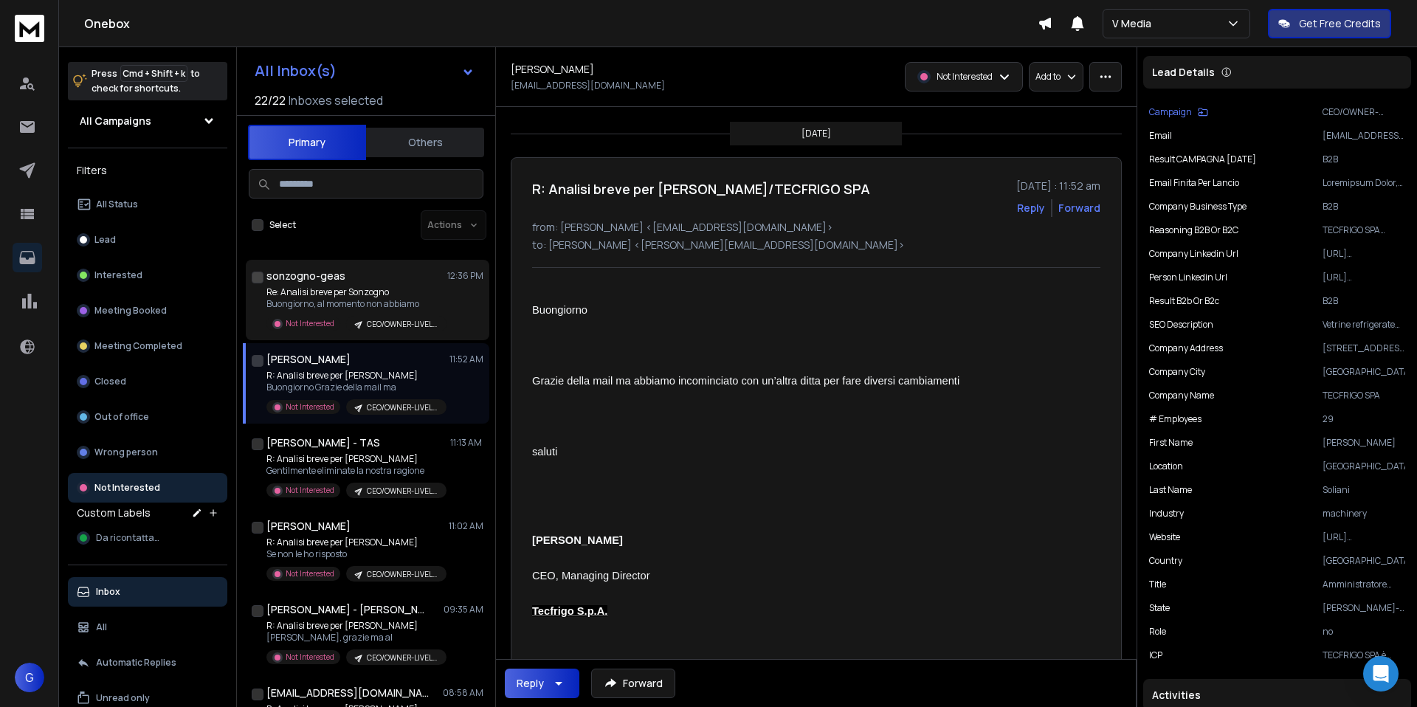
scroll to position [168, 0]
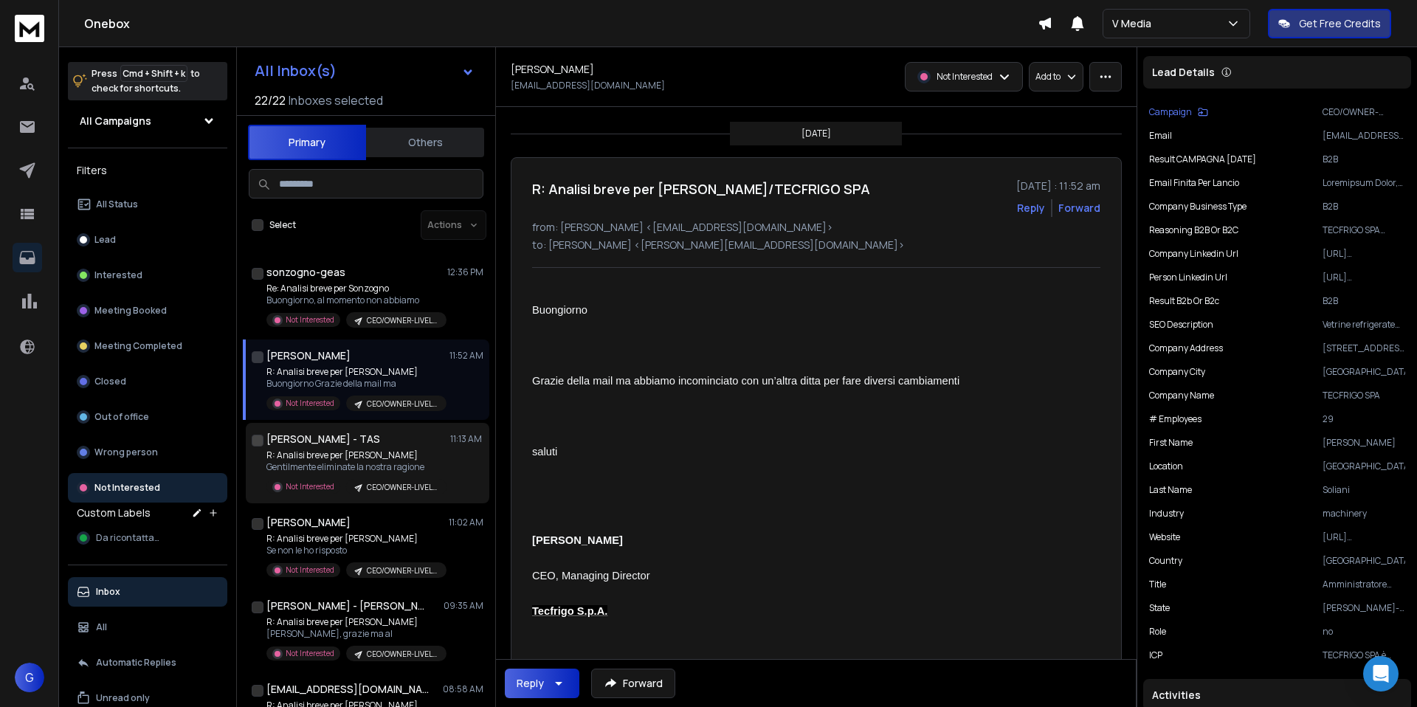
click at [380, 437] on div "Marco Sola - TAS 11:13 AM" at bounding box center [374, 439] width 217 height 15
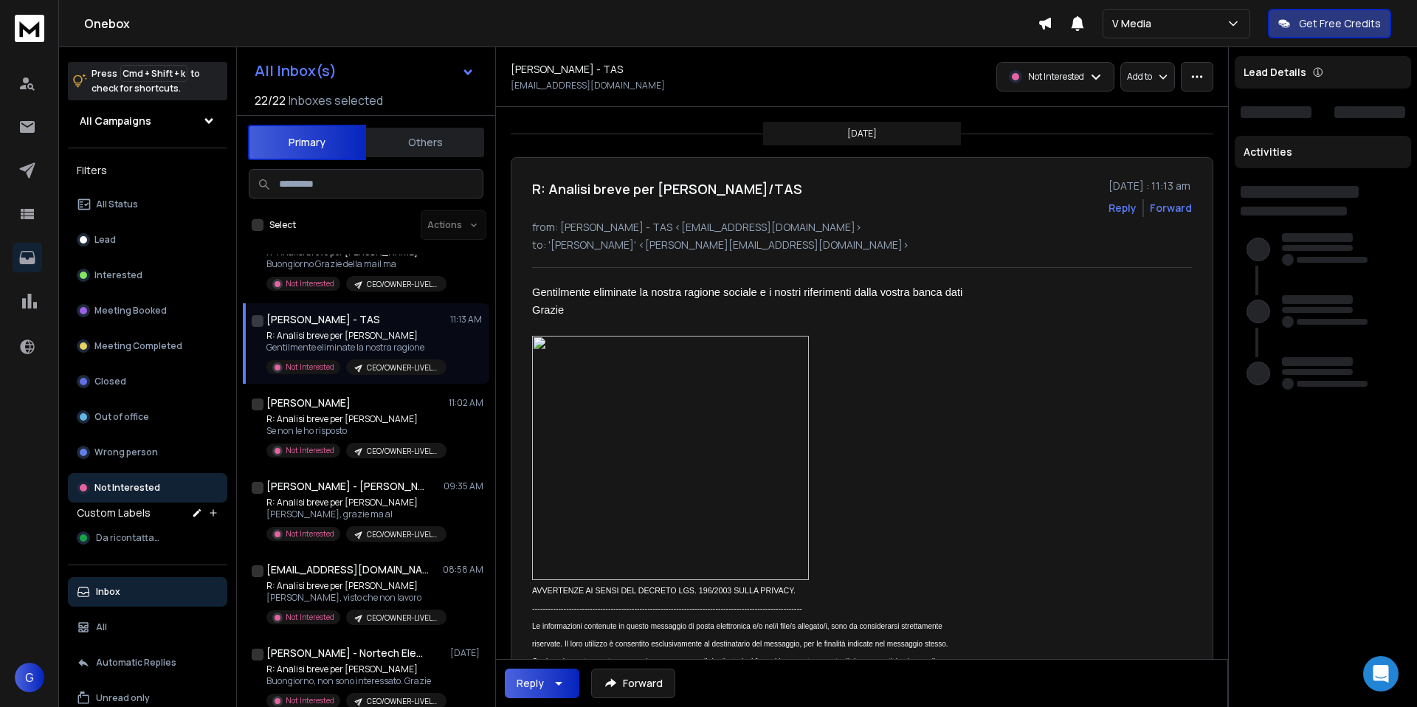
scroll to position [289, 0]
click at [380, 437] on div "R: Analisi breve per Roberto Se non le ho risposto Not Interested CEO/OWNER-LIV…" at bounding box center [356, 434] width 180 height 45
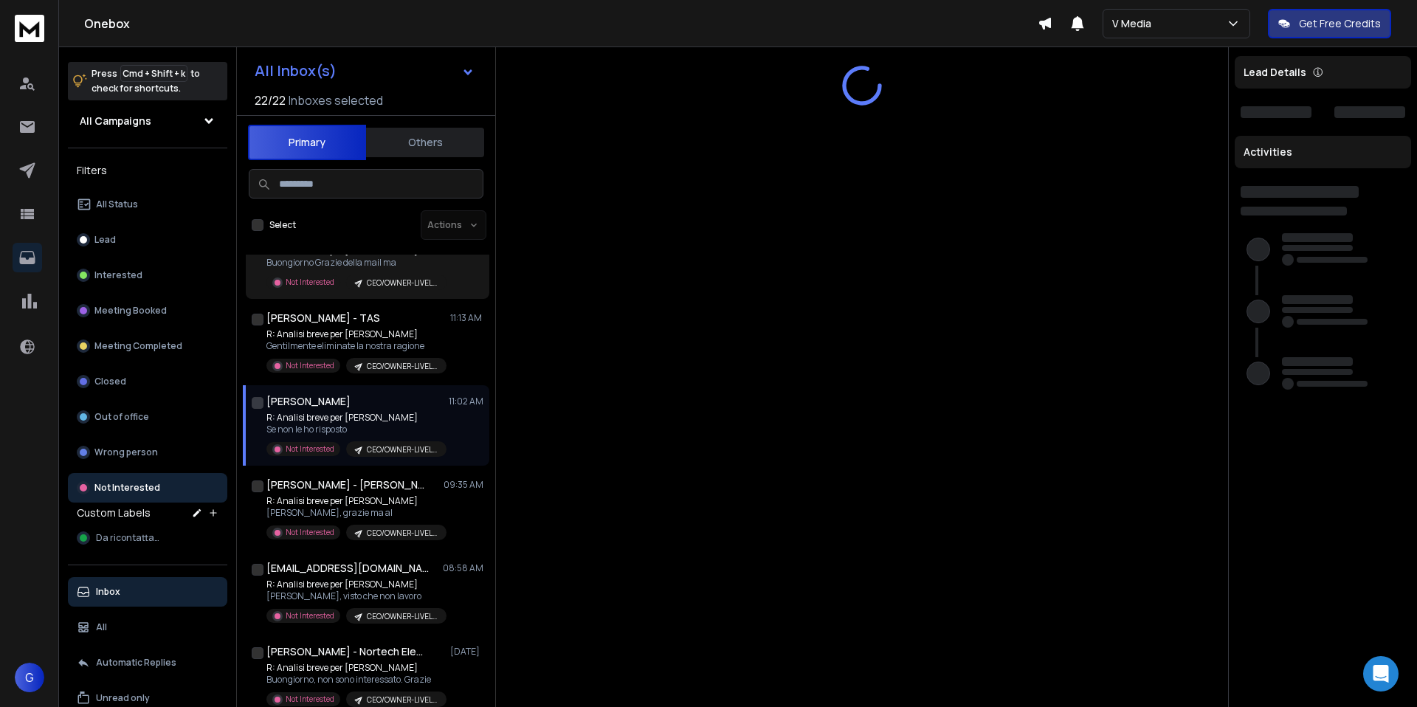
scroll to position [0, 0]
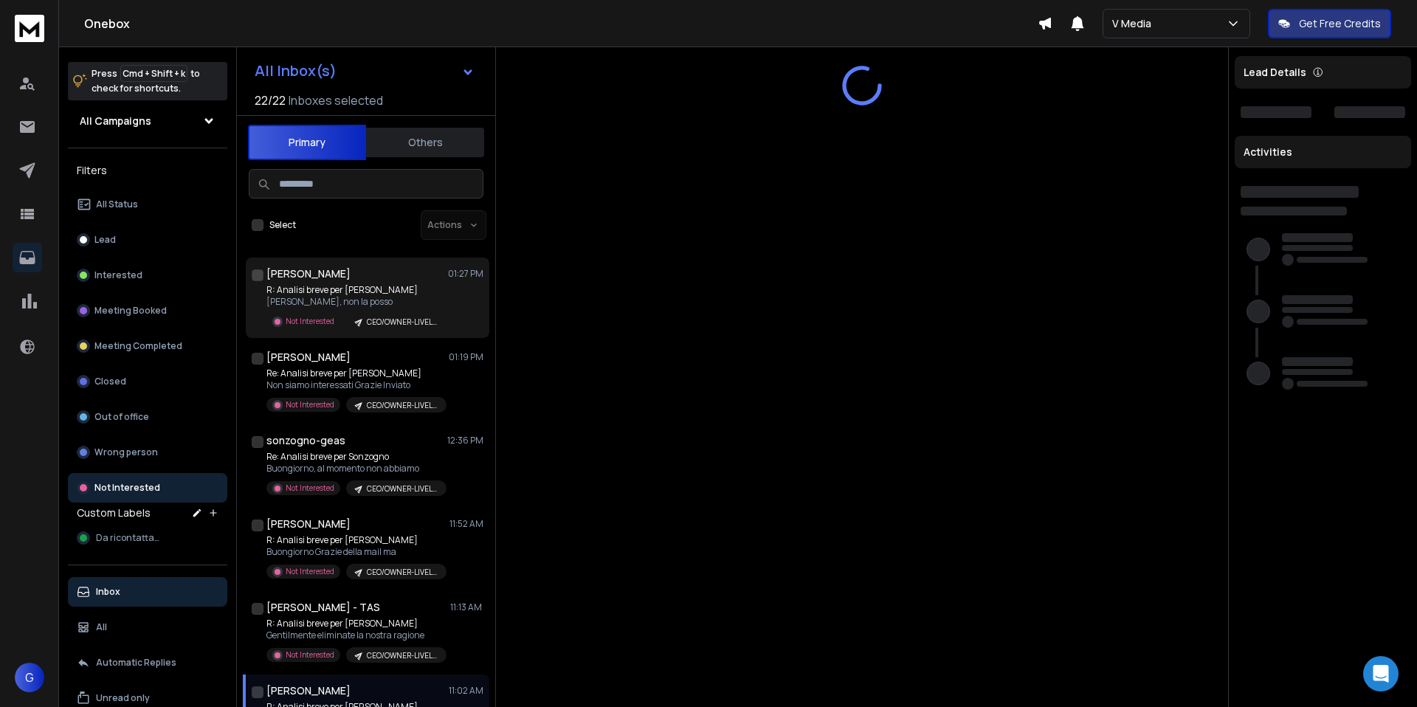
click at [394, 272] on div "Paolo Capra 01:27 PM" at bounding box center [374, 273] width 217 height 15
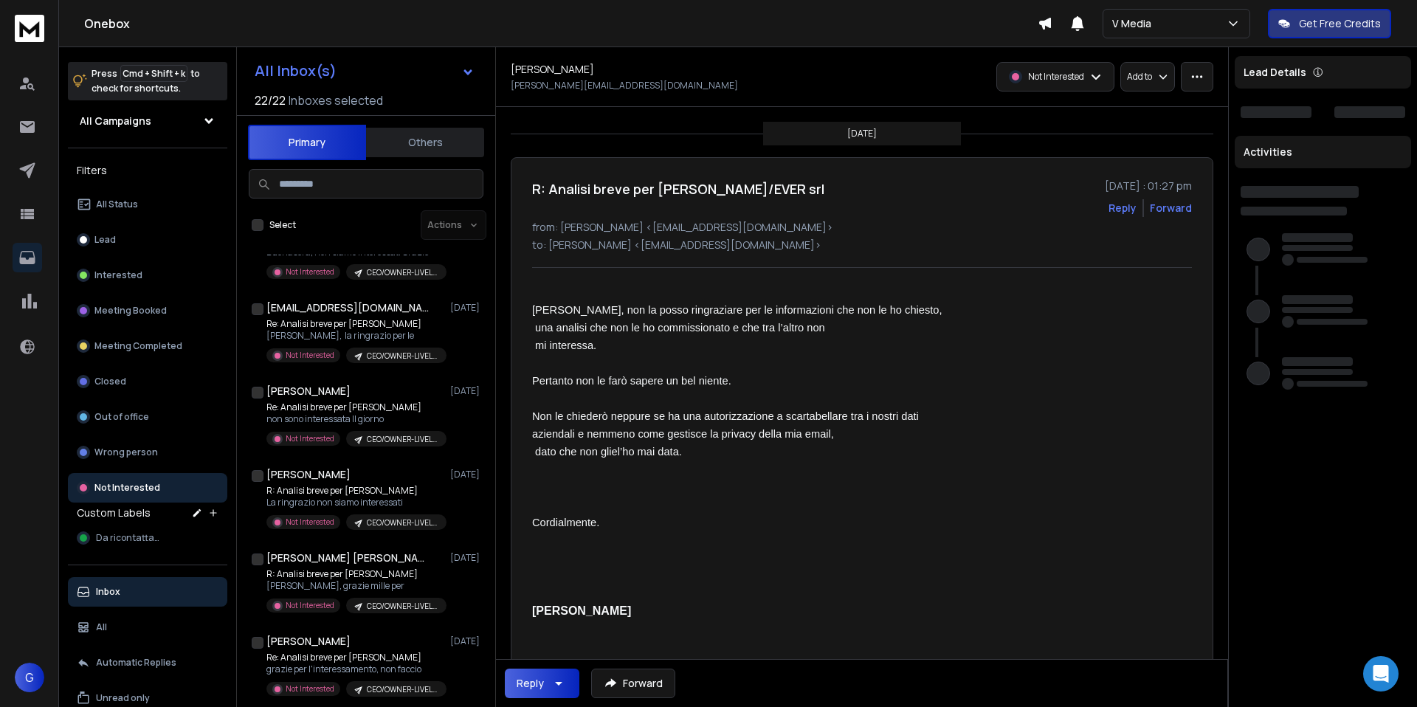
scroll to position [884, 0]
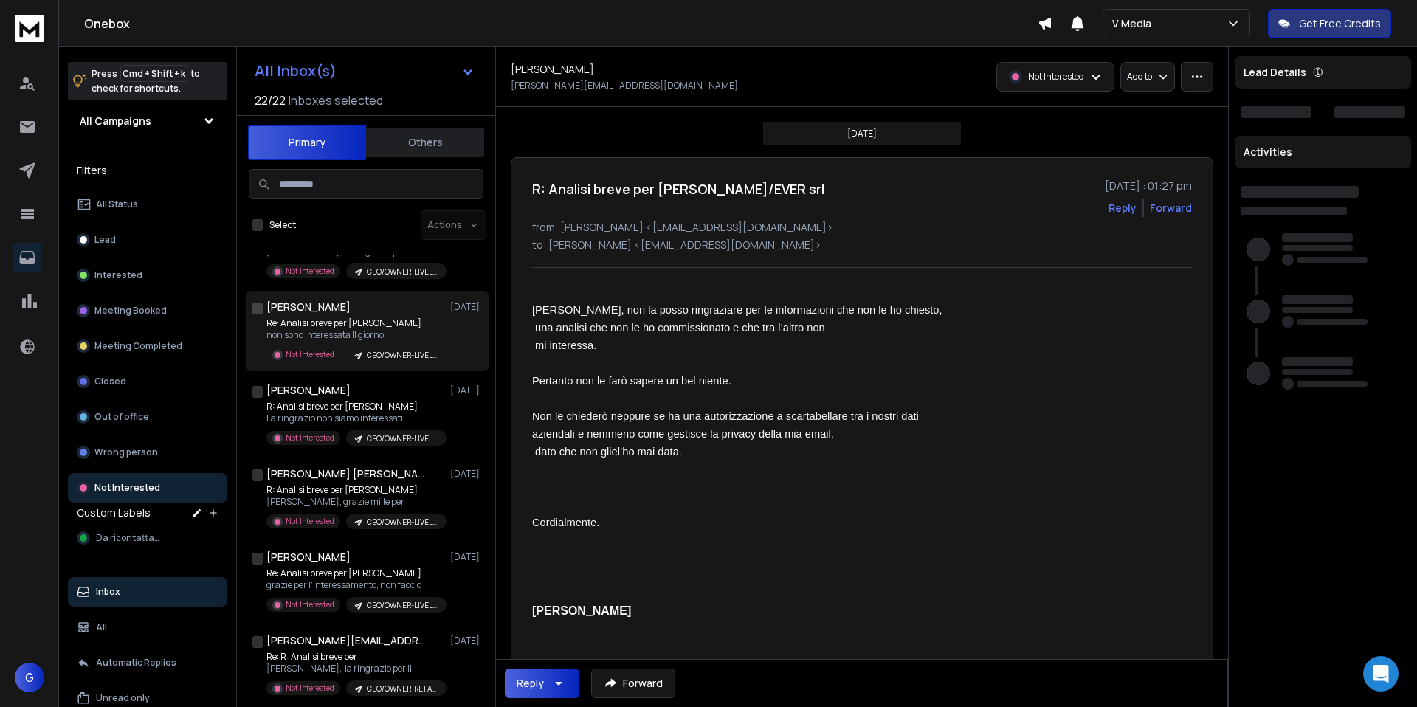
click at [399, 312] on div "Laura PO 11 Sep" at bounding box center [374, 307] width 217 height 15
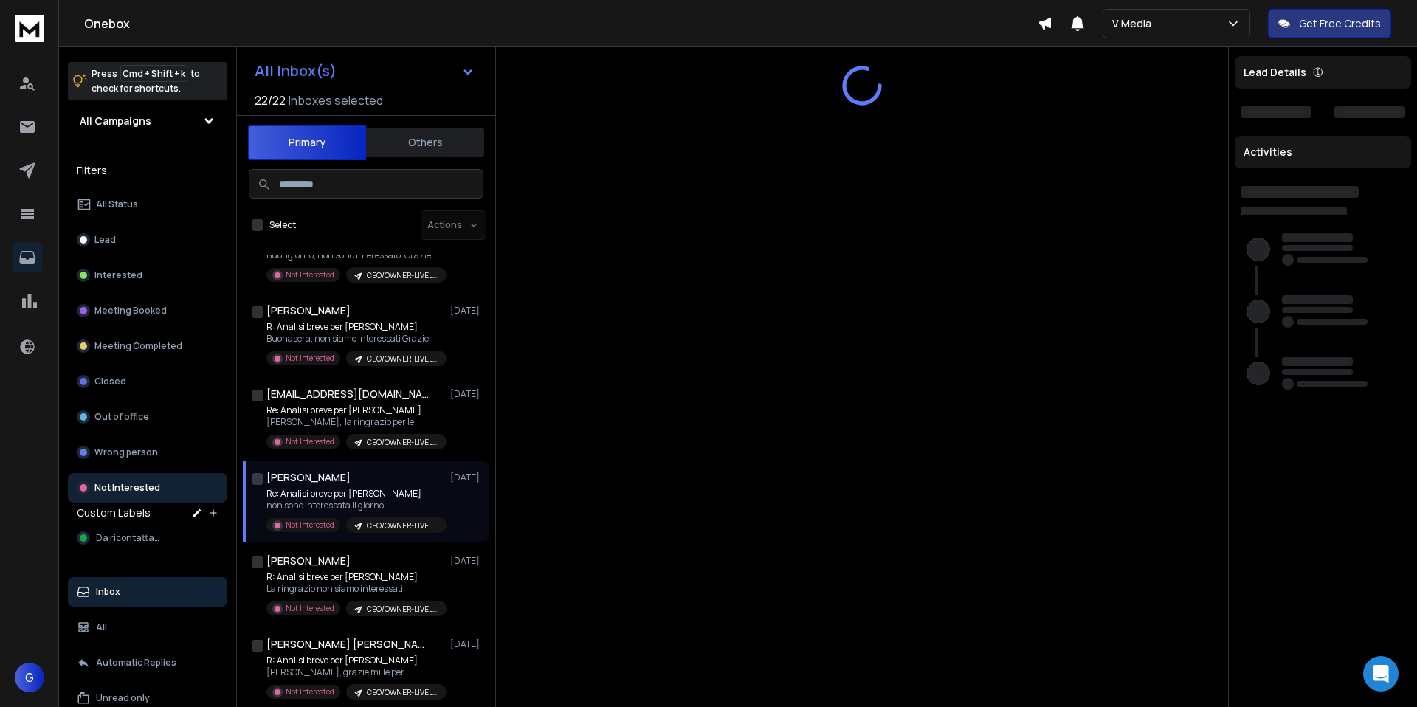
scroll to position [704, 0]
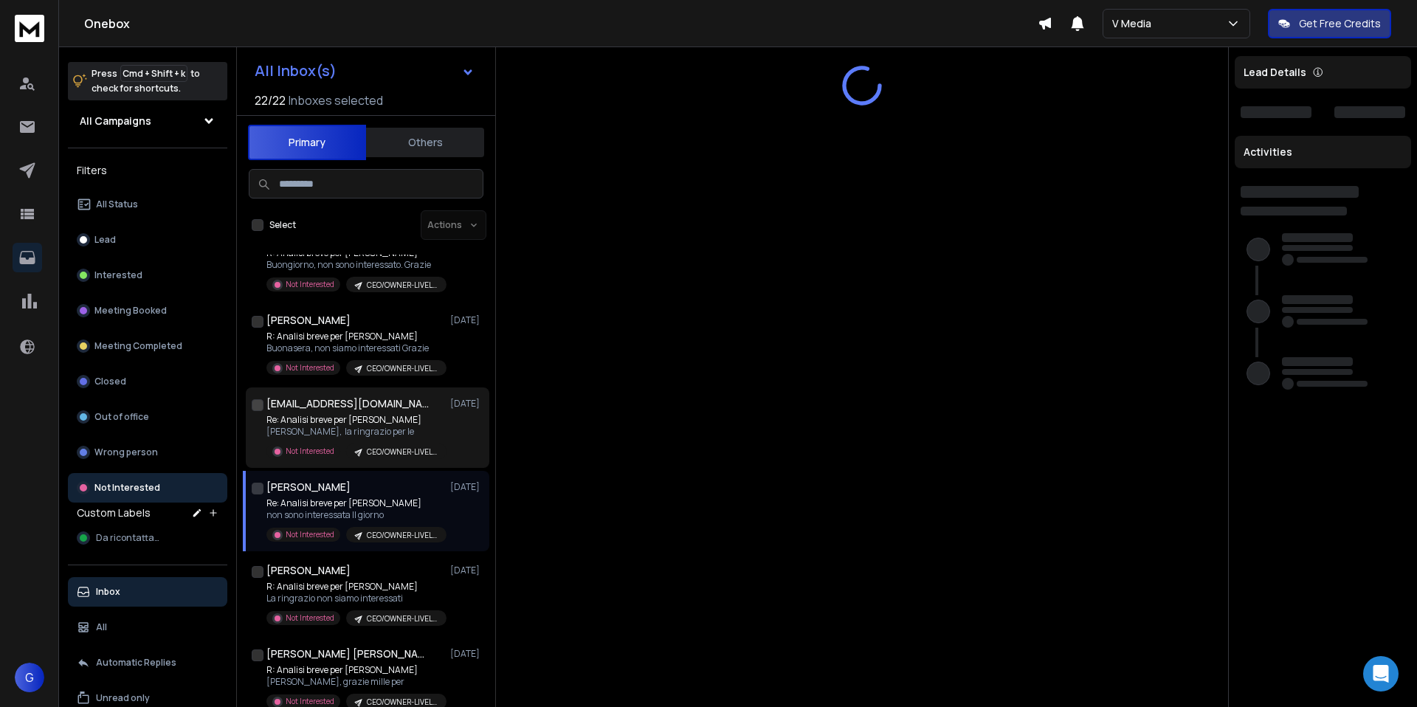
click at [395, 410] on div "max@tecnocarrelli.com 11 Sep" at bounding box center [374, 403] width 217 height 15
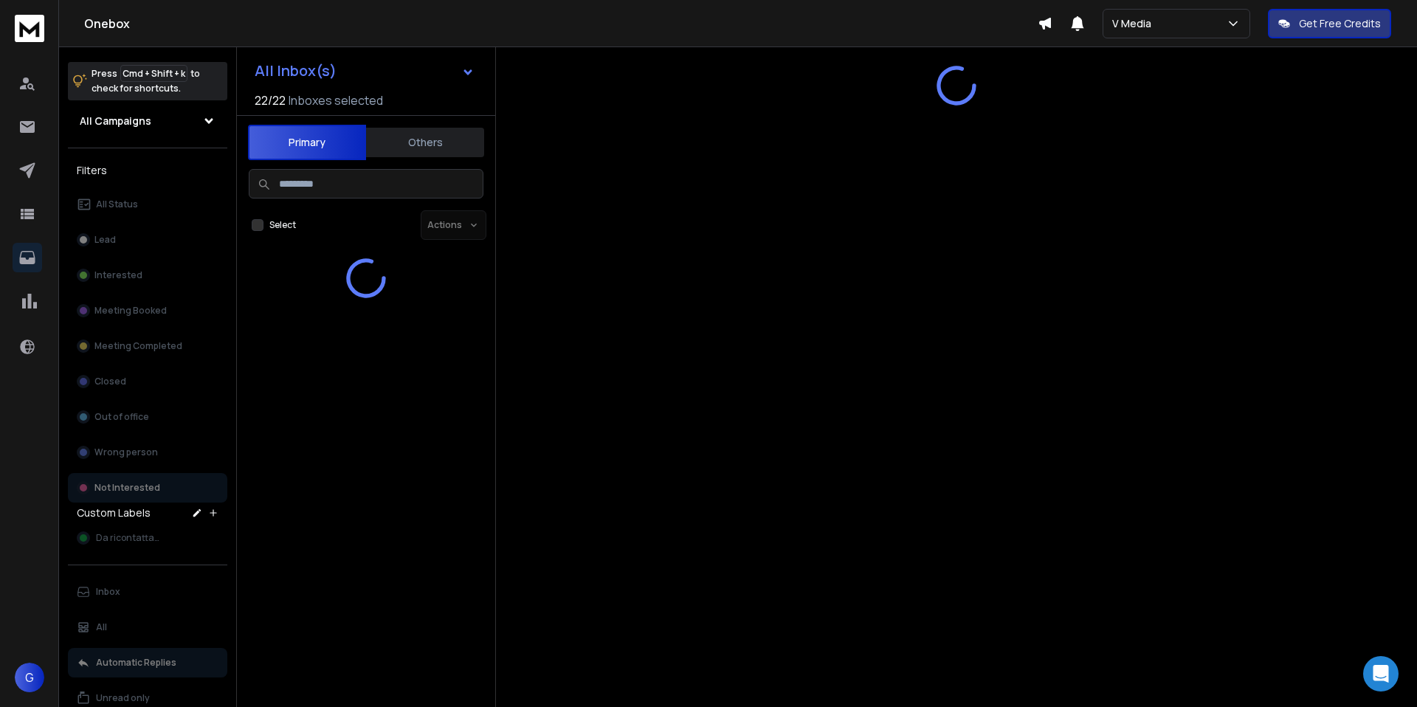
scroll to position [0, 0]
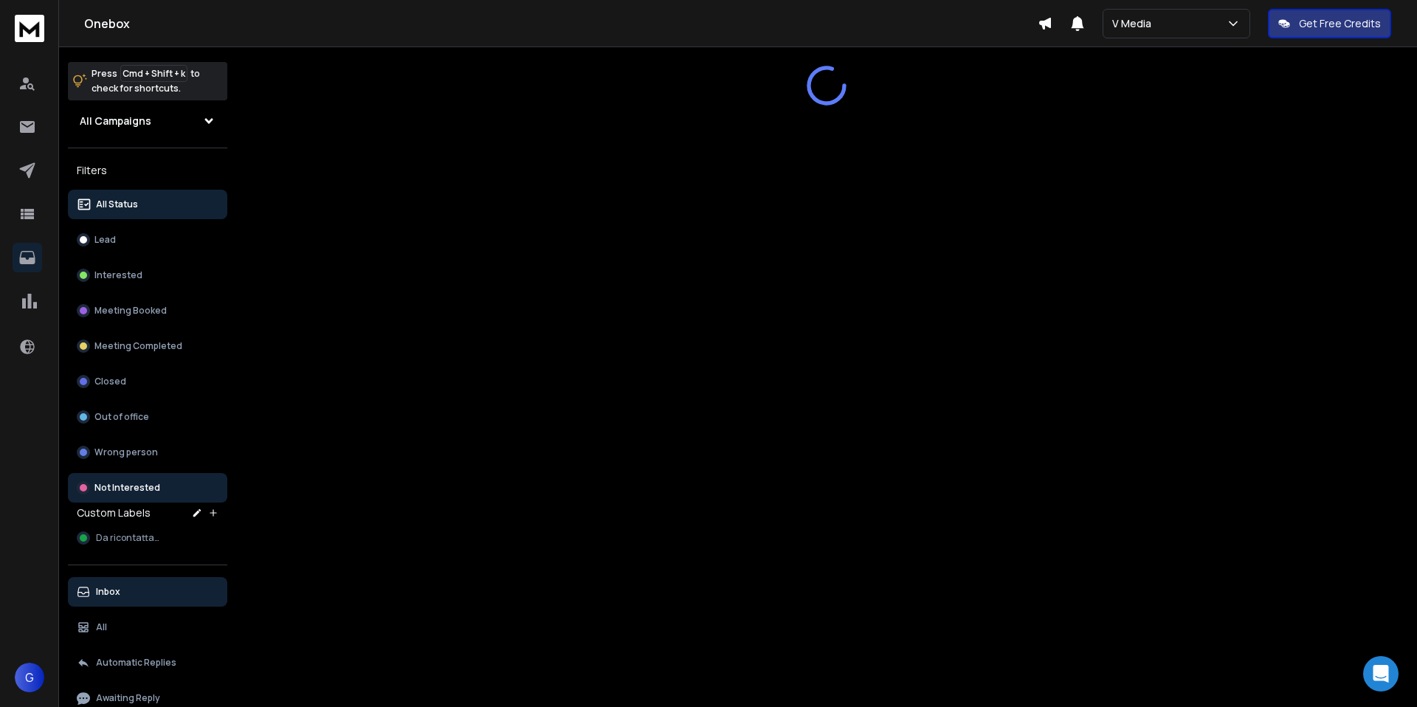
click at [137, 488] on p "Not Interested" at bounding box center [127, 488] width 66 height 12
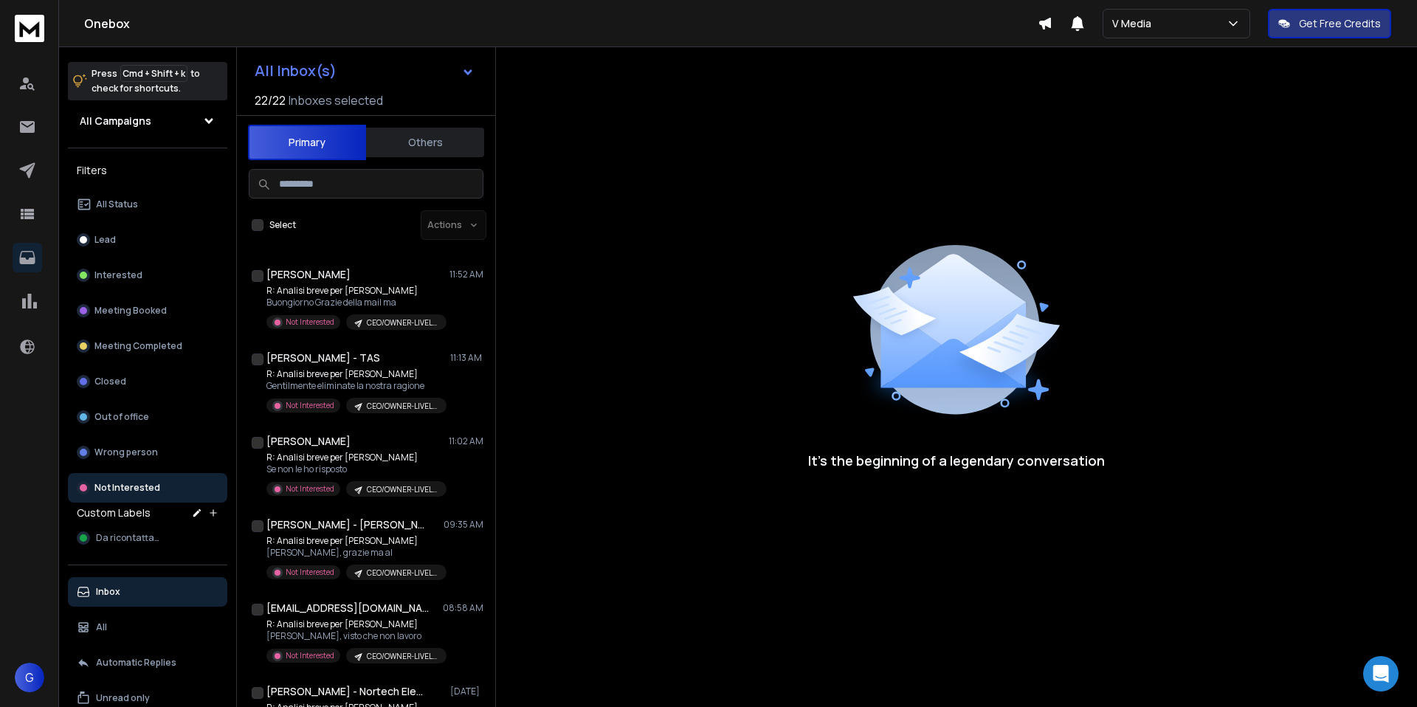
scroll to position [263, 0]
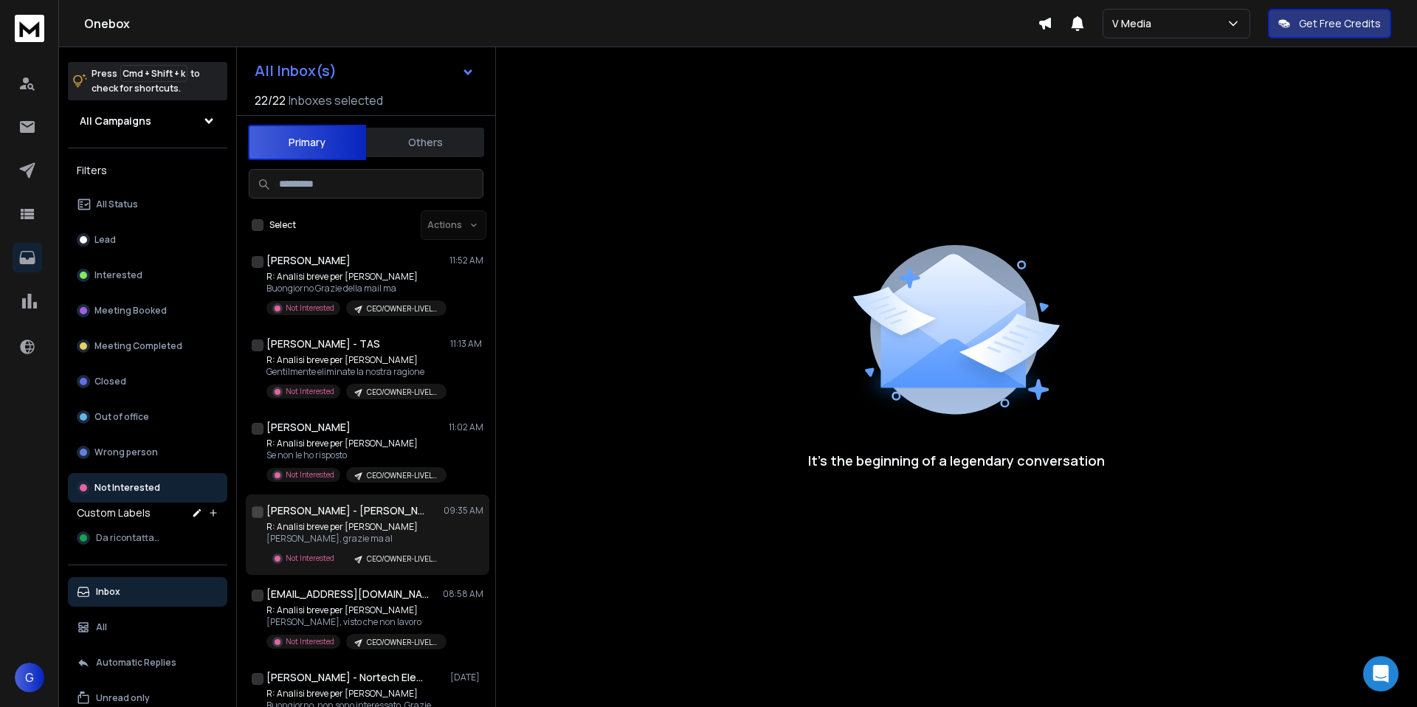
click at [418, 506] on h1 "[PERSON_NAME] - [PERSON_NAME]" at bounding box center [347, 510] width 162 height 15
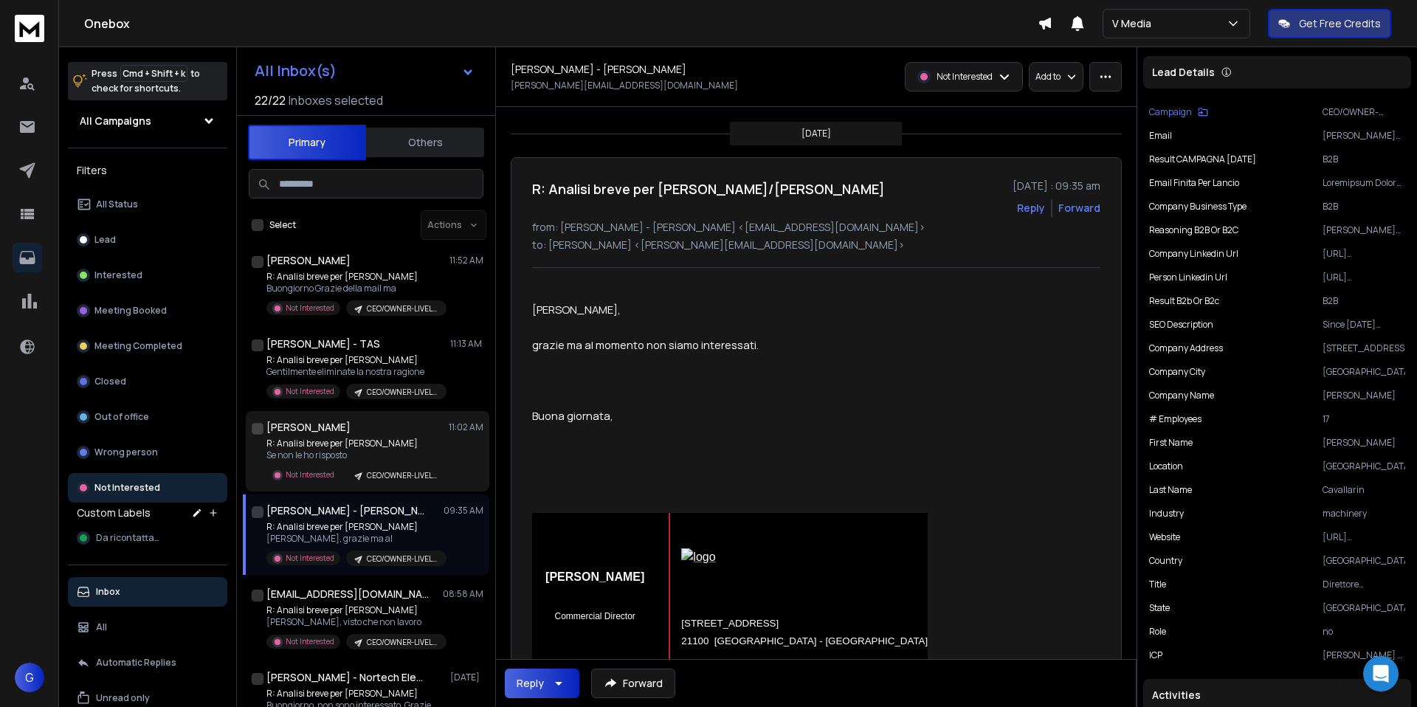
click at [413, 452] on p "Se non le ho risposto" at bounding box center [354, 455] width 177 height 12
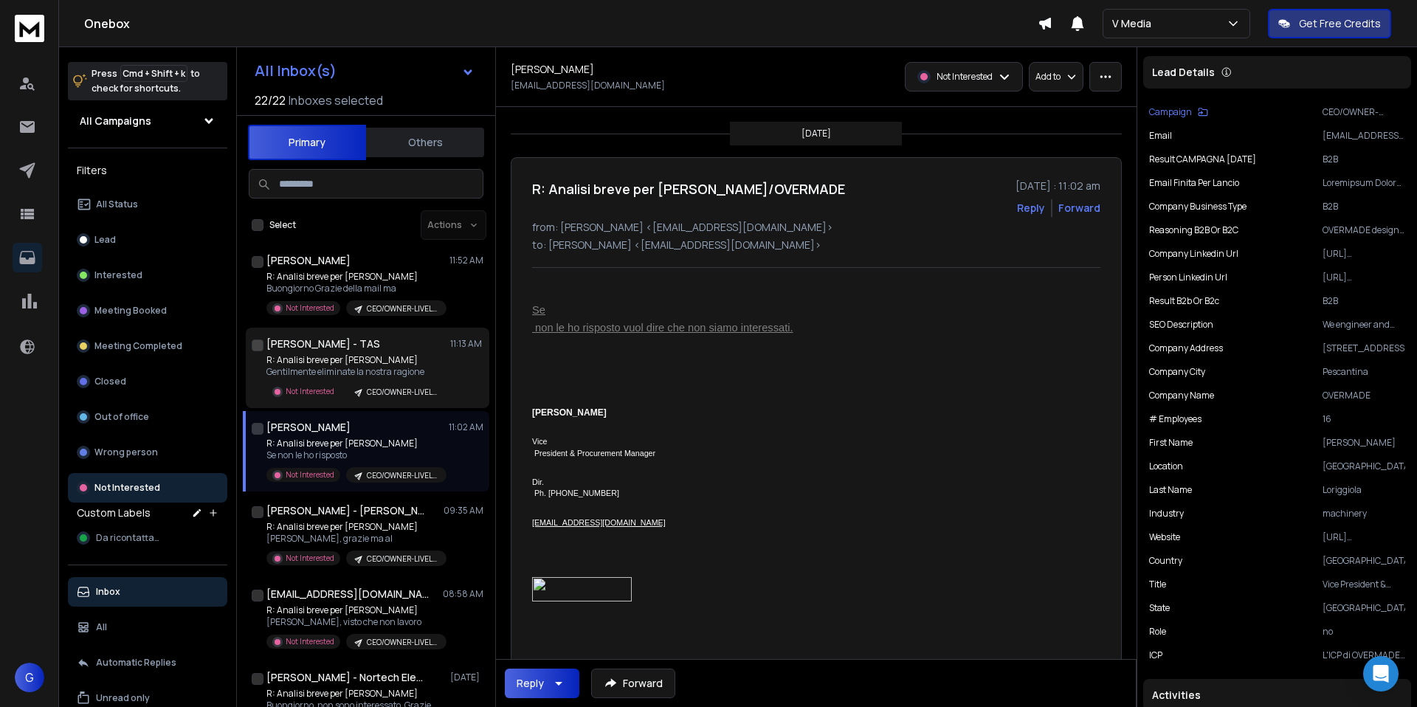
click at [416, 380] on div "R: Analisi breve per [PERSON_NAME] Gentilmente eliminate la nostra ragione Not …" at bounding box center [356, 376] width 180 height 45
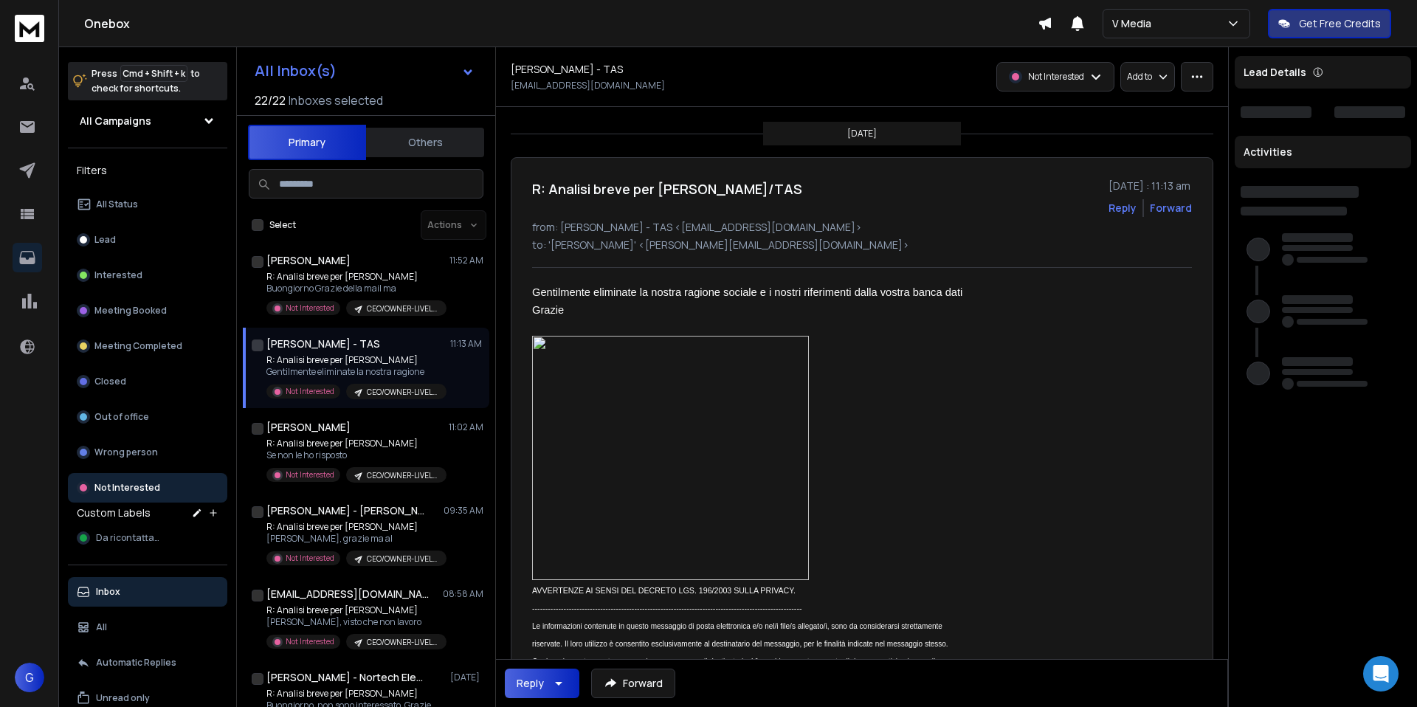
scroll to position [207, 0]
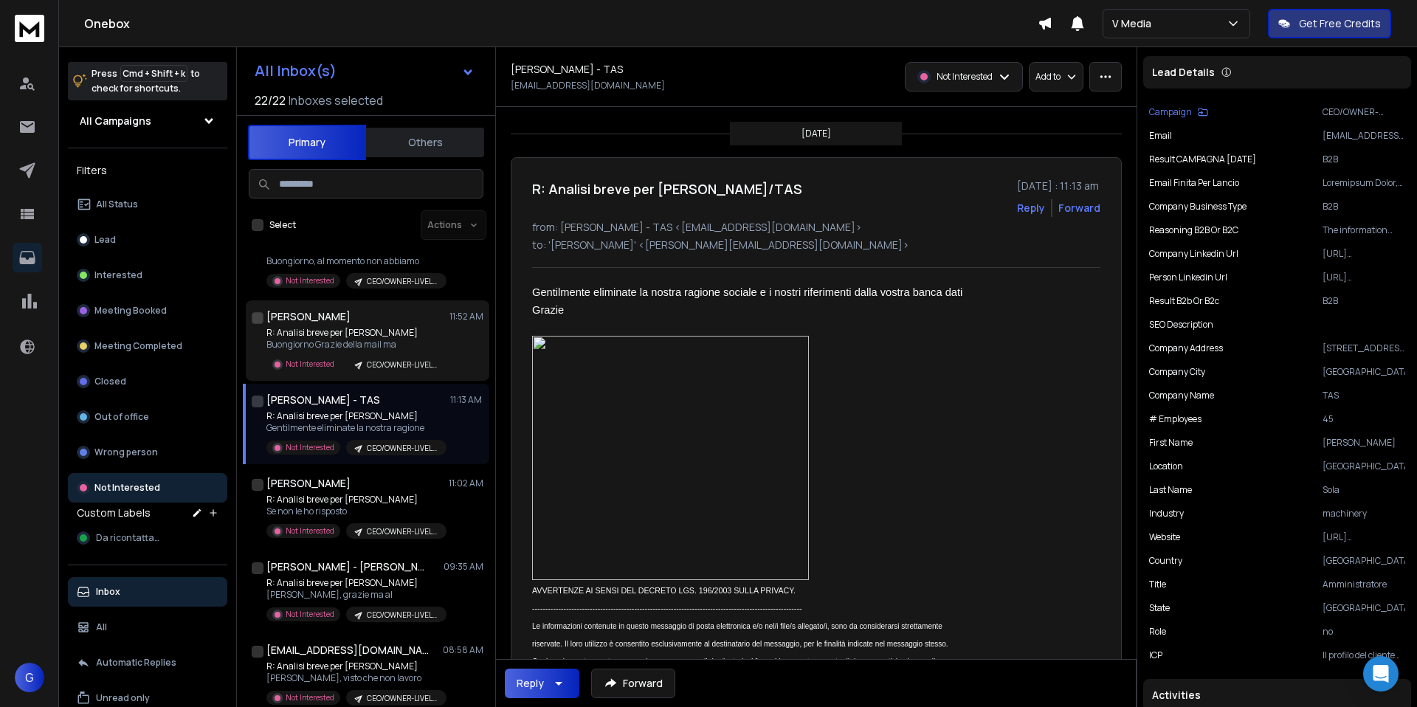
click at [436, 344] on p "Buongiorno Grazie della mail ma" at bounding box center [354, 345] width 177 height 12
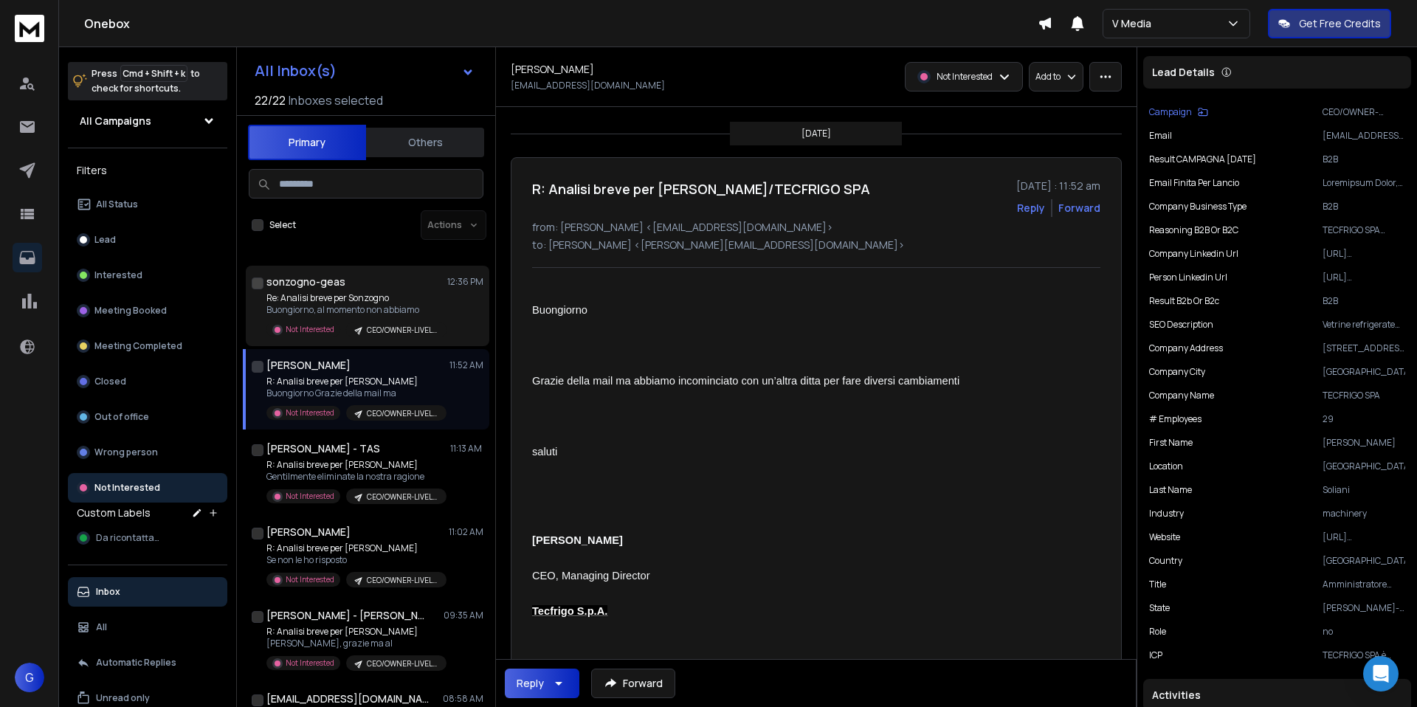
click at [438, 328] on p "CEO/OWNER-LIVELLO 3 - CONSAPEVOLE DEL PROBLEMA-PERSONALIZZAZIONI TARGET A-TEST 1" at bounding box center [402, 330] width 71 height 11
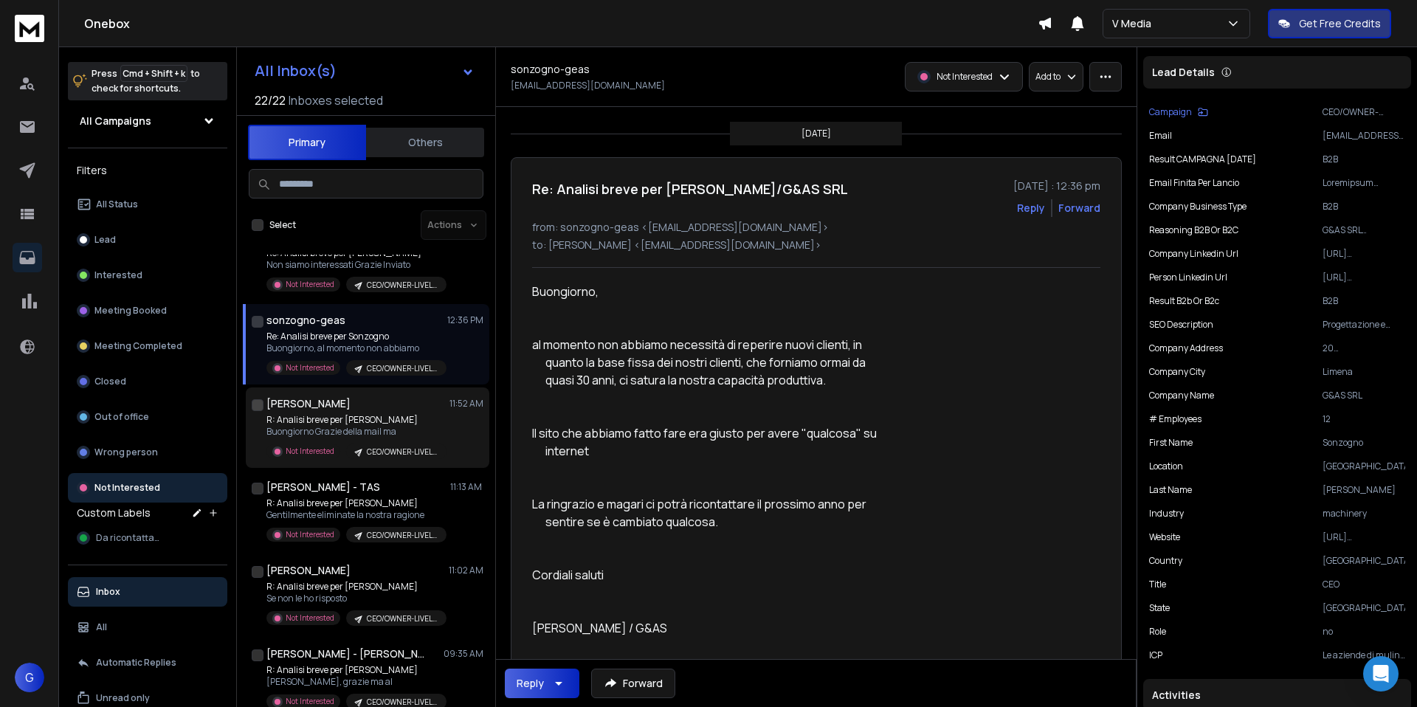
scroll to position [117, 0]
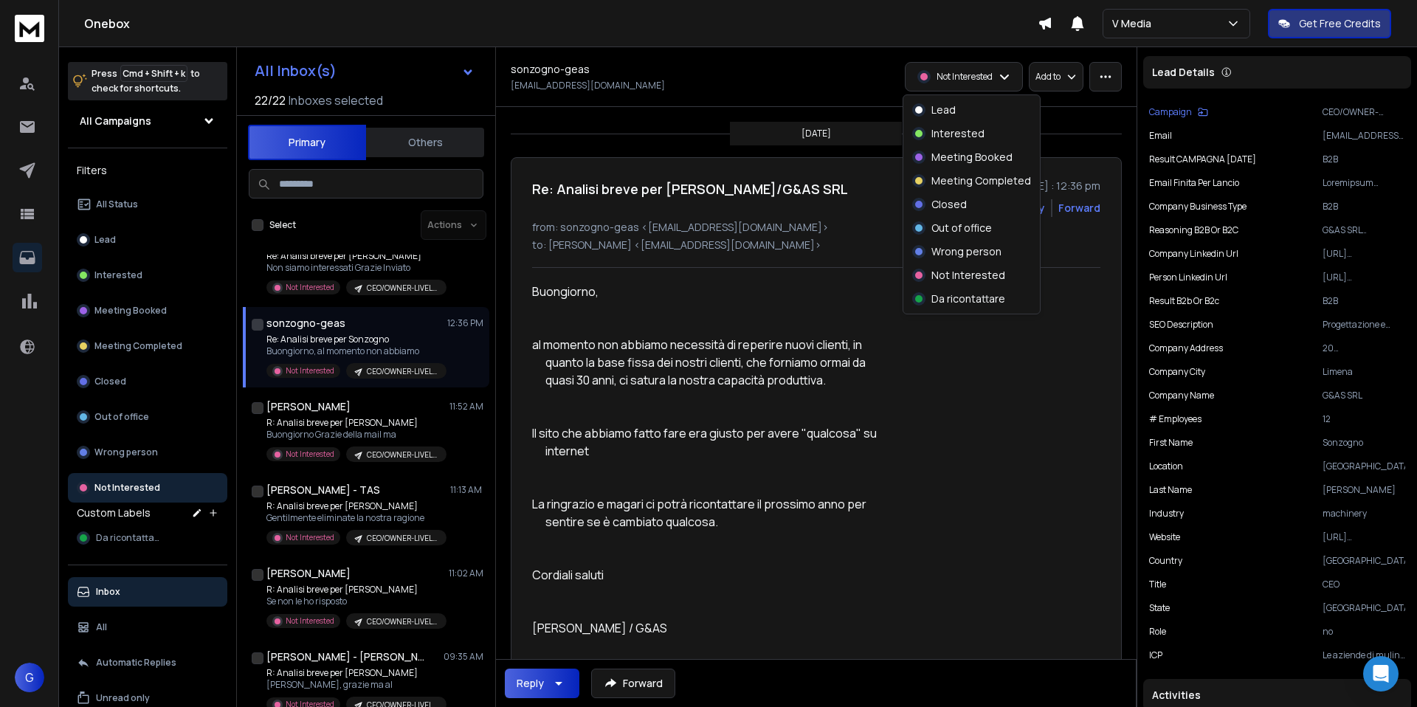
click at [970, 83] on div "Not Interested" at bounding box center [963, 77] width 117 height 28
click at [973, 301] on p "Da ricontattare" at bounding box center [968, 298] width 74 height 15
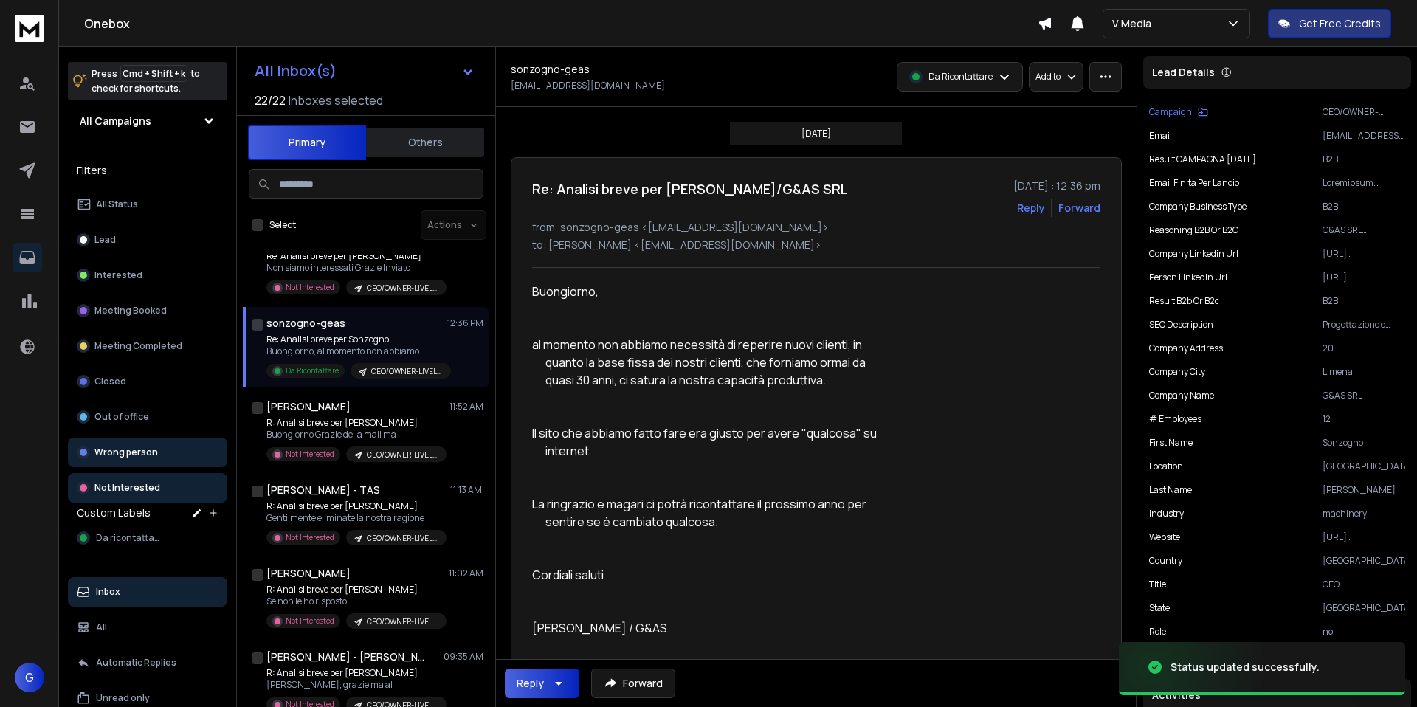
click at [123, 461] on button "Wrong person" at bounding box center [147, 453] width 159 height 30
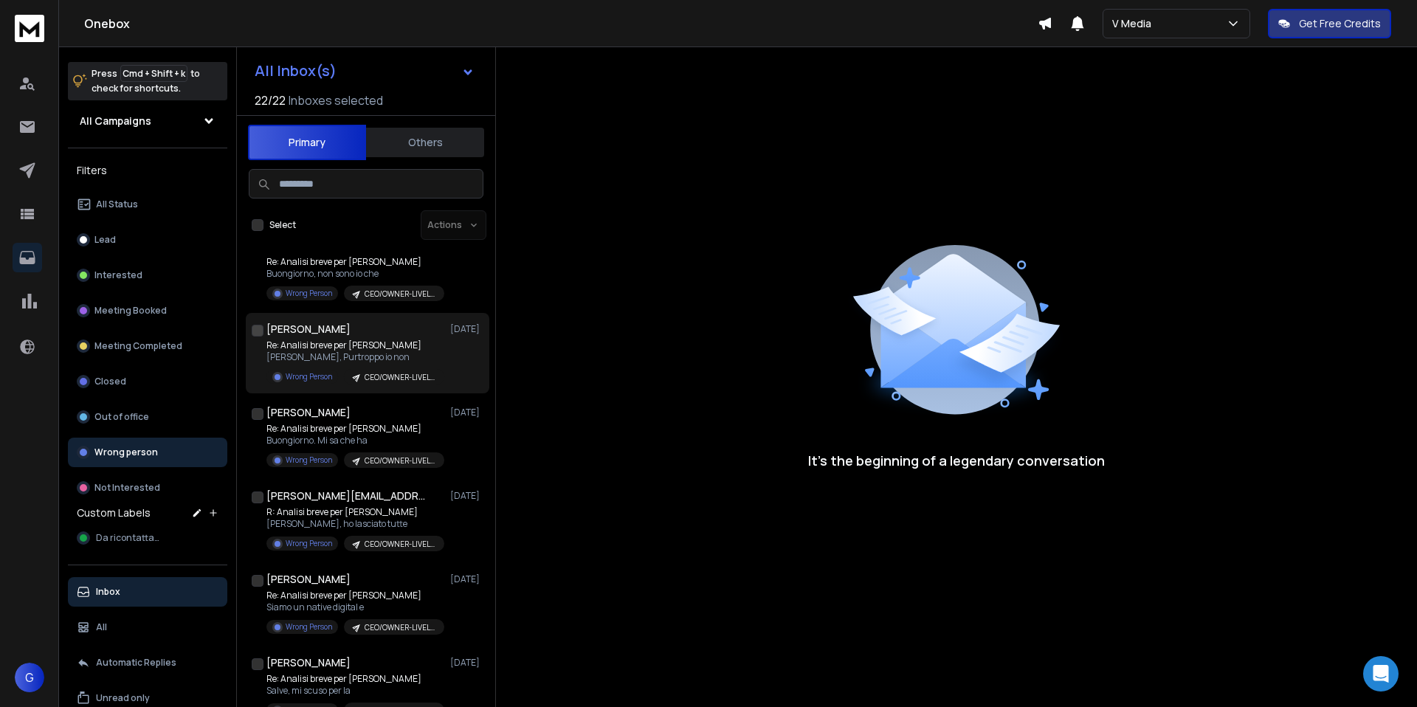
scroll to position [0, 0]
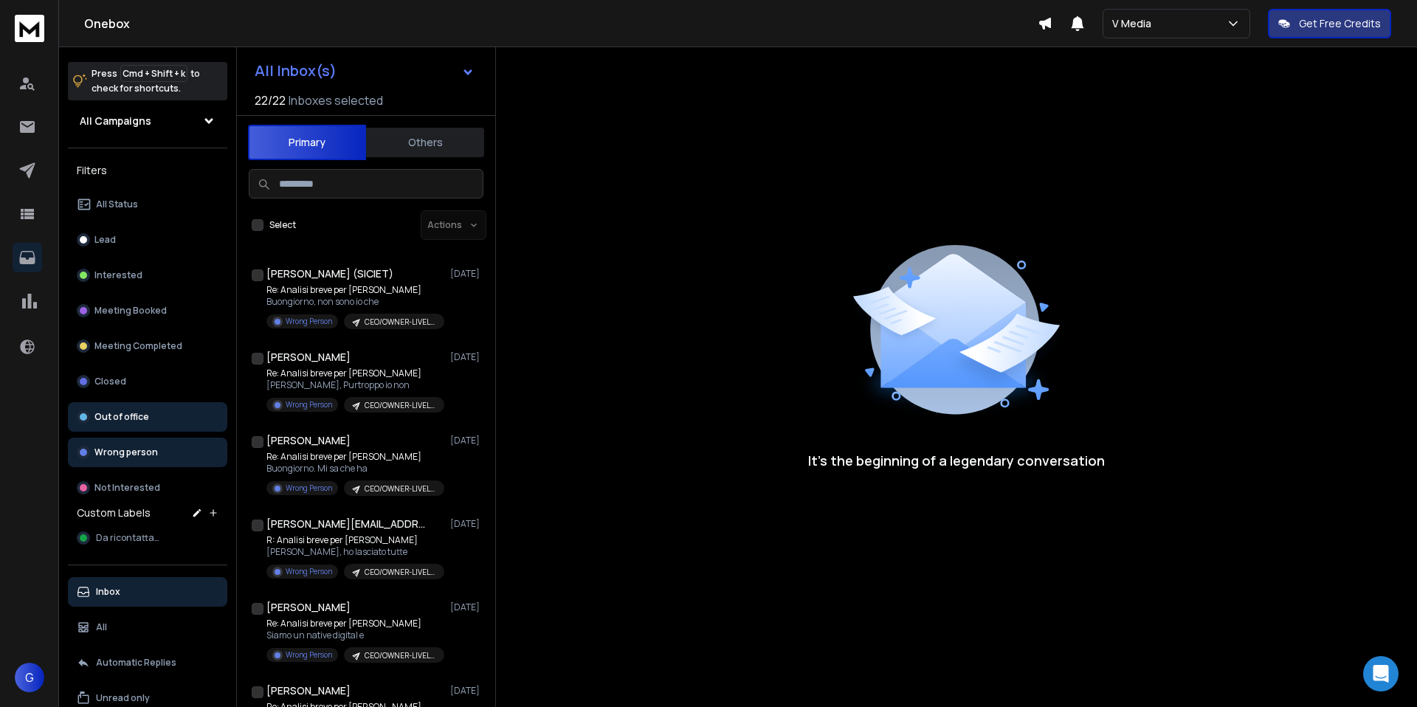
click at [126, 419] on p "Out of office" at bounding box center [121, 417] width 55 height 12
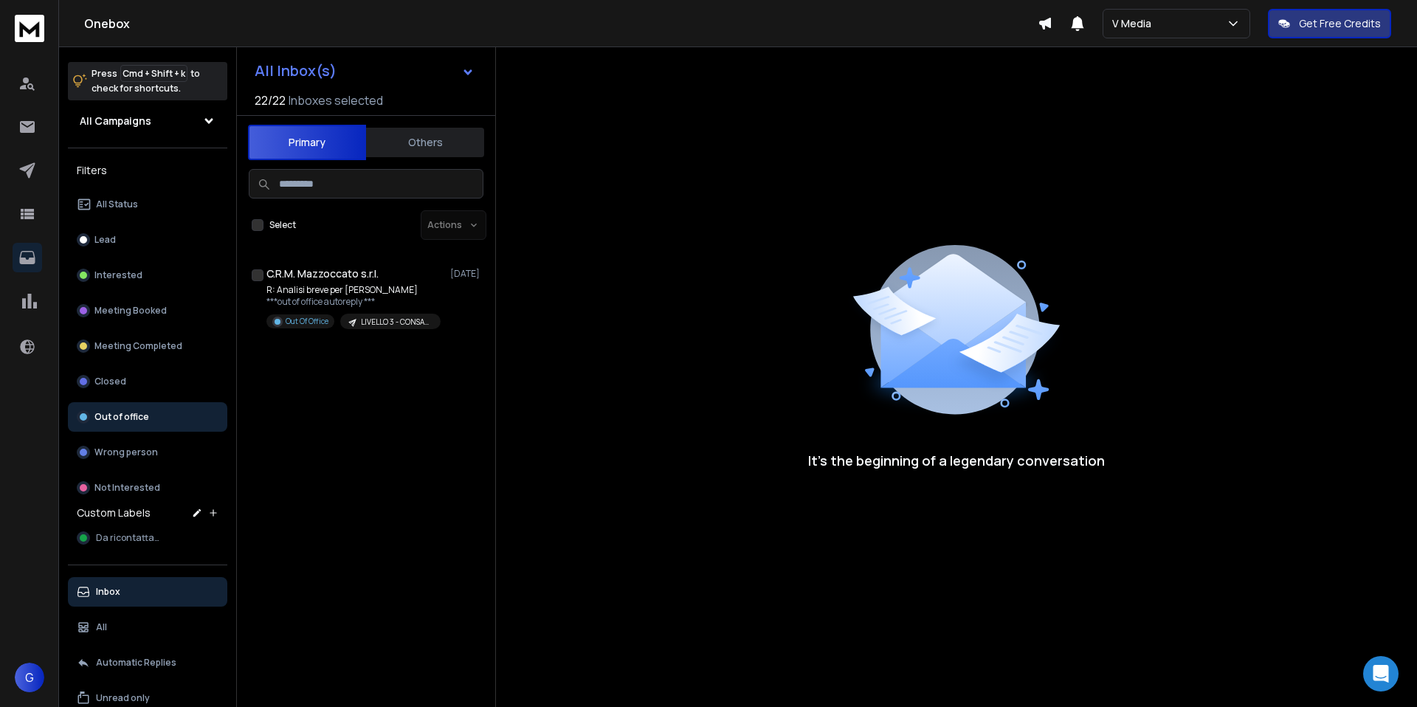
click at [410, 131] on button "Others" at bounding box center [425, 142] width 118 height 32
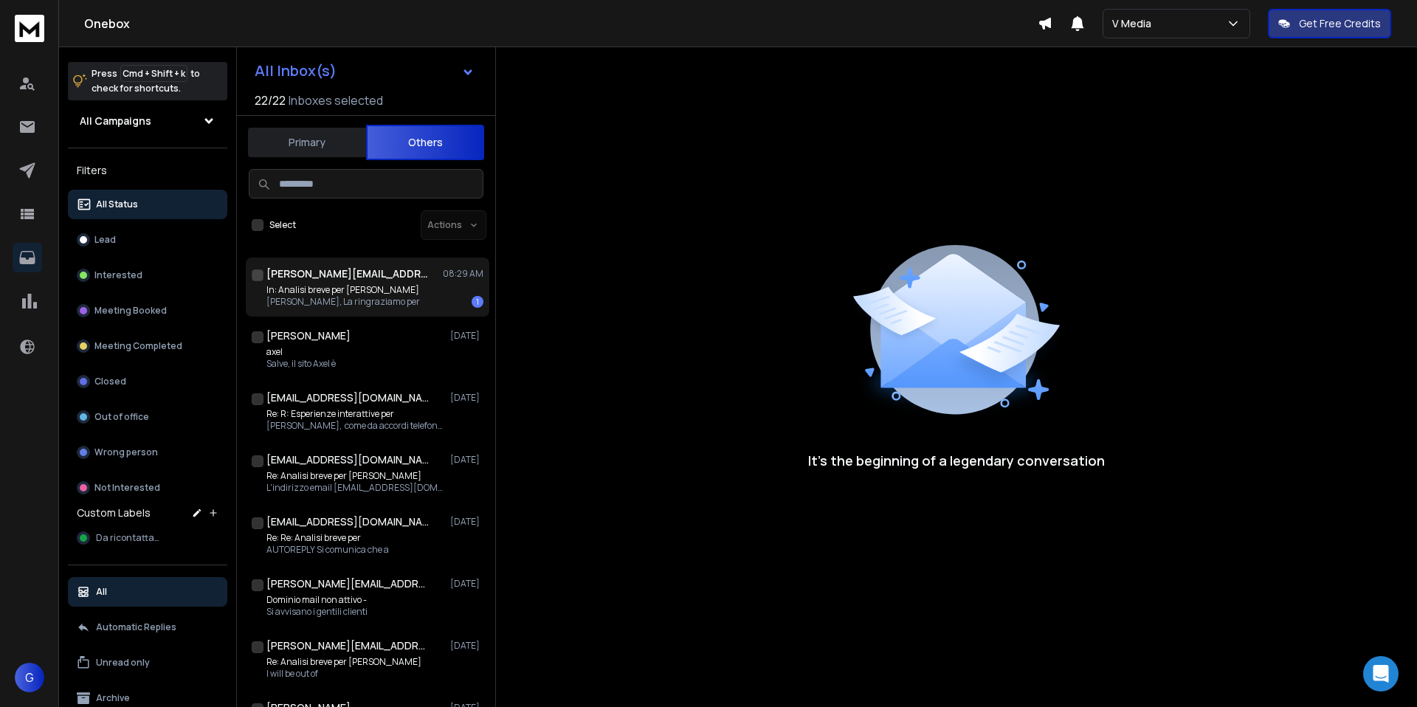
click at [421, 278] on div "[PERSON_NAME][EMAIL_ADDRESS][DOMAIN_NAME] 08:29 AM" at bounding box center [374, 273] width 217 height 15
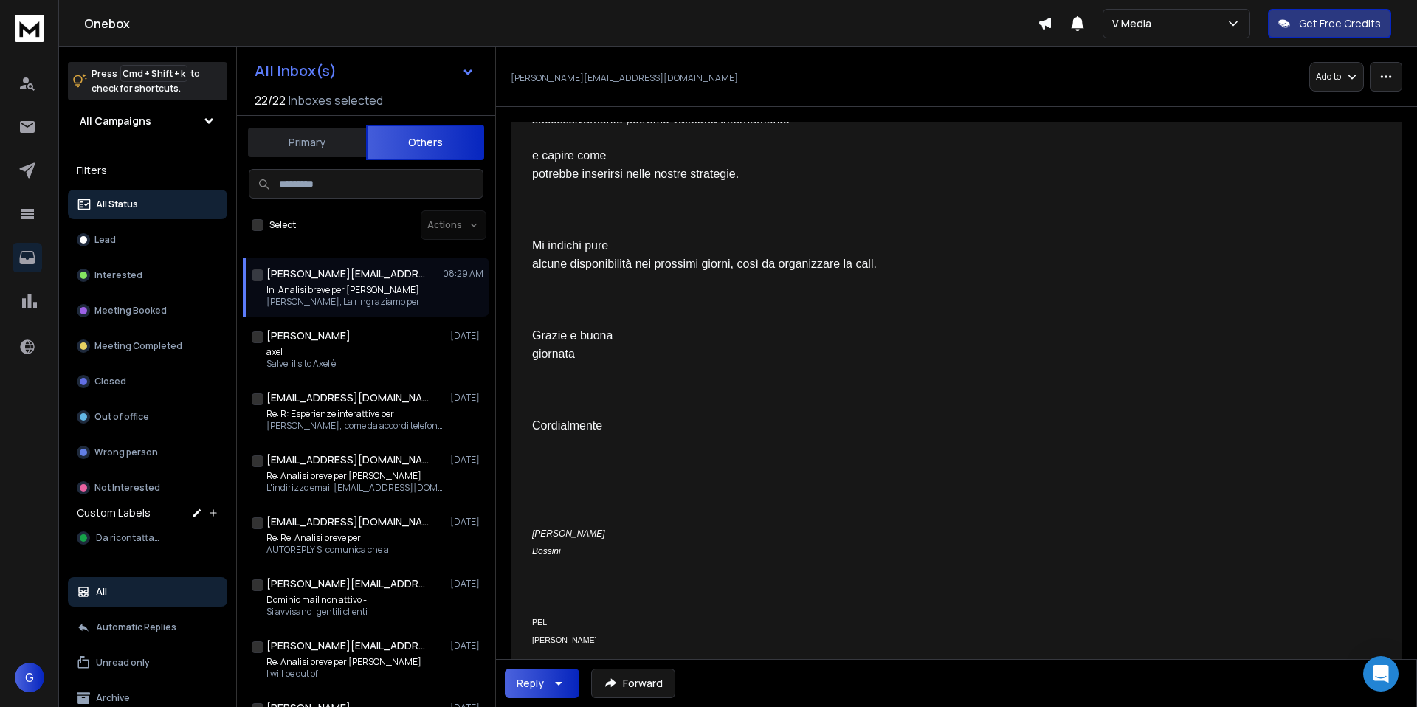
scroll to position [576, 0]
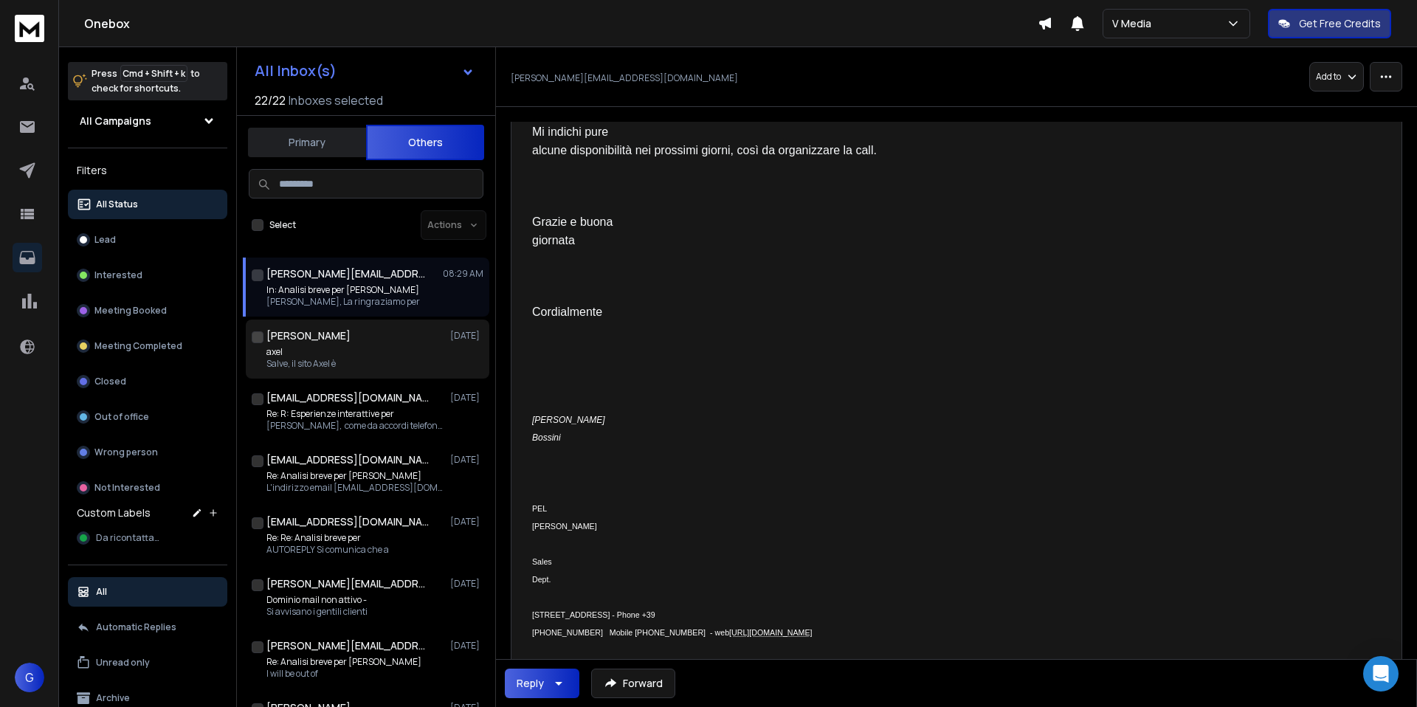
click at [401, 345] on div "[PERSON_NAME] [DATE] [PERSON_NAME], il sito Axel è" at bounding box center [374, 348] width 217 height 41
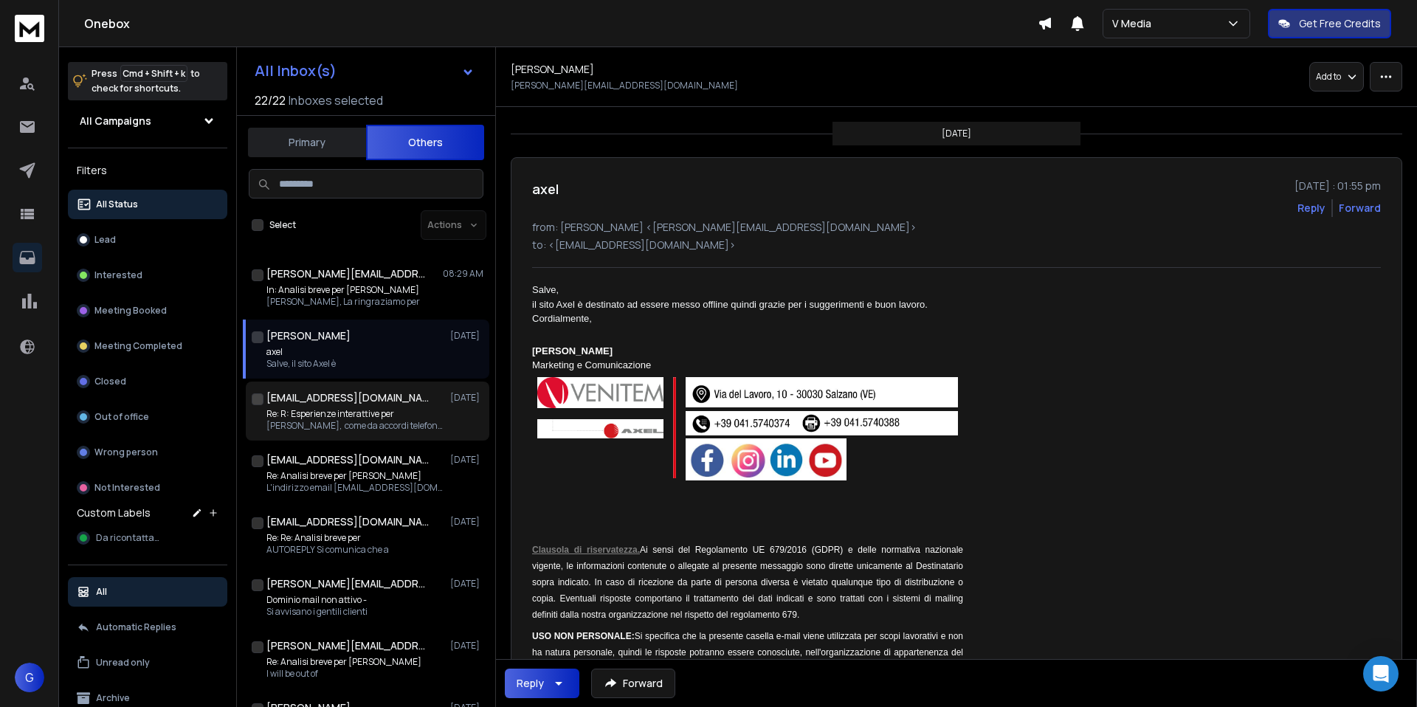
click at [415, 427] on p "[PERSON_NAME], come da accordi telefonici," at bounding box center [354, 426] width 177 height 12
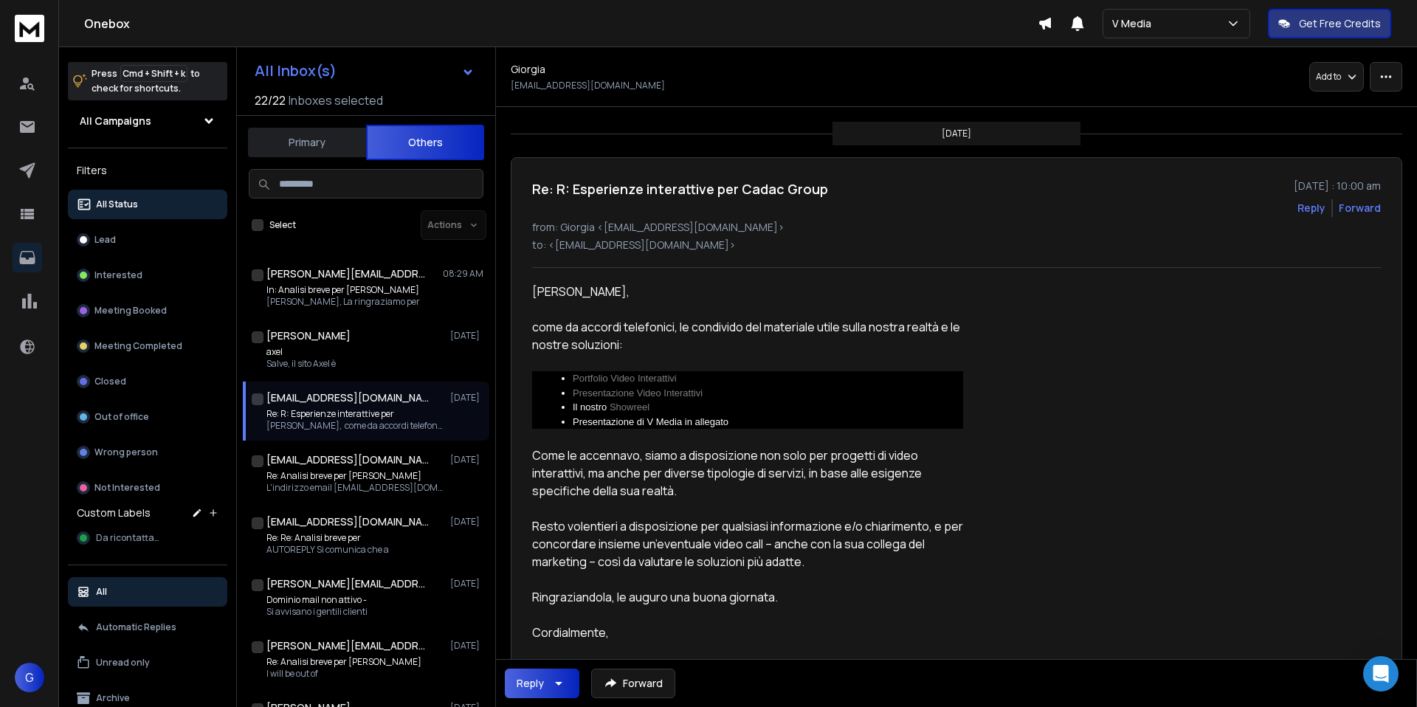
click at [1389, 80] on icon "button" at bounding box center [1385, 76] width 13 height 13
click at [398, 406] on div "[EMAIL_ADDRESS][DOMAIN_NAME] [DATE] Re: R: Esperienze interattive per [PERSON_N…" at bounding box center [374, 410] width 217 height 41
click at [1387, 671] on icon "Open Intercom Messenger" at bounding box center [1380, 673] width 19 height 19
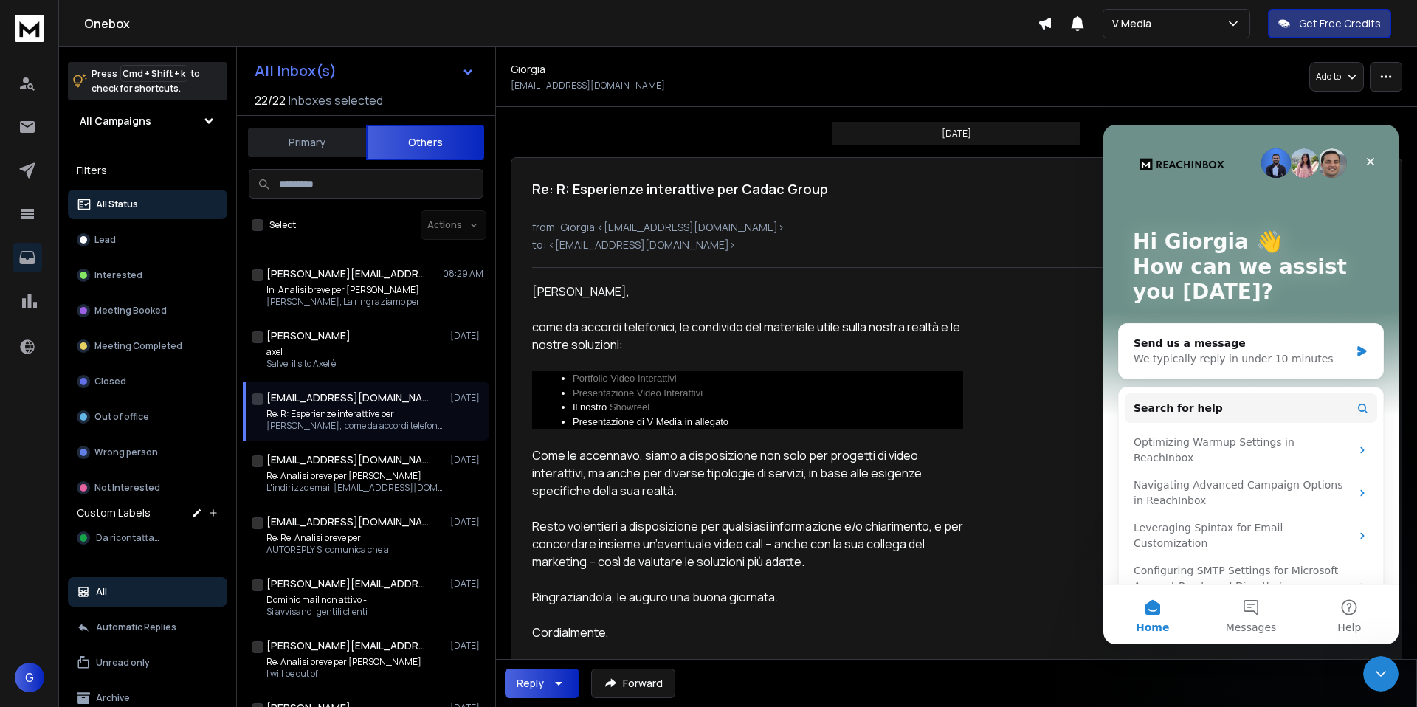
scroll to position [0, 0]
click at [1258, 626] on span "Messages" at bounding box center [1251, 627] width 51 height 10
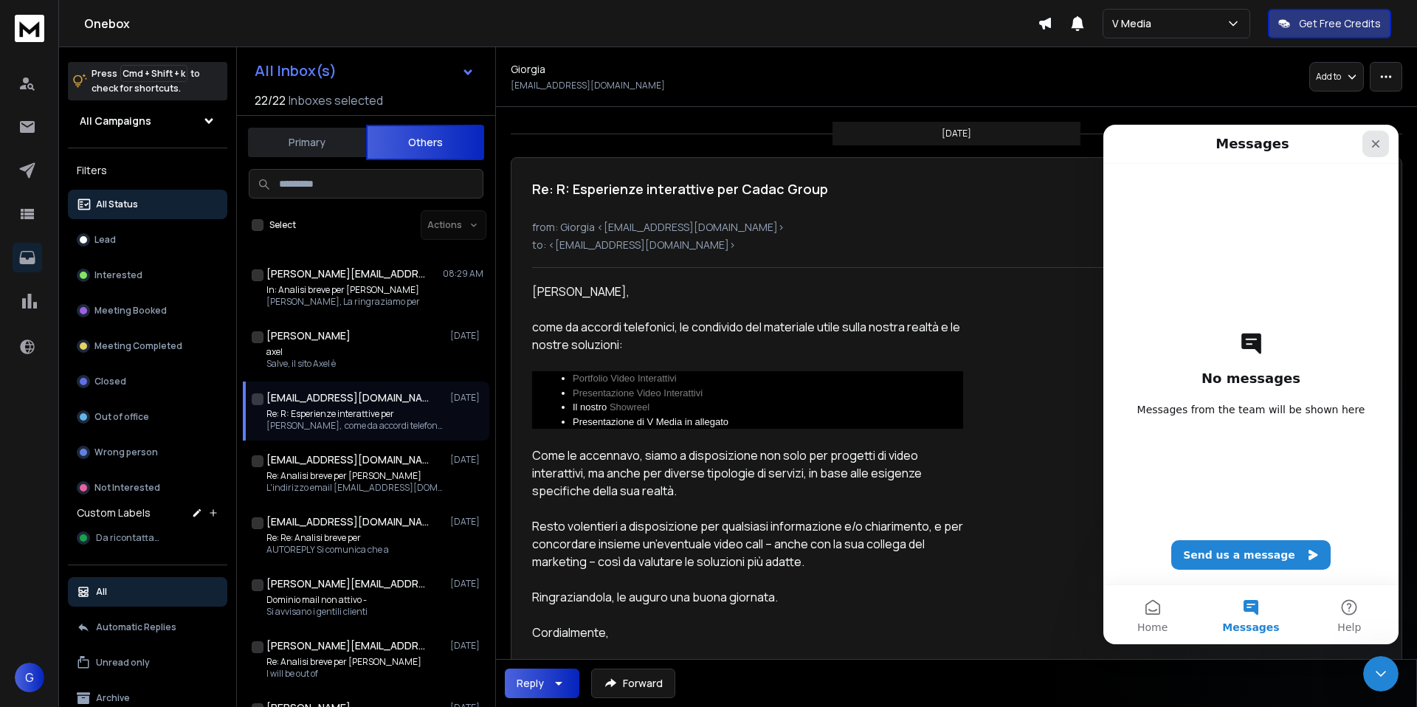
click at [1388, 147] on div "Close" at bounding box center [1375, 144] width 27 height 27
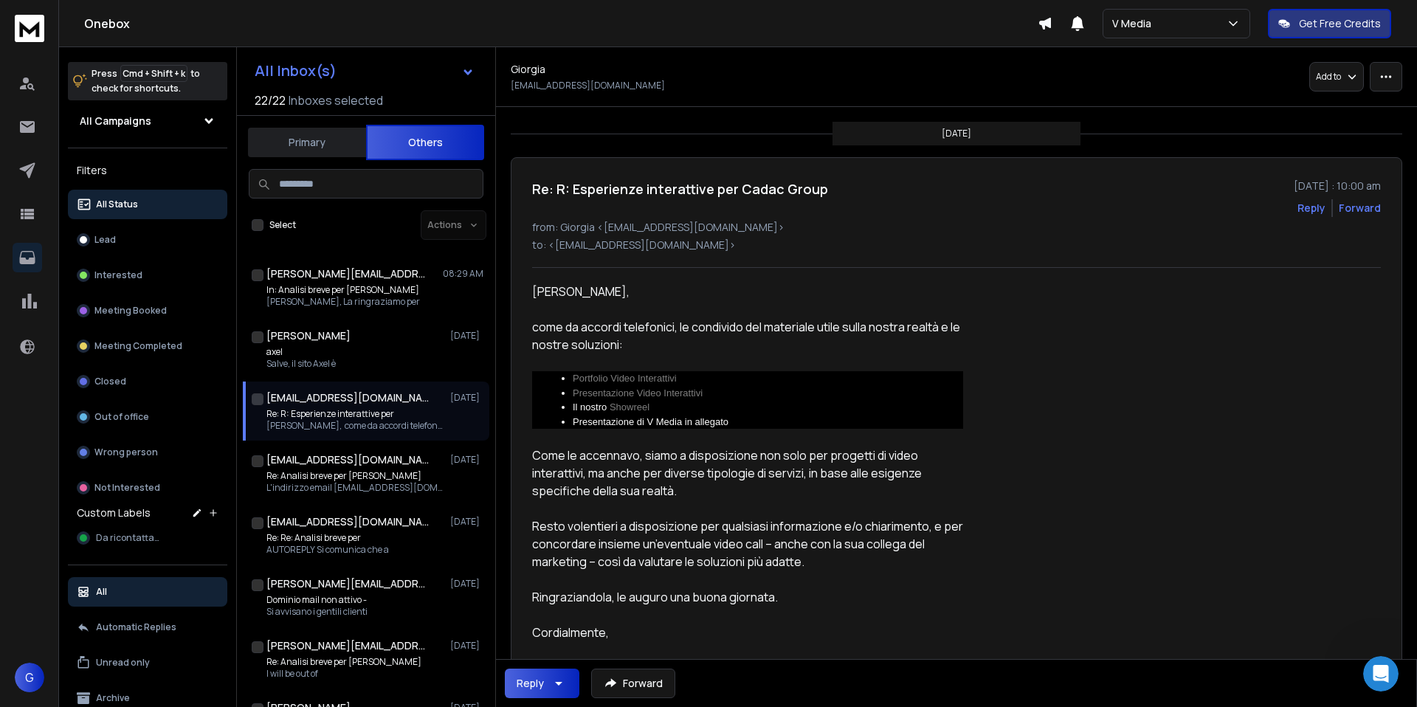
click at [255, 404] on button "button" at bounding box center [258, 399] width 12 height 12
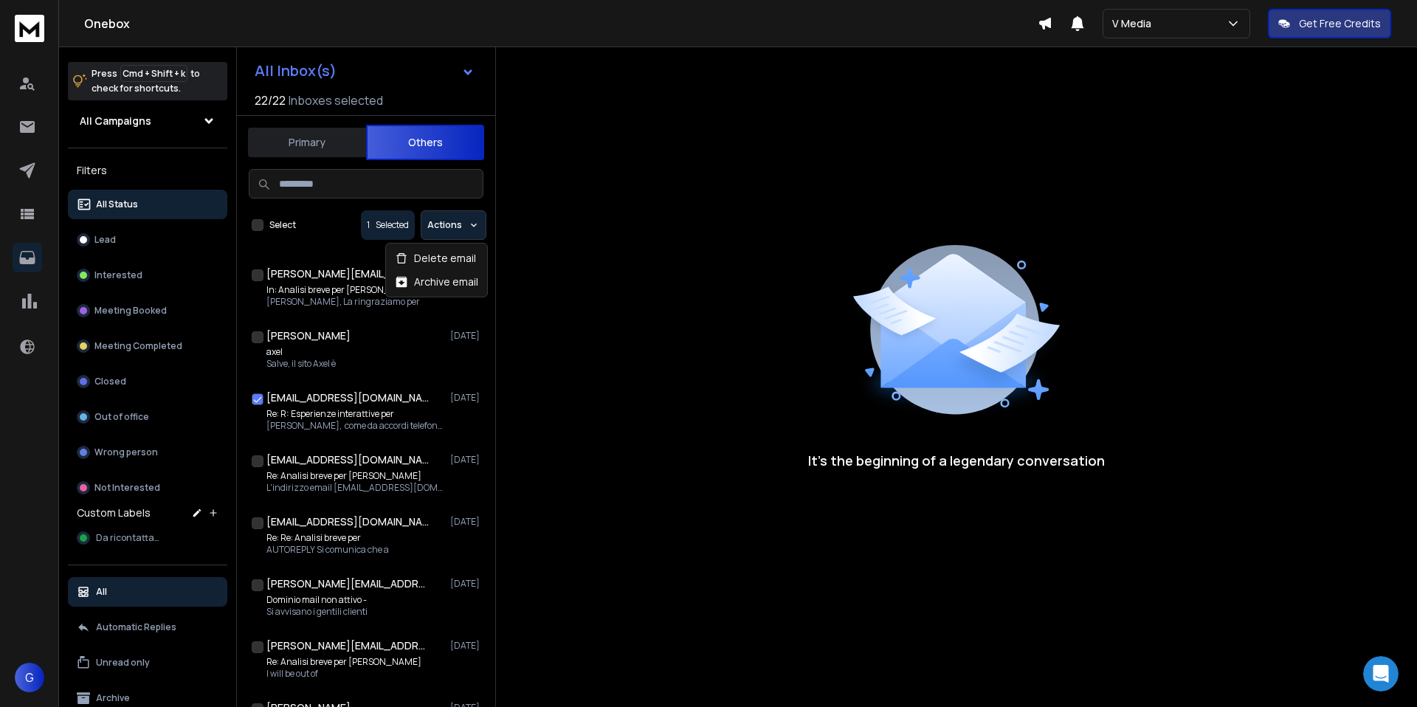
click at [463, 228] on button "Actions" at bounding box center [454, 225] width 66 height 30
click at [449, 229] on p "Actions" at bounding box center [444, 225] width 35 height 12
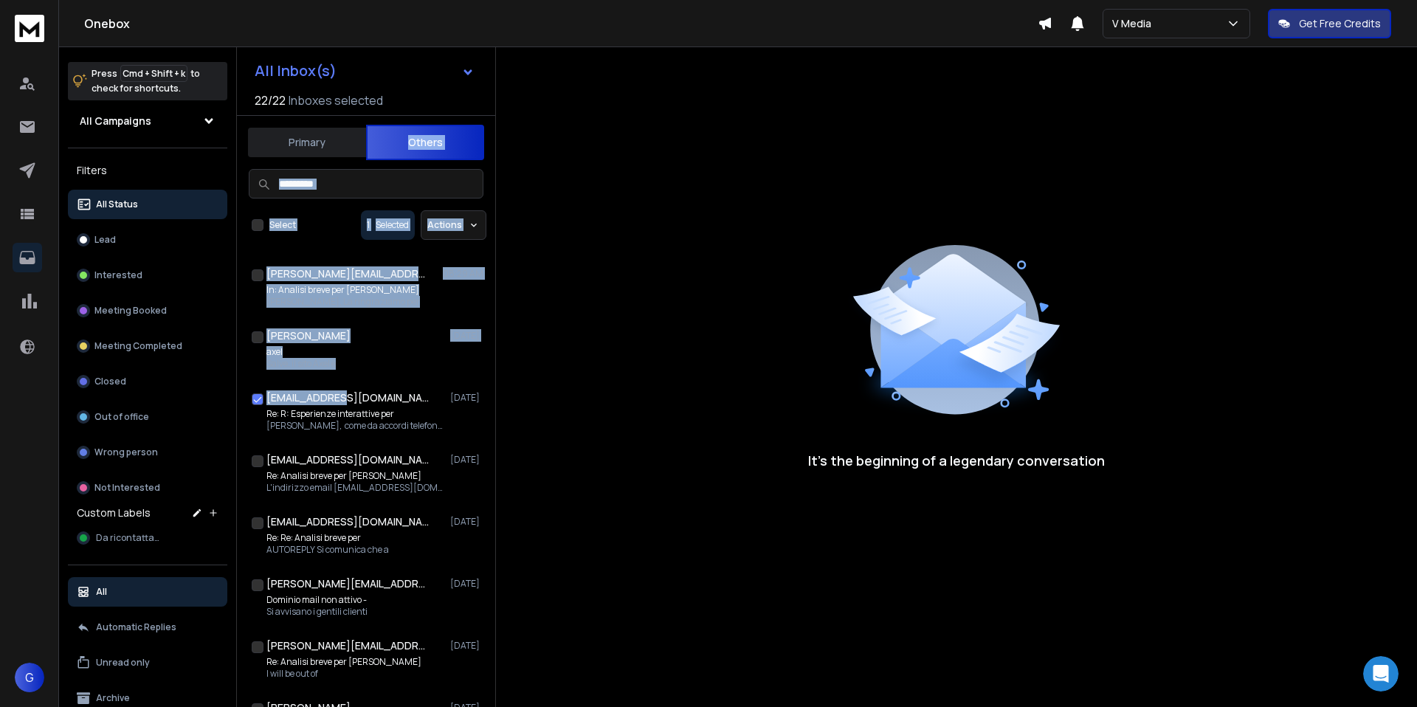
drag, startPoint x: 334, startPoint y: 393, endPoint x: 308, endPoint y: 155, distance: 239.7
click at [289, 154] on div "Primary Others Select 1 Selected Actions [PERSON_NAME][EMAIL_ADDRESS][DOMAIN_NA…" at bounding box center [366, 424] width 258 height 593
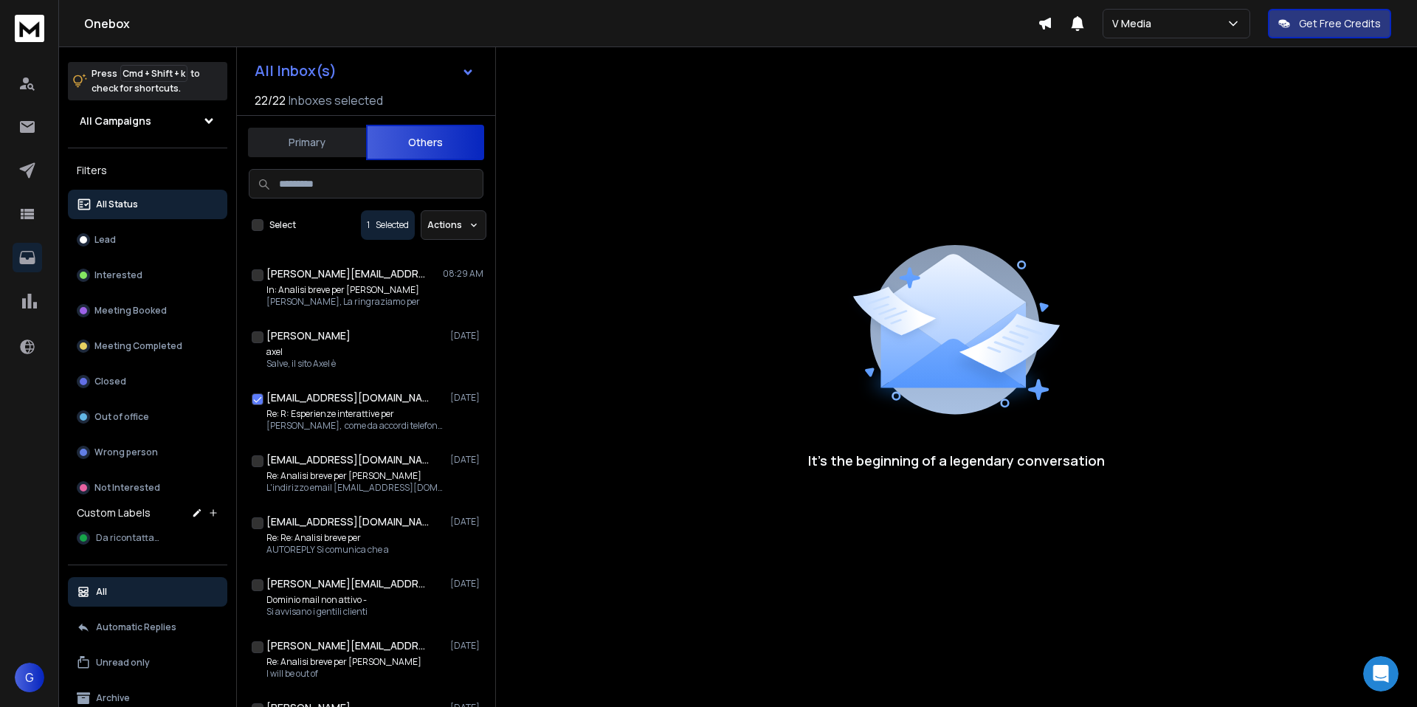
click at [648, 207] on div "It’s the beginning of a legendary conversation" at bounding box center [956, 347] width 921 height 601
click at [347, 407] on div "[EMAIL_ADDRESS][DOMAIN_NAME] [DATE] Re: R: Esperienze interattive per [PERSON_N…" at bounding box center [374, 410] width 217 height 41
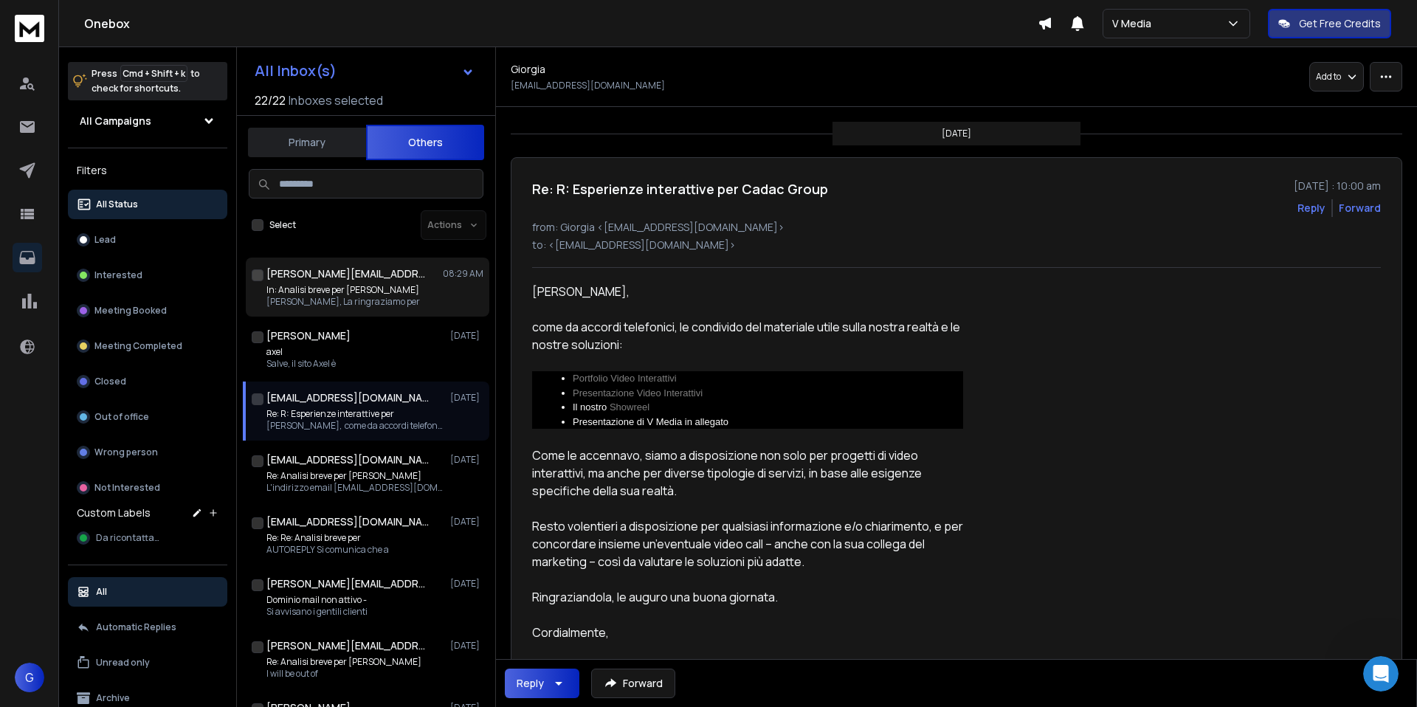
click at [414, 272] on div "[PERSON_NAME][EMAIL_ADDRESS][DOMAIN_NAME] 08:29 AM" at bounding box center [374, 273] width 217 height 15
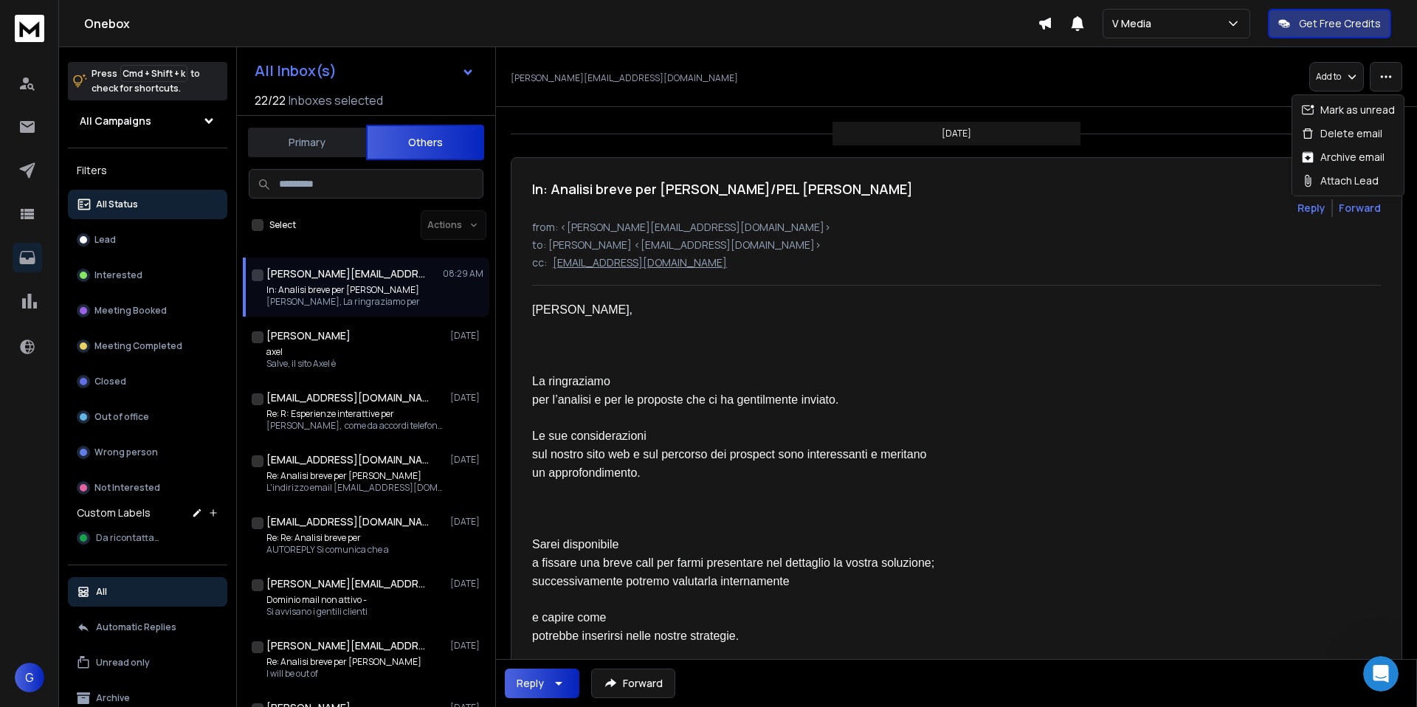
click at [1394, 77] on button "button" at bounding box center [1386, 77] width 32 height 30
click at [1336, 80] on p "Add to" at bounding box center [1328, 77] width 25 height 12
click at [1376, 80] on button "button" at bounding box center [1386, 77] width 32 height 30
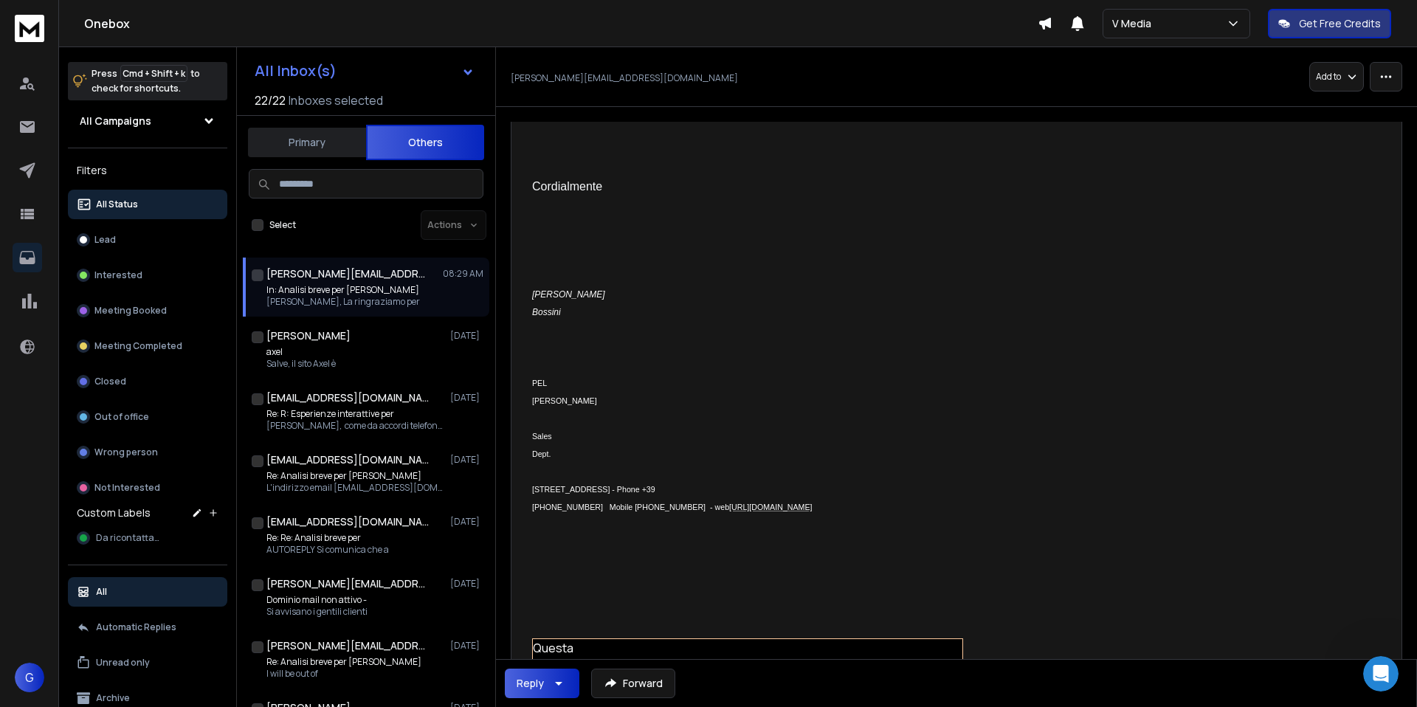
scroll to position [702, 0]
click at [560, 508] on span "Sales Dept. [STREET_ADDRESS] - Phone [PHONE_NUMBER] Mobile [PHONE_NUMBER] - web" at bounding box center [630, 470] width 197 height 80
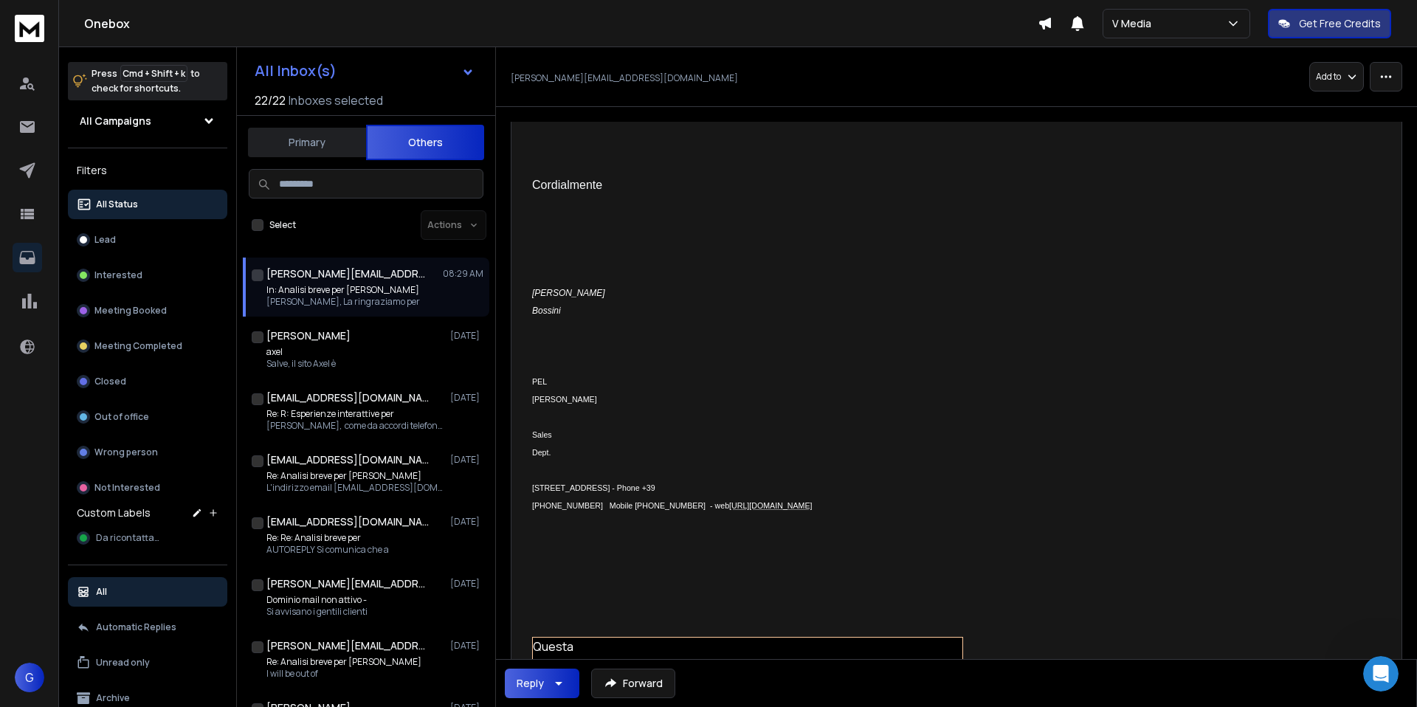
click at [320, 143] on button "Primary" at bounding box center [307, 142] width 118 height 32
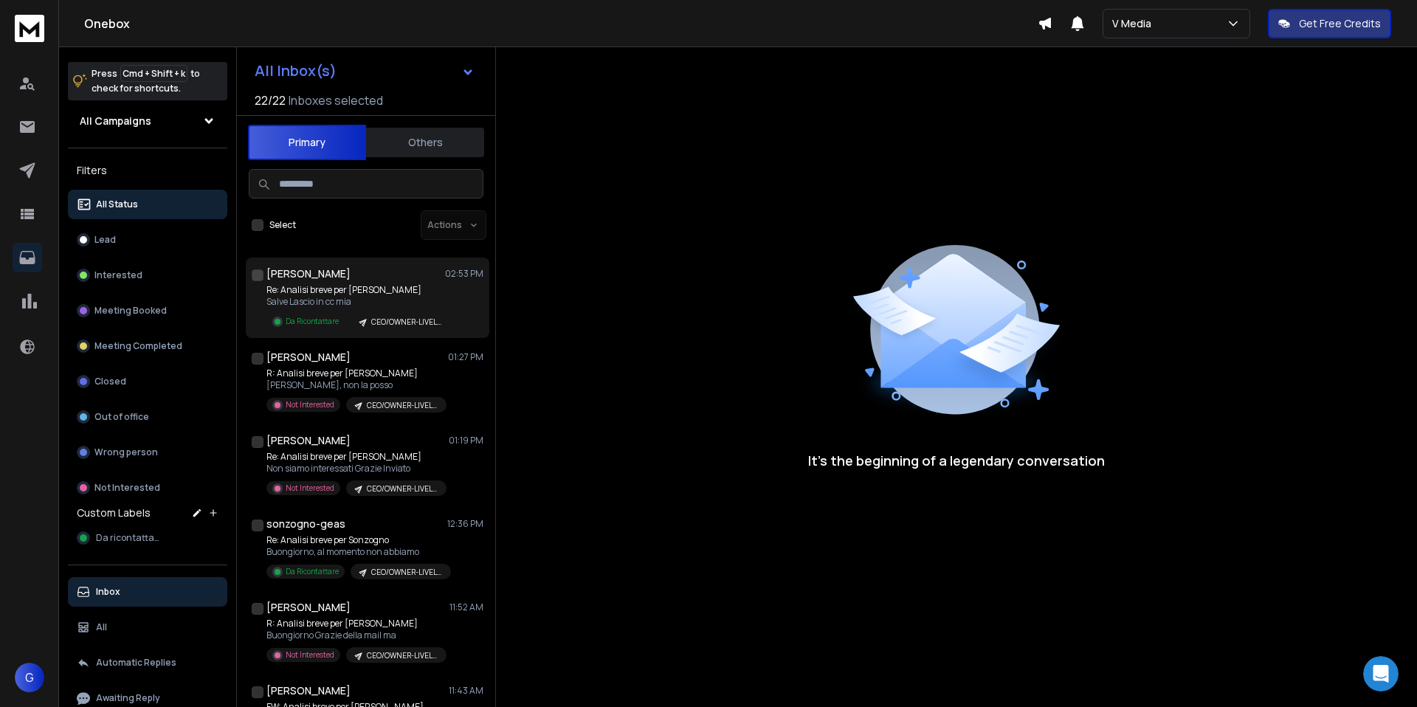
click at [436, 301] on p "Salve Lascio in cc mia" at bounding box center [354, 302] width 177 height 12
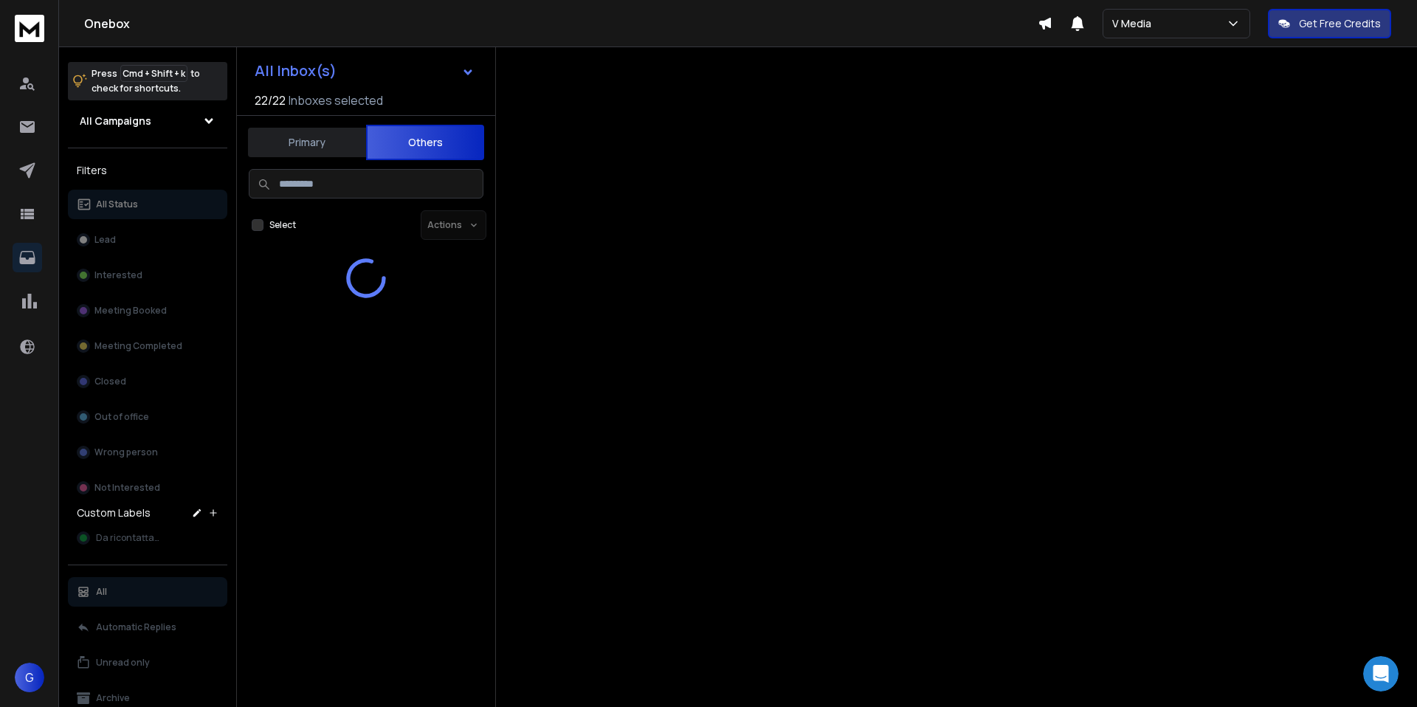
click at [391, 145] on button "Others" at bounding box center [425, 142] width 118 height 35
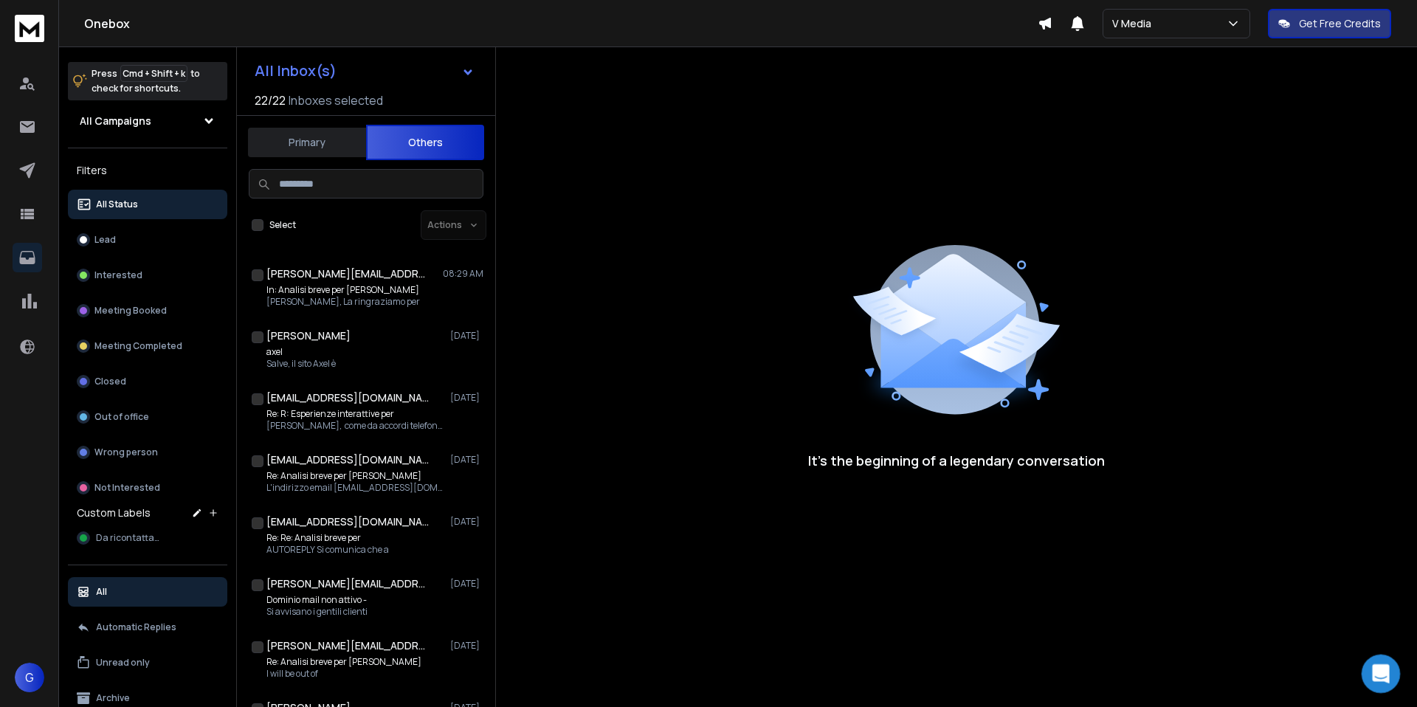
click at [1381, 669] on icon "Open Intercom Messenger" at bounding box center [1379, 672] width 24 height 24
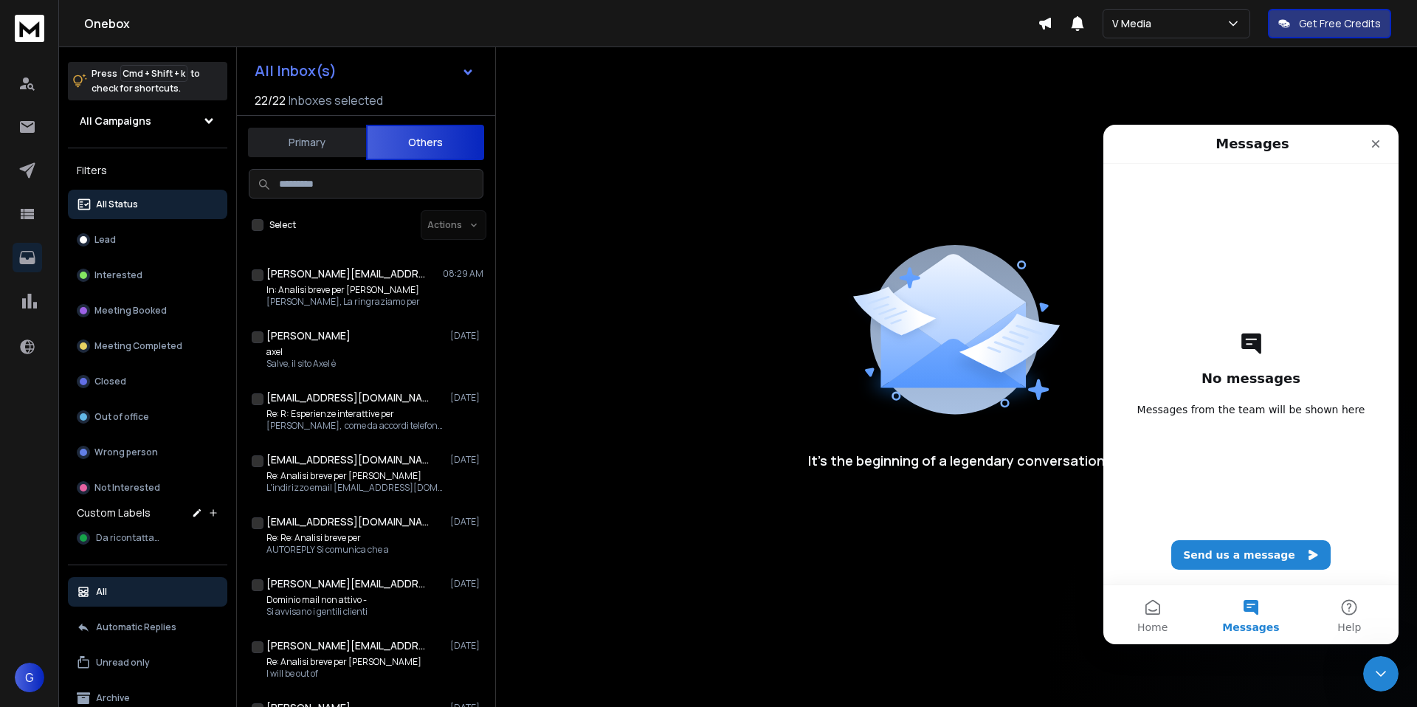
click at [1225, 553] on button "Send us a message" at bounding box center [1250, 555] width 159 height 30
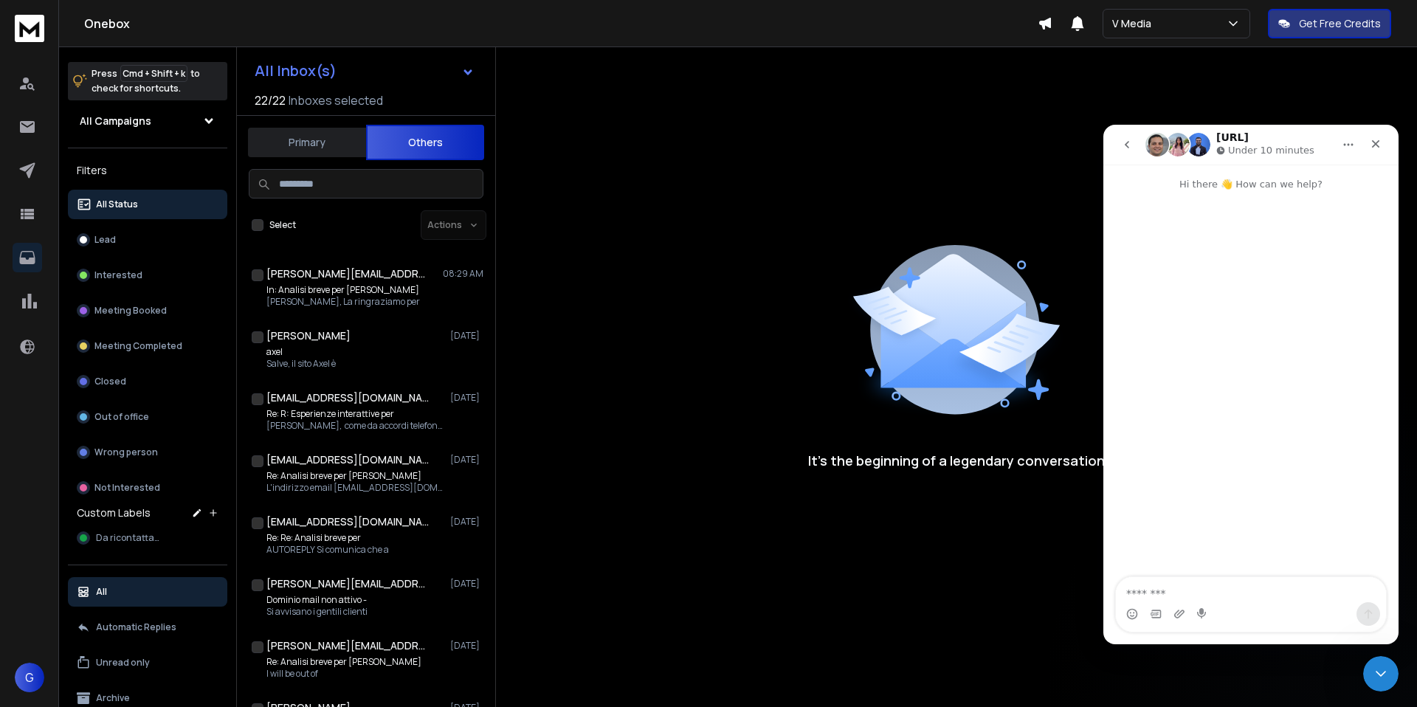
click at [1216, 585] on textarea "Message…" at bounding box center [1251, 589] width 270 height 25
type textarea "**********"
